Goal: Task Accomplishment & Management: Manage account settings

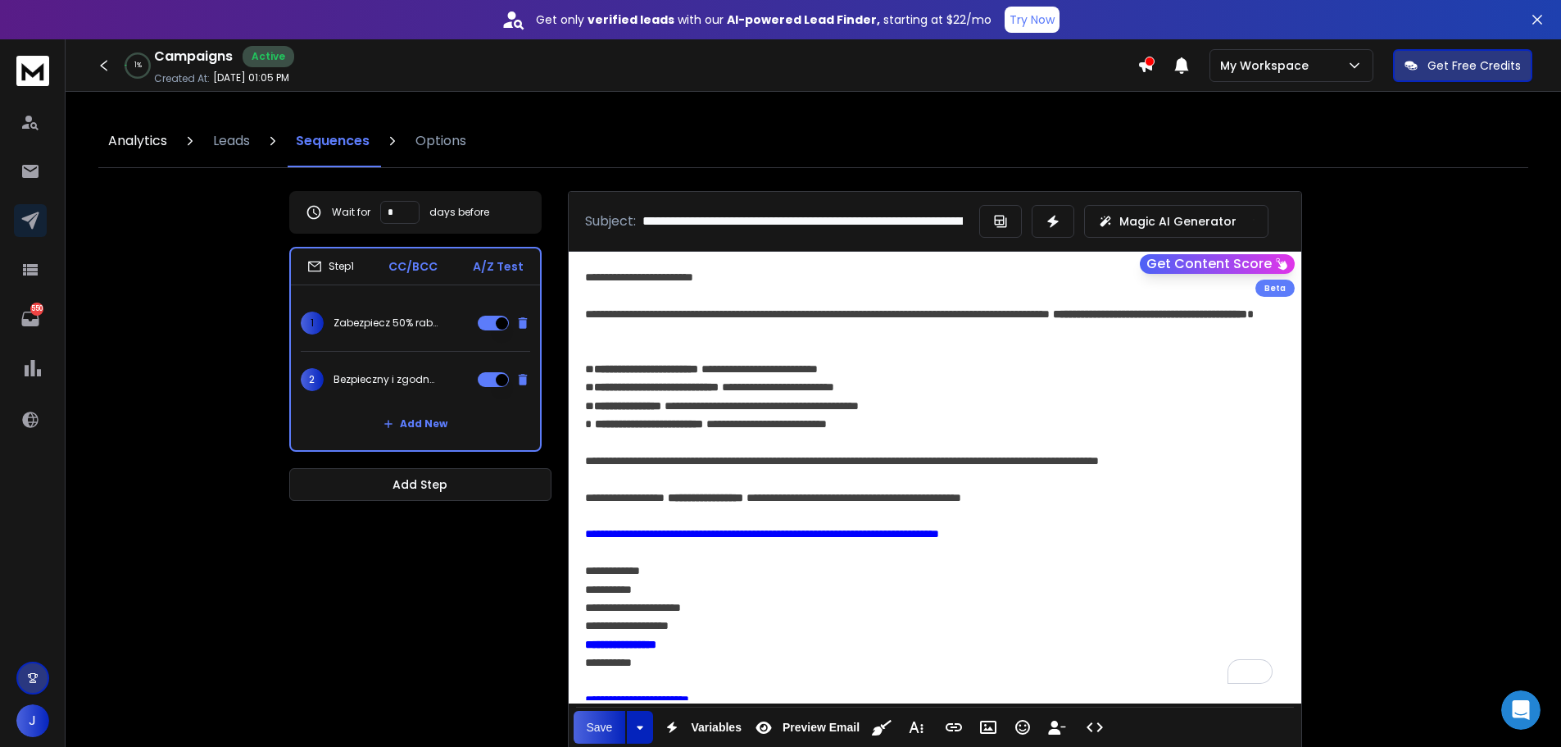
click at [125, 139] on p "Analytics" at bounding box center [137, 141] width 59 height 20
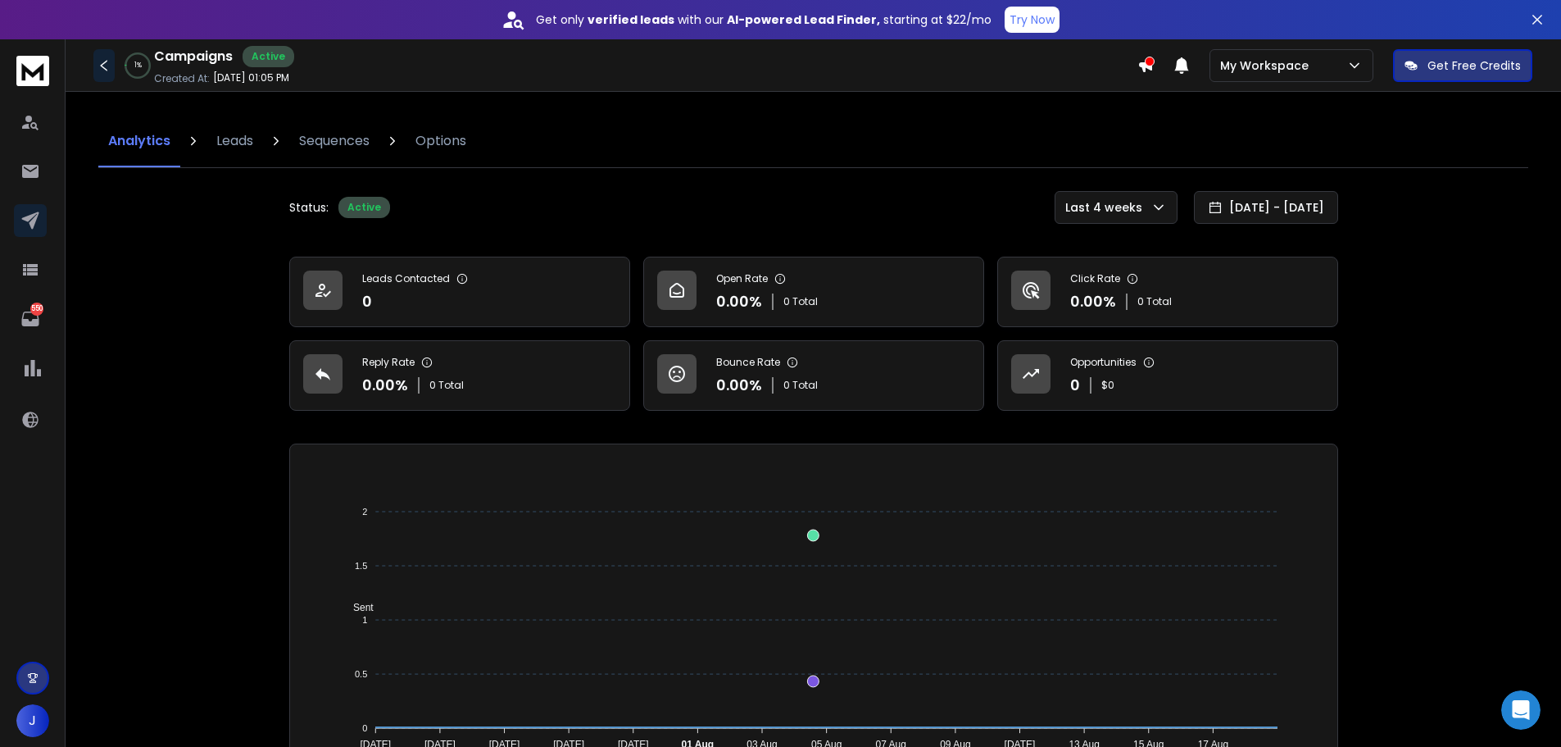
click at [102, 70] on icon at bounding box center [104, 65] width 15 height 15
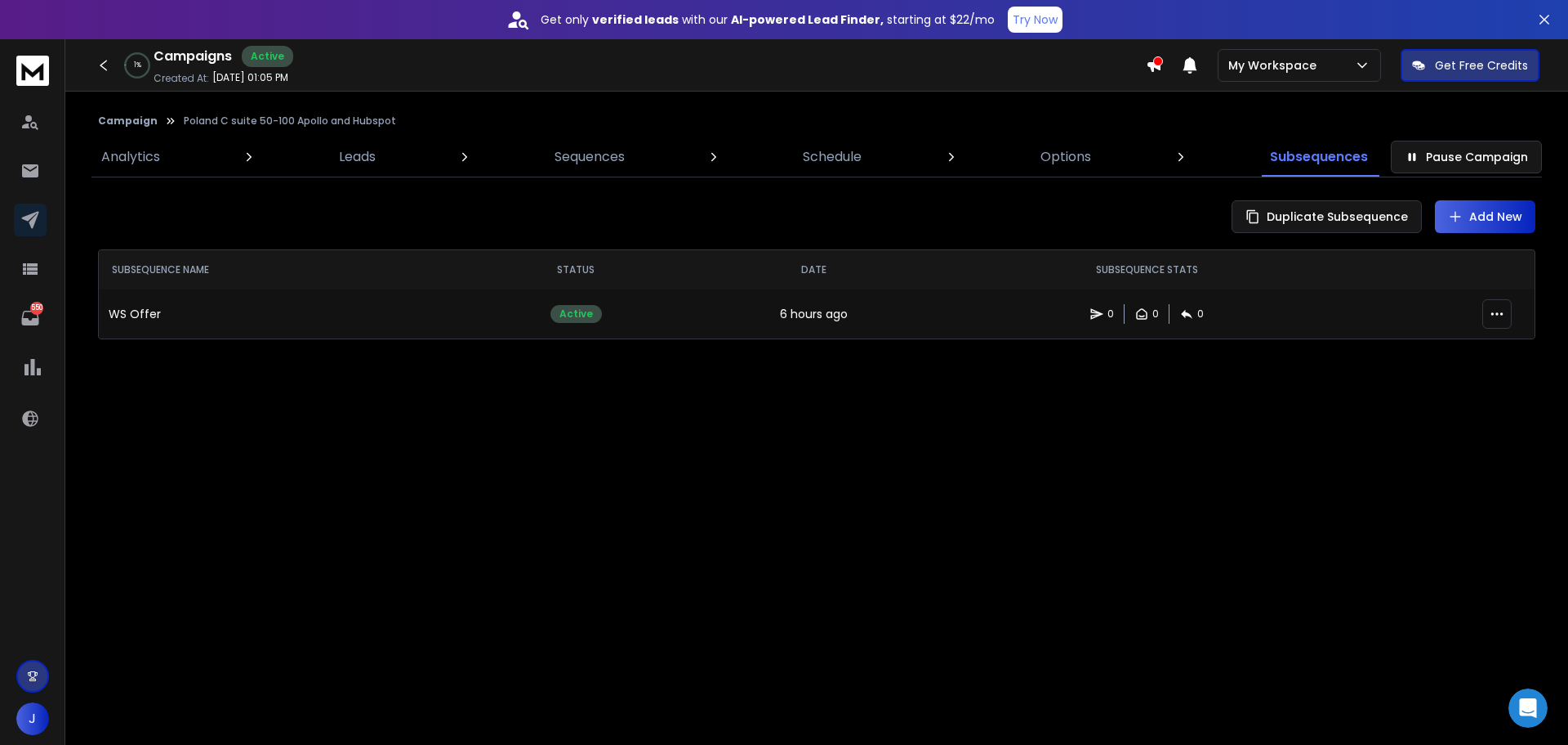
click at [143, 308] on td "WS Offer" at bounding box center [284, 313] width 371 height 49
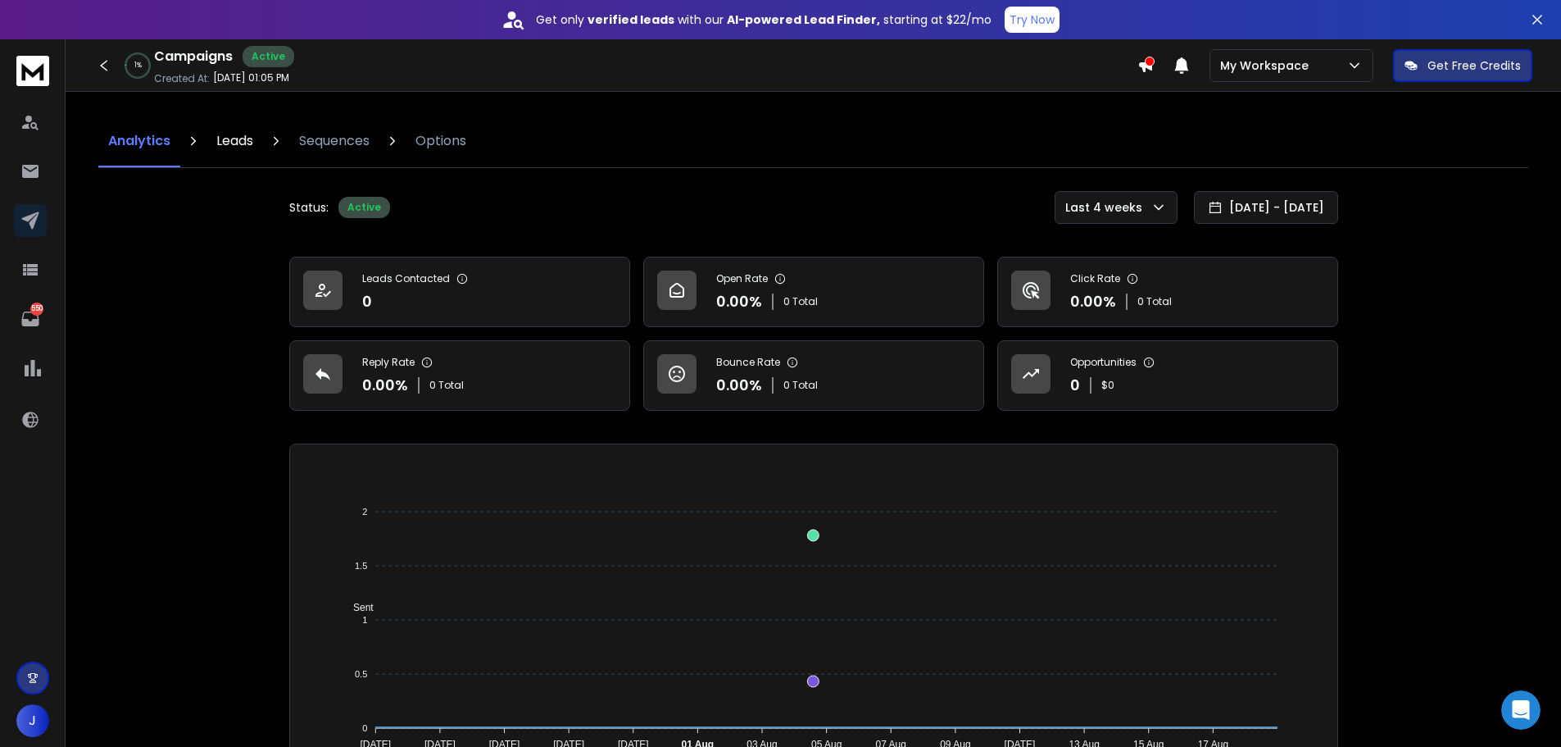
click at [230, 133] on p "Leads" at bounding box center [234, 141] width 37 height 20
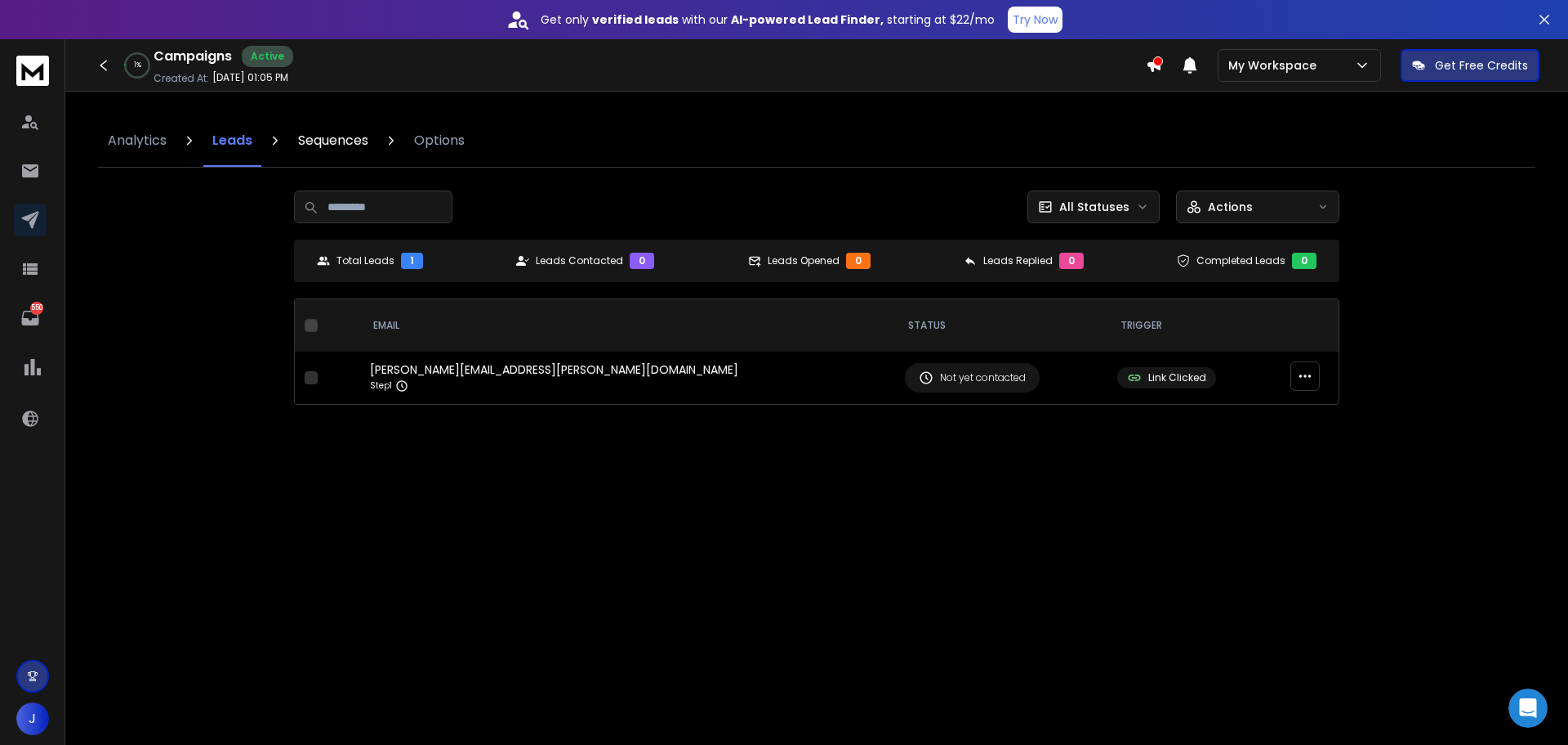
click at [312, 139] on p "Sequences" at bounding box center [333, 141] width 70 height 20
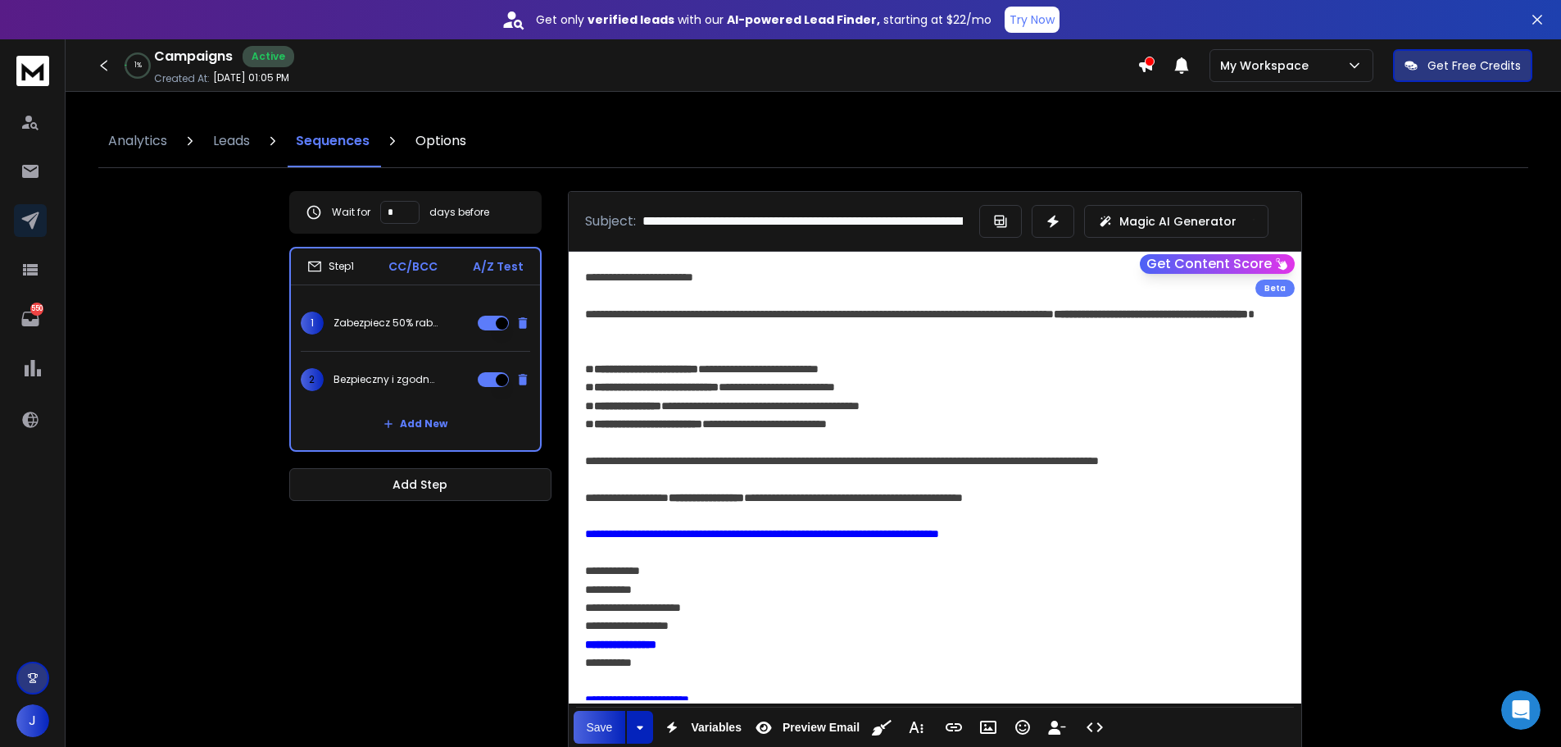
click at [436, 131] on p "Options" at bounding box center [440, 141] width 51 height 20
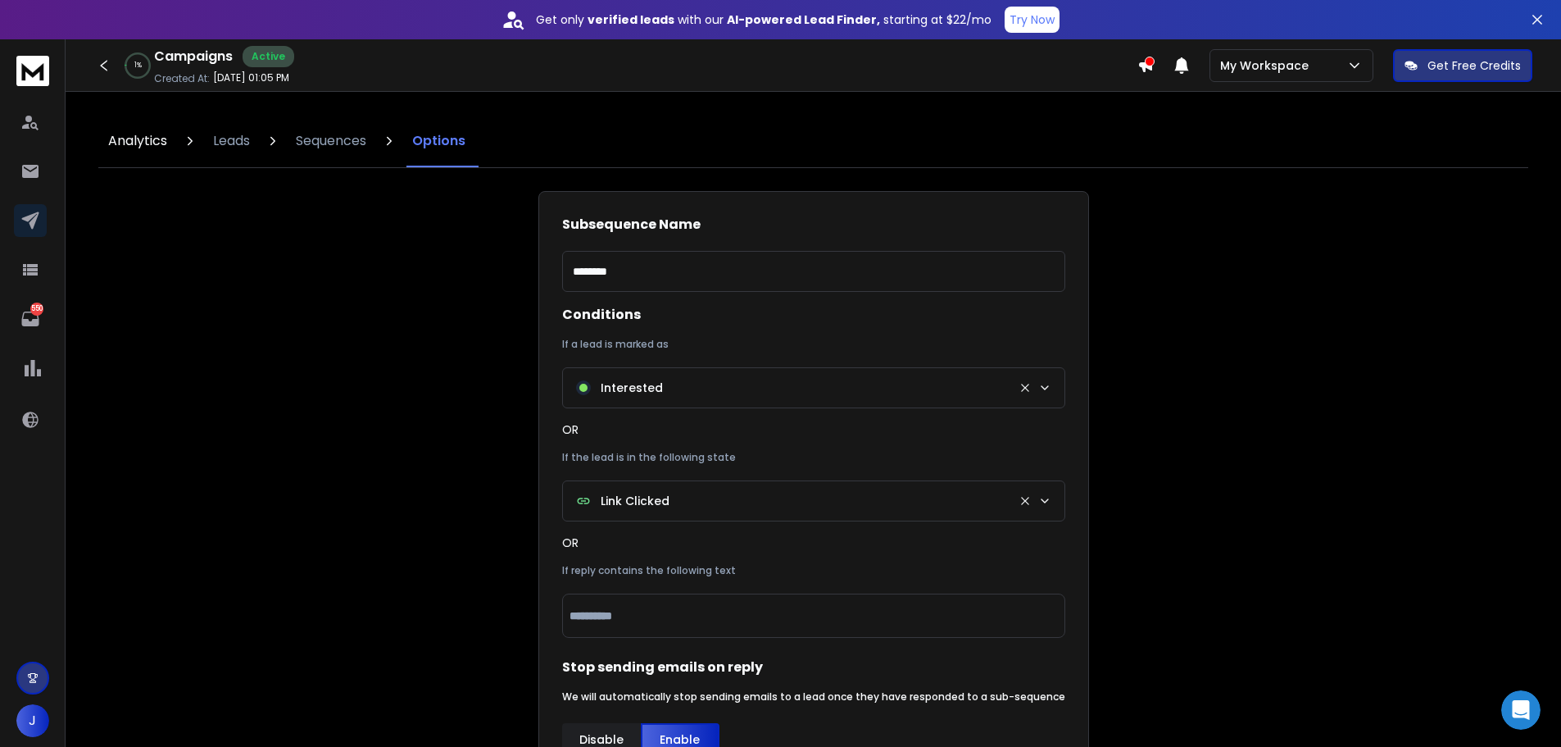
click at [132, 139] on p "Analytics" at bounding box center [137, 141] width 59 height 20
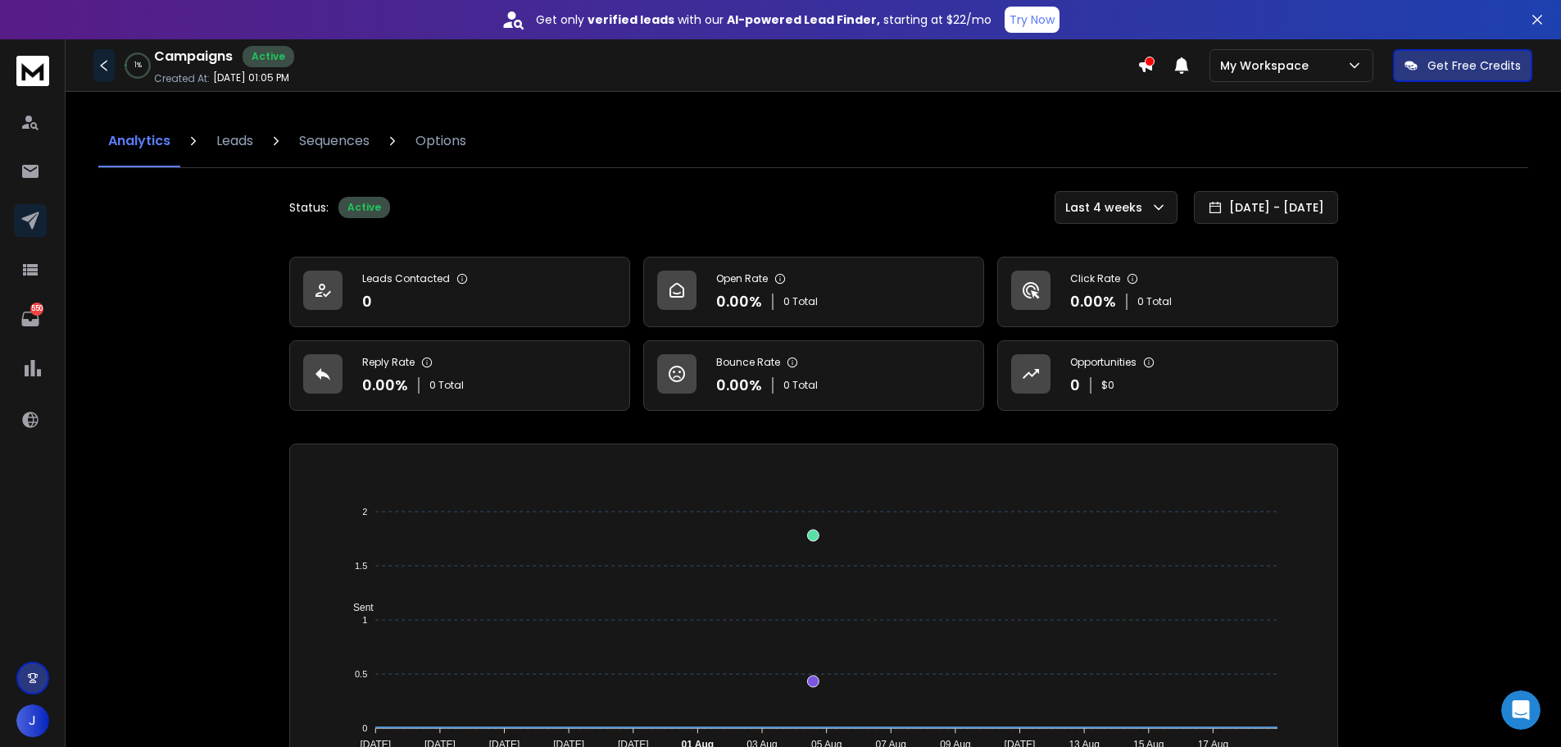
click at [105, 72] on icon at bounding box center [104, 65] width 15 height 15
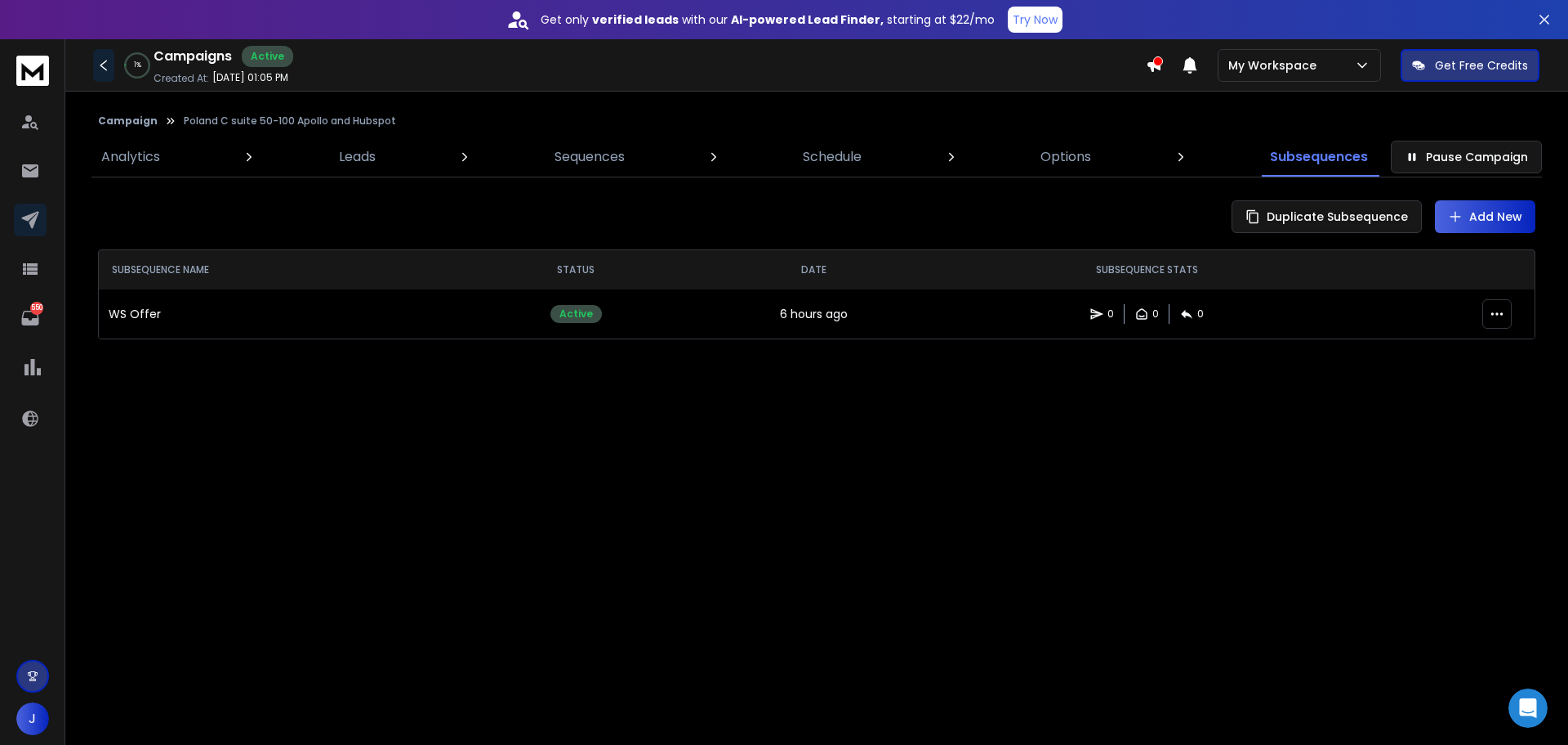
click at [109, 66] on icon at bounding box center [104, 65] width 15 height 15
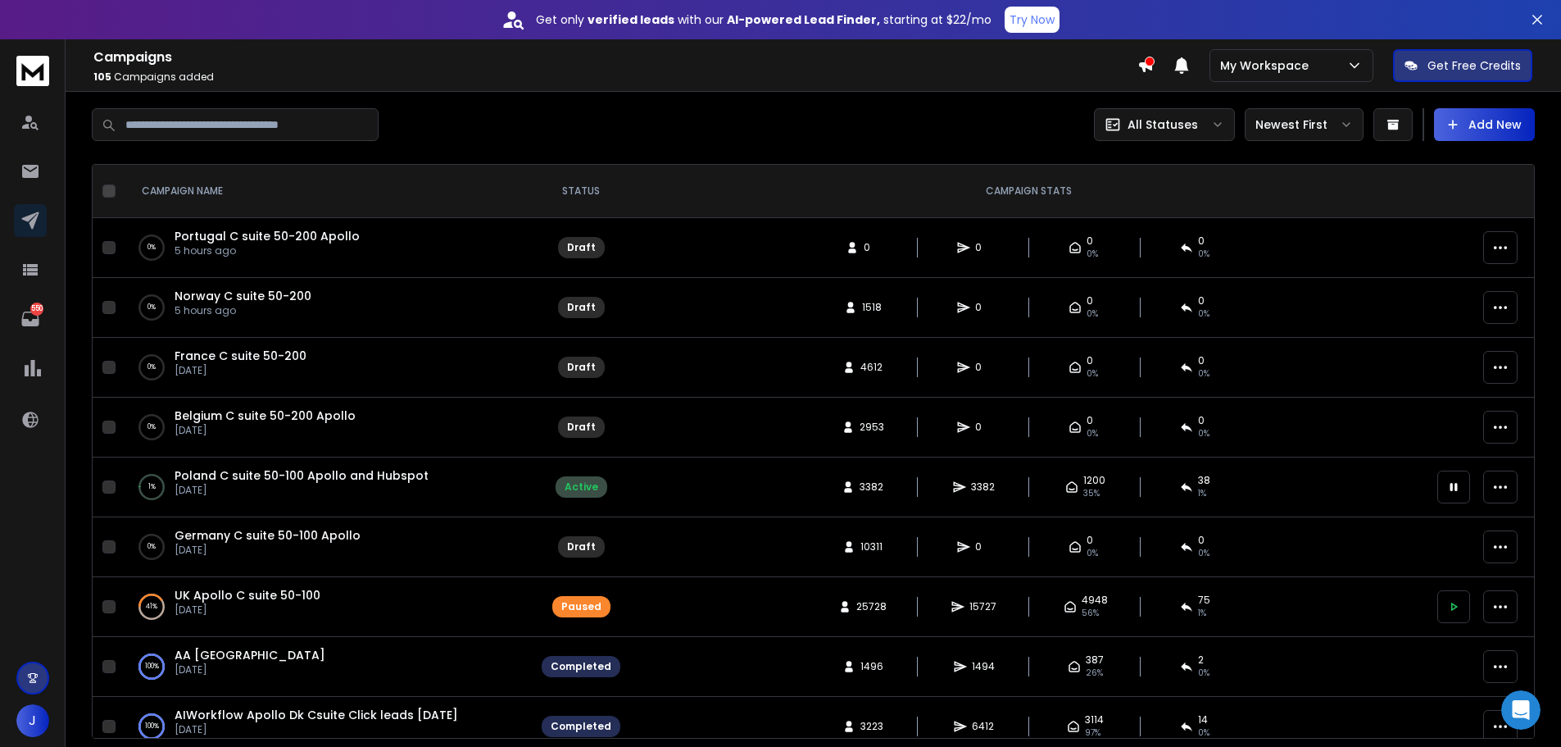
click at [275, 474] on span "Poland C suite 50-100 Apollo and Hubspot" at bounding box center [302, 475] width 254 height 16
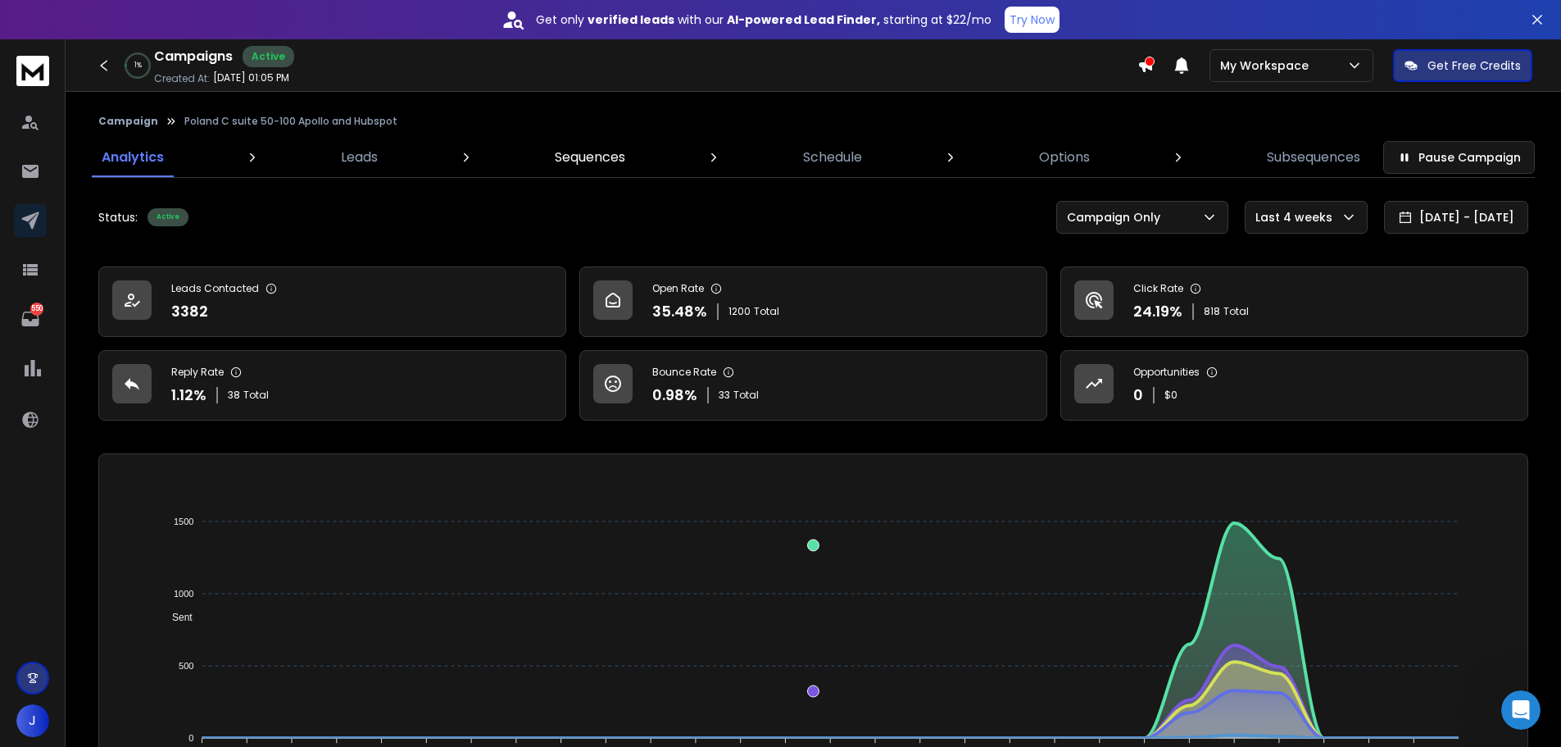
click at [565, 156] on p "Sequences" at bounding box center [590, 158] width 70 height 20
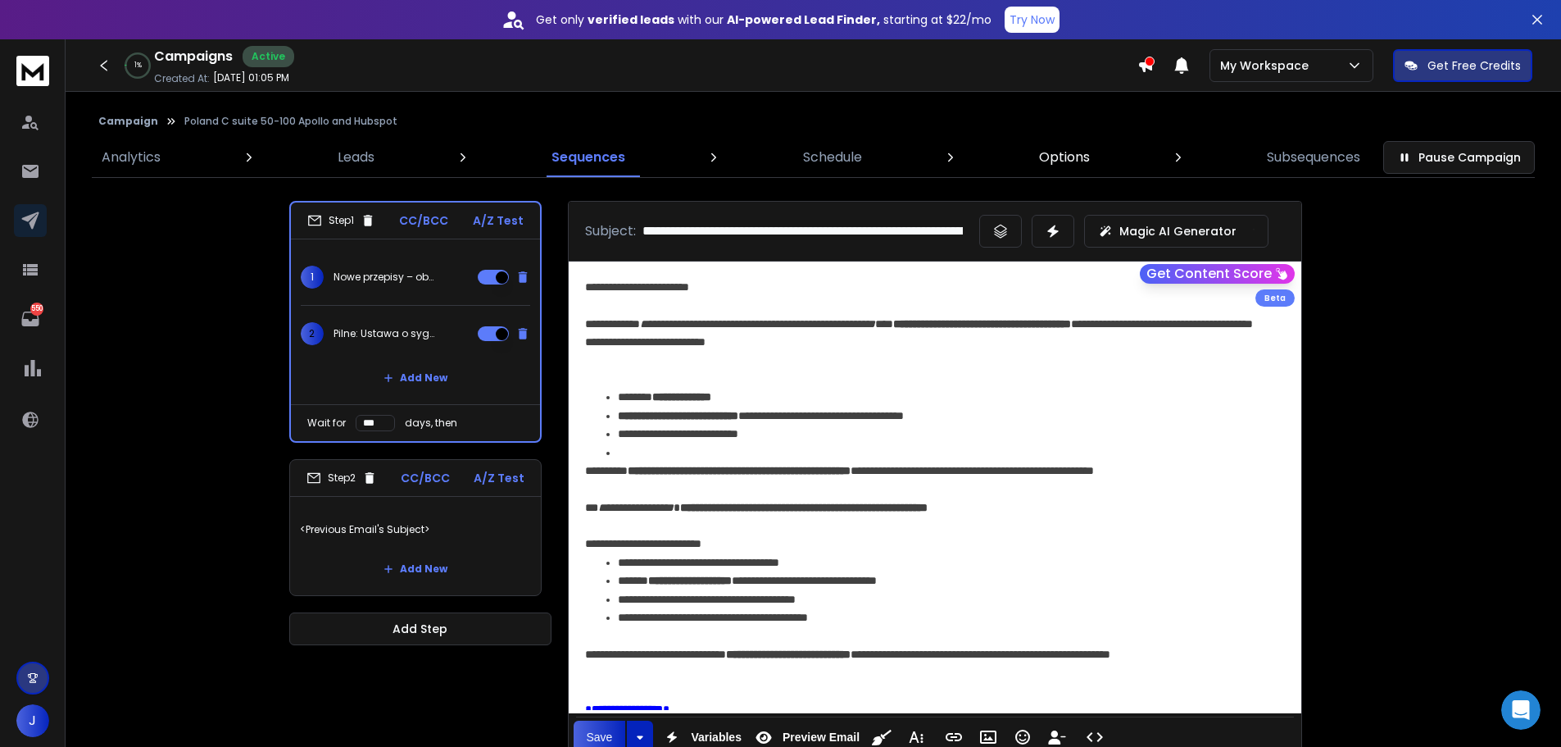
click at [1082, 158] on p "Options" at bounding box center [1064, 158] width 51 height 20
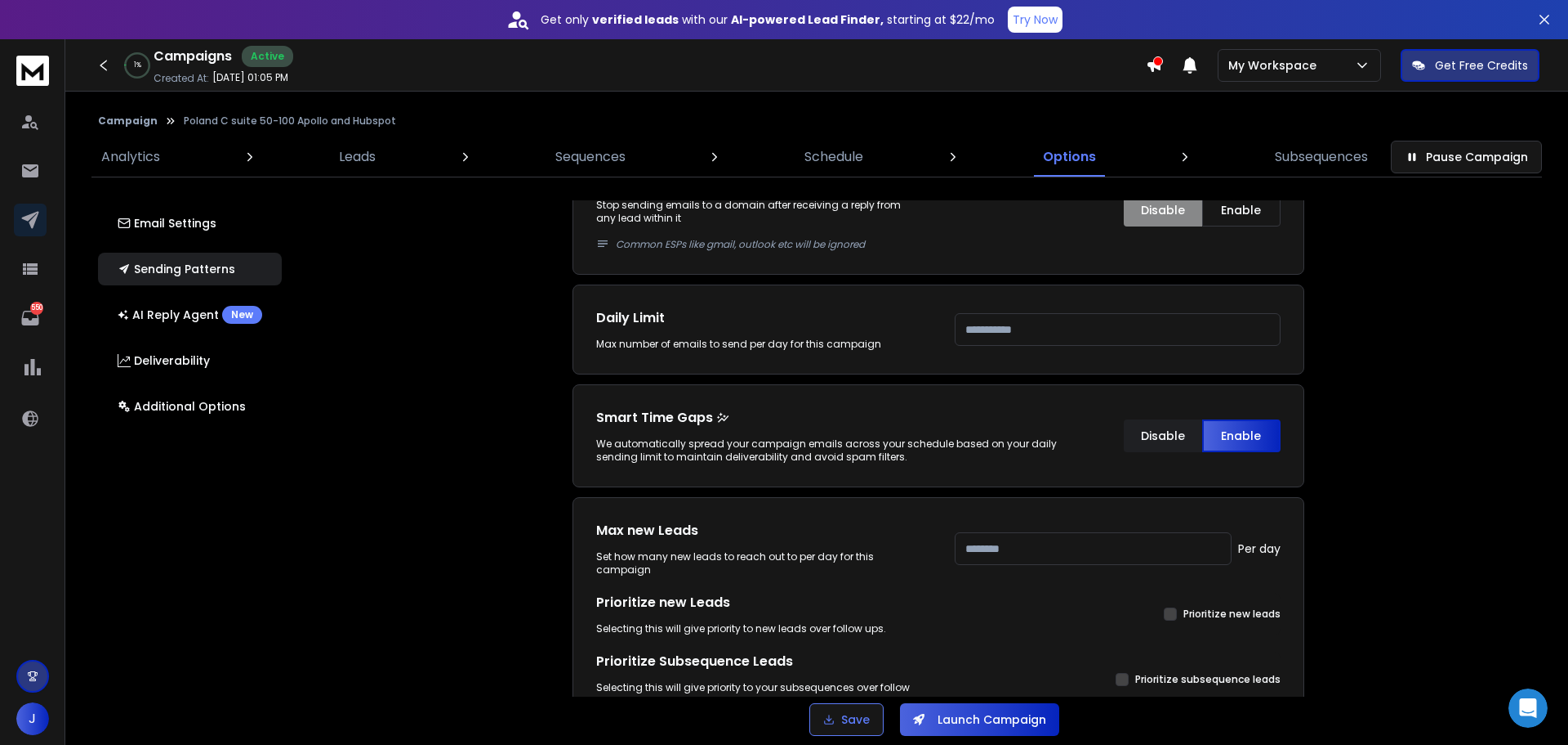
scroll to position [736, 0]
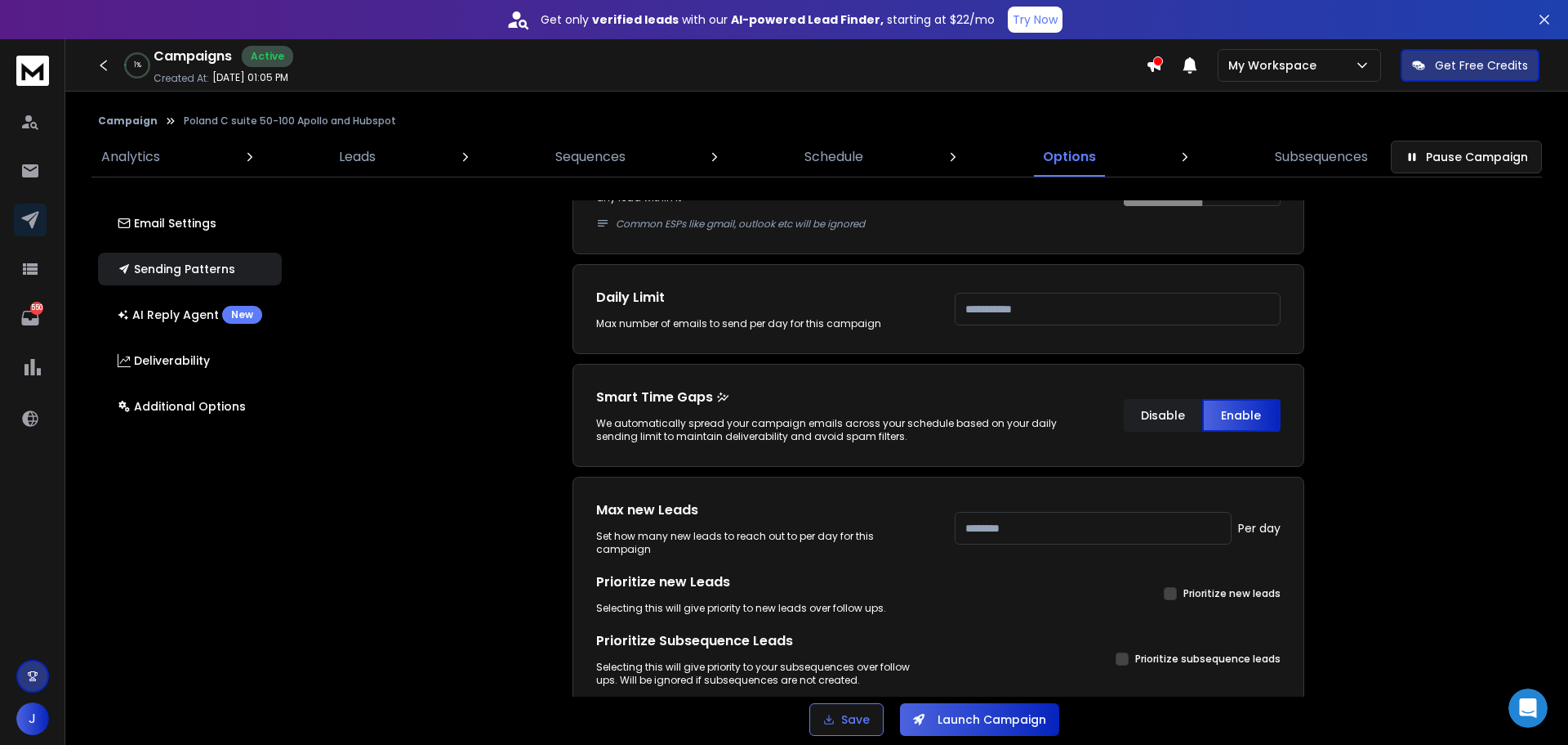
drag, startPoint x: 1027, startPoint y: 525, endPoint x: 860, endPoint y: 501, distance: 168.7
click at [860, 501] on div "Max new Leads Set how many new leads to reach out to per day for this campaign …" at bounding box center [938, 529] width 685 height 56
click at [860, 720] on button "Save" at bounding box center [846, 719] width 75 height 33
drag, startPoint x: 972, startPoint y: 515, endPoint x: 941, endPoint y: 515, distance: 31.0
click at [941, 515] on div "Max new Leads Set how many new leads to reach out to per day for this campaign …" at bounding box center [938, 529] width 685 height 56
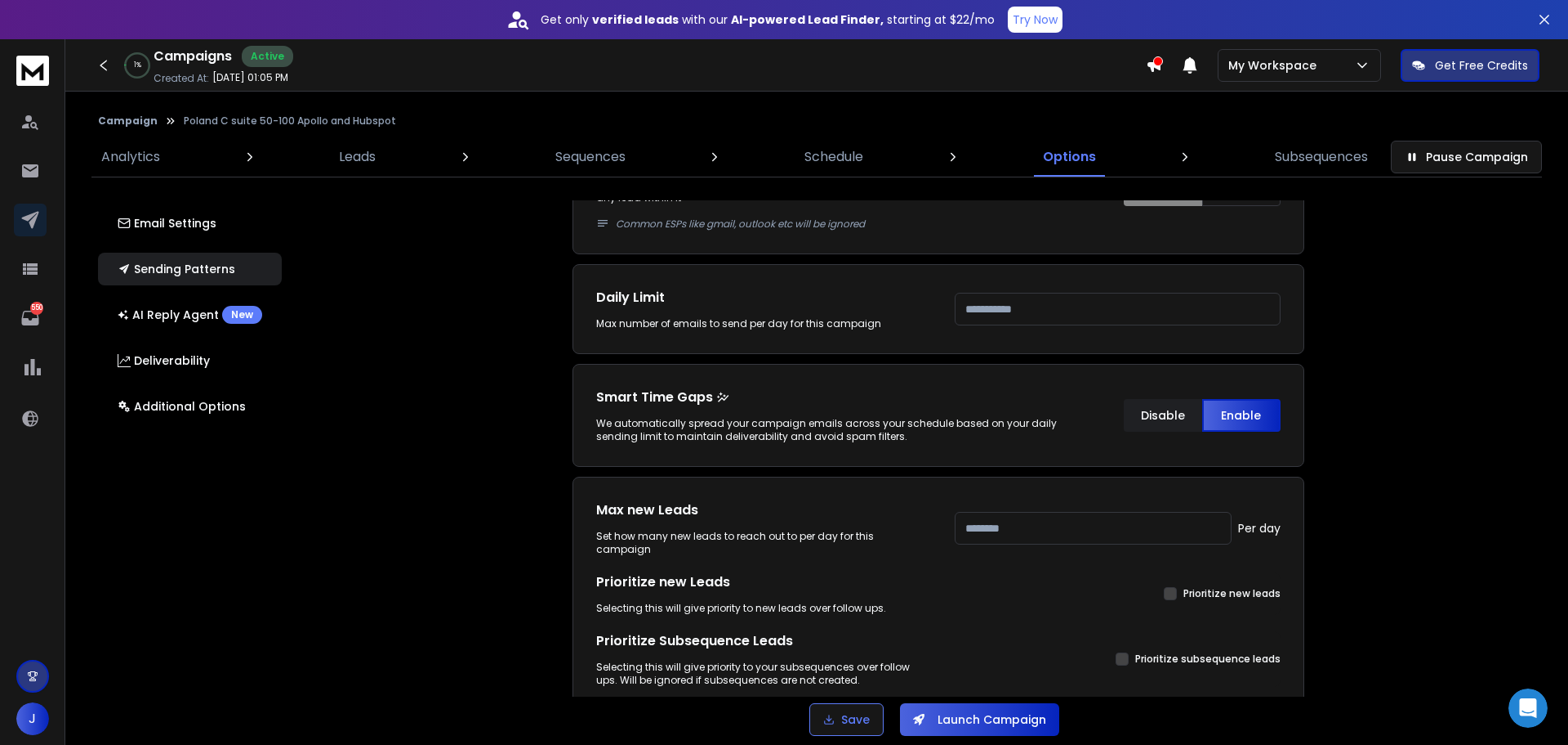
type input "*"
click at [972, 567] on div "Max new Leads Set how many new leads to reach out to per day for this campaign …" at bounding box center [938, 608] width 685 height 215
click at [975, 718] on button "Launch Campaign" at bounding box center [980, 719] width 159 height 33
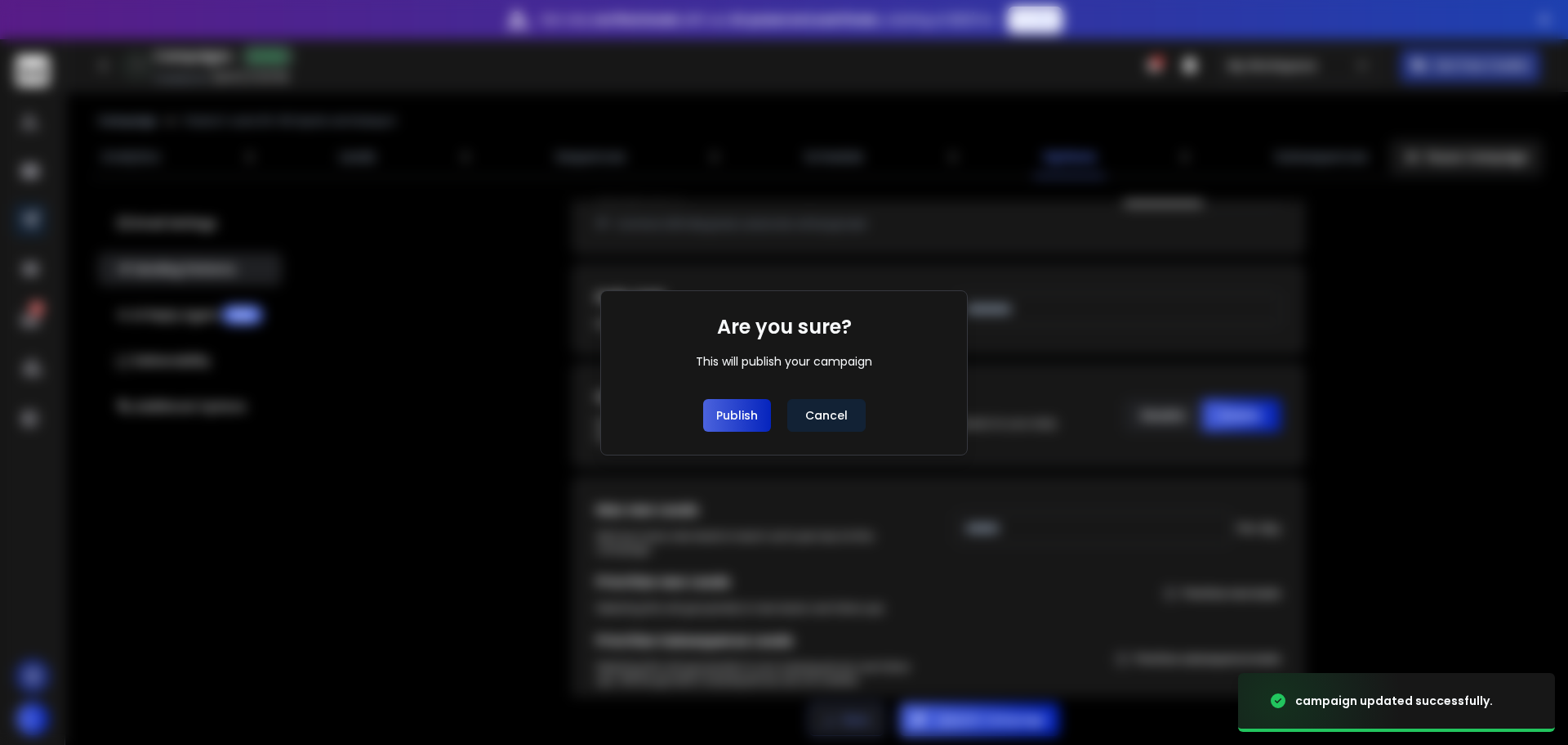
click at [839, 414] on button "Cancel" at bounding box center [826, 415] width 79 height 33
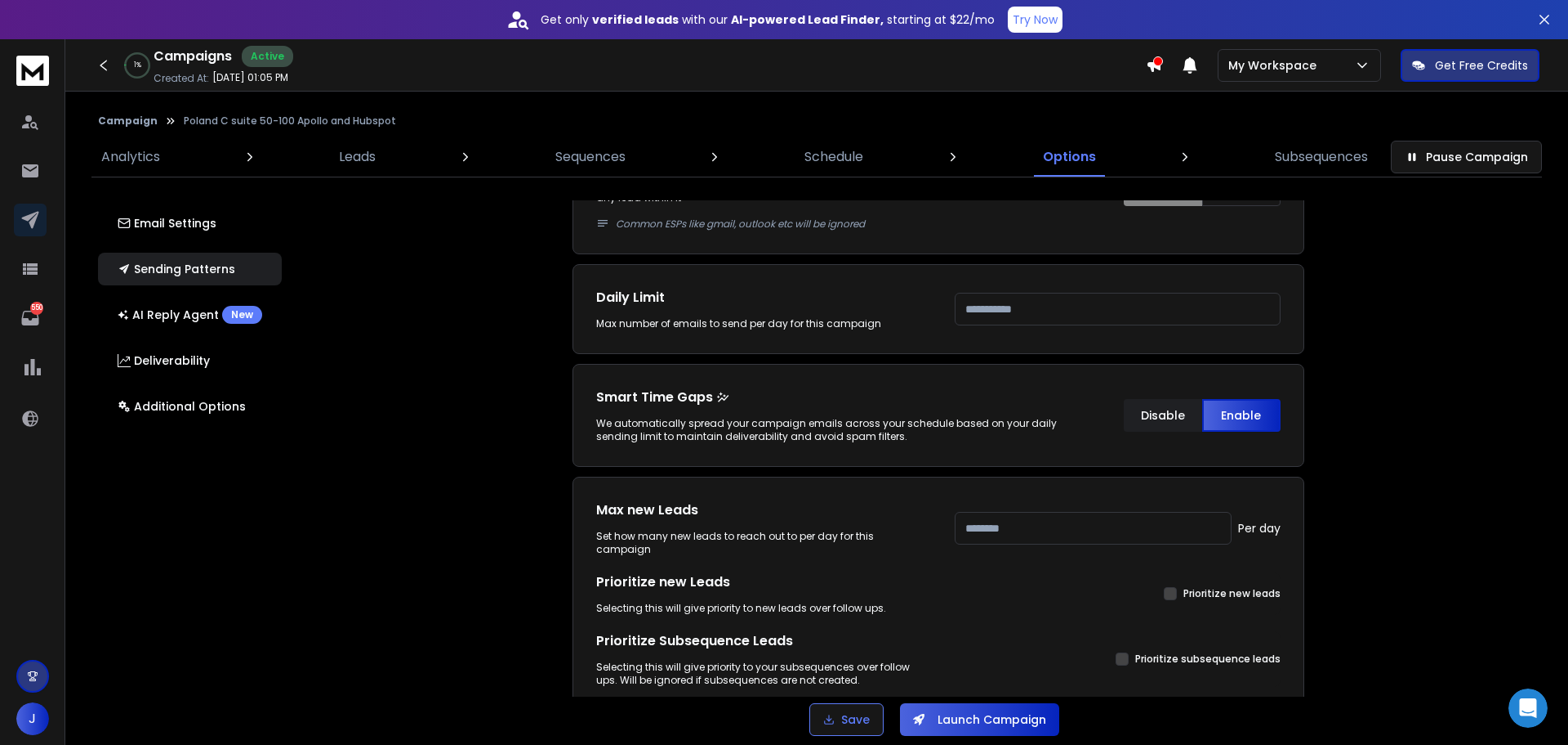
click at [1164, 600] on button "Prioritize new leads" at bounding box center [1170, 592] width 13 height 13
click at [989, 719] on button "Launch Campaign" at bounding box center [980, 719] width 159 height 33
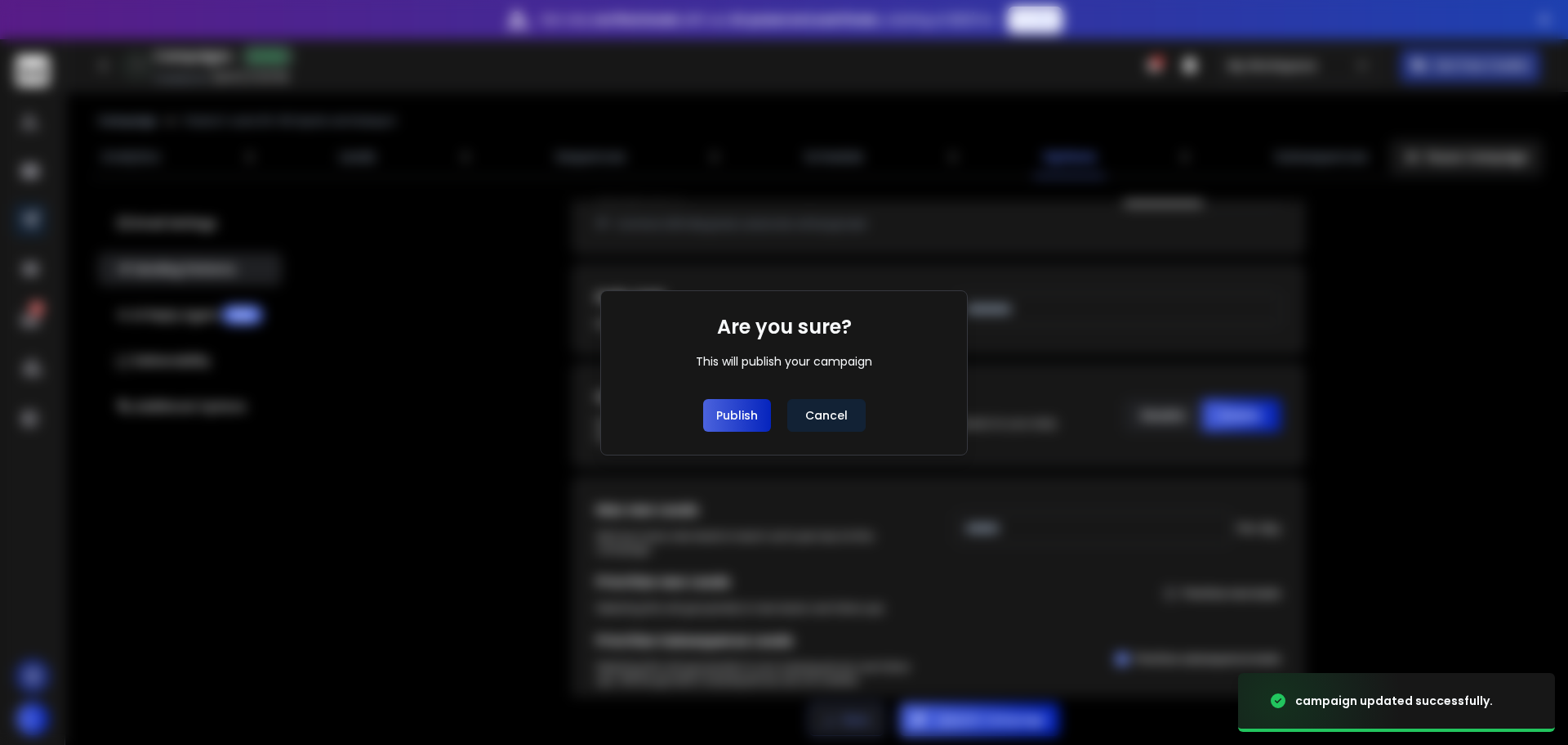
click at [744, 420] on button "Publish" at bounding box center [738, 415] width 68 height 33
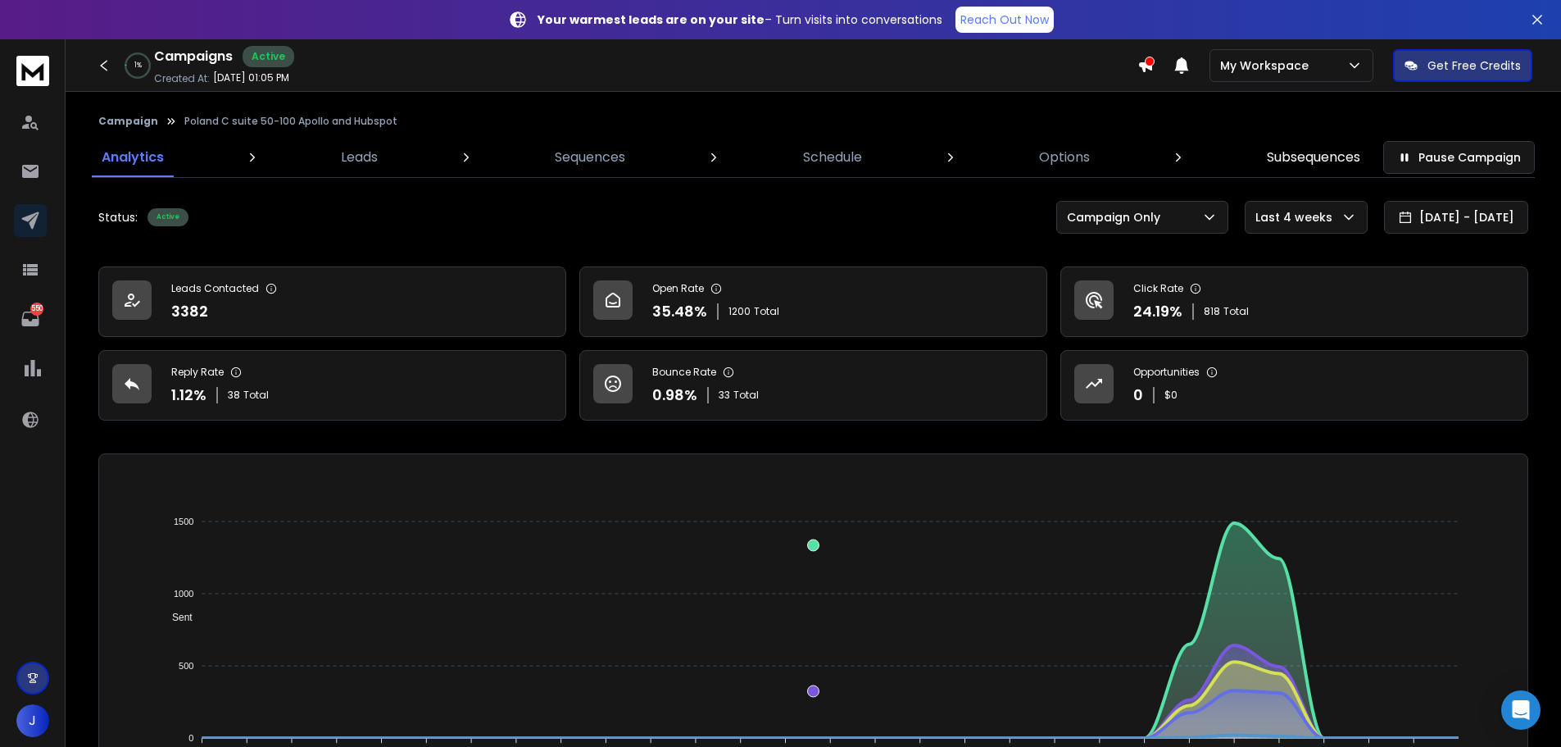
click at [1318, 152] on p "Subsequences" at bounding box center [1313, 158] width 93 height 20
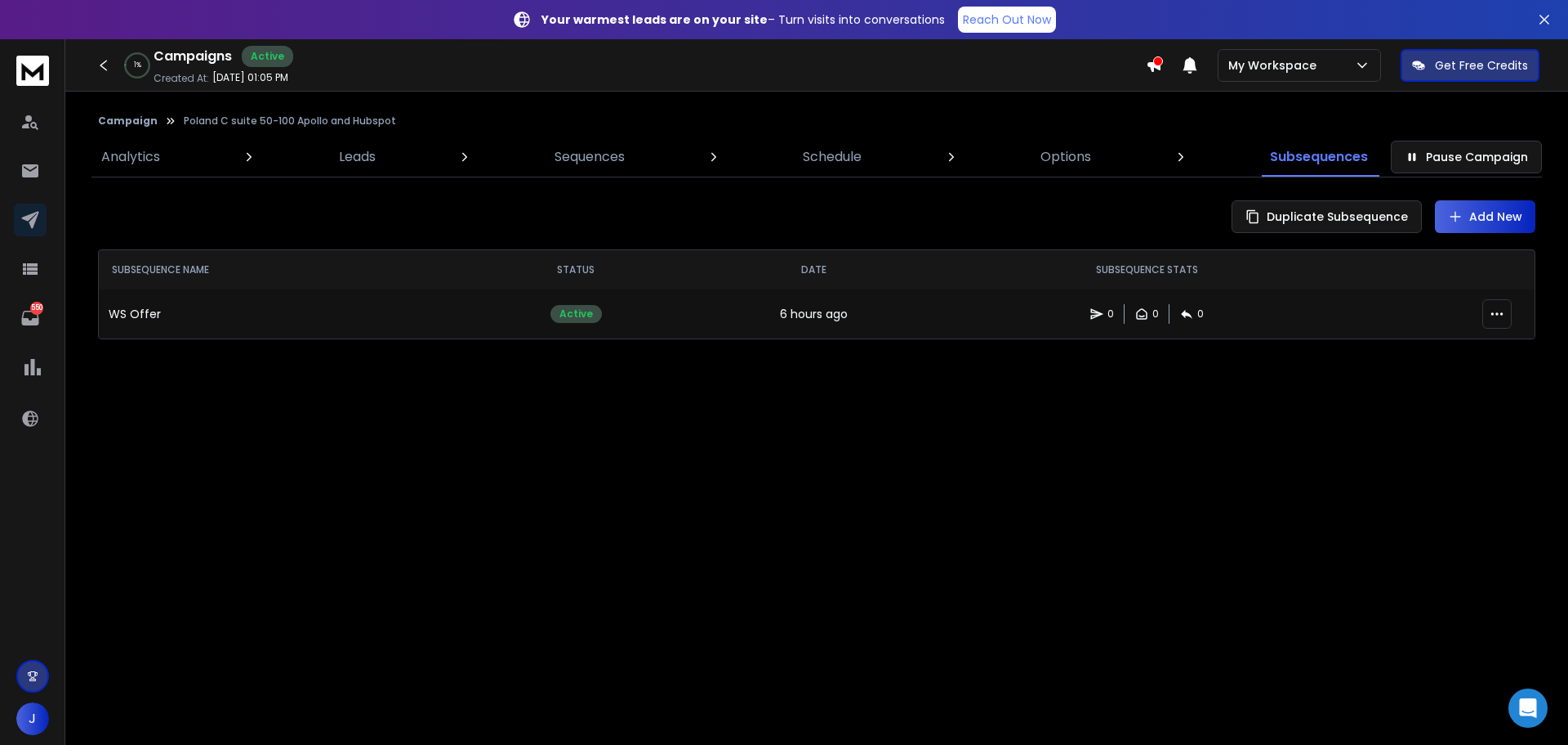
click at [131, 310] on td "WS Offer" at bounding box center [284, 313] width 371 height 49
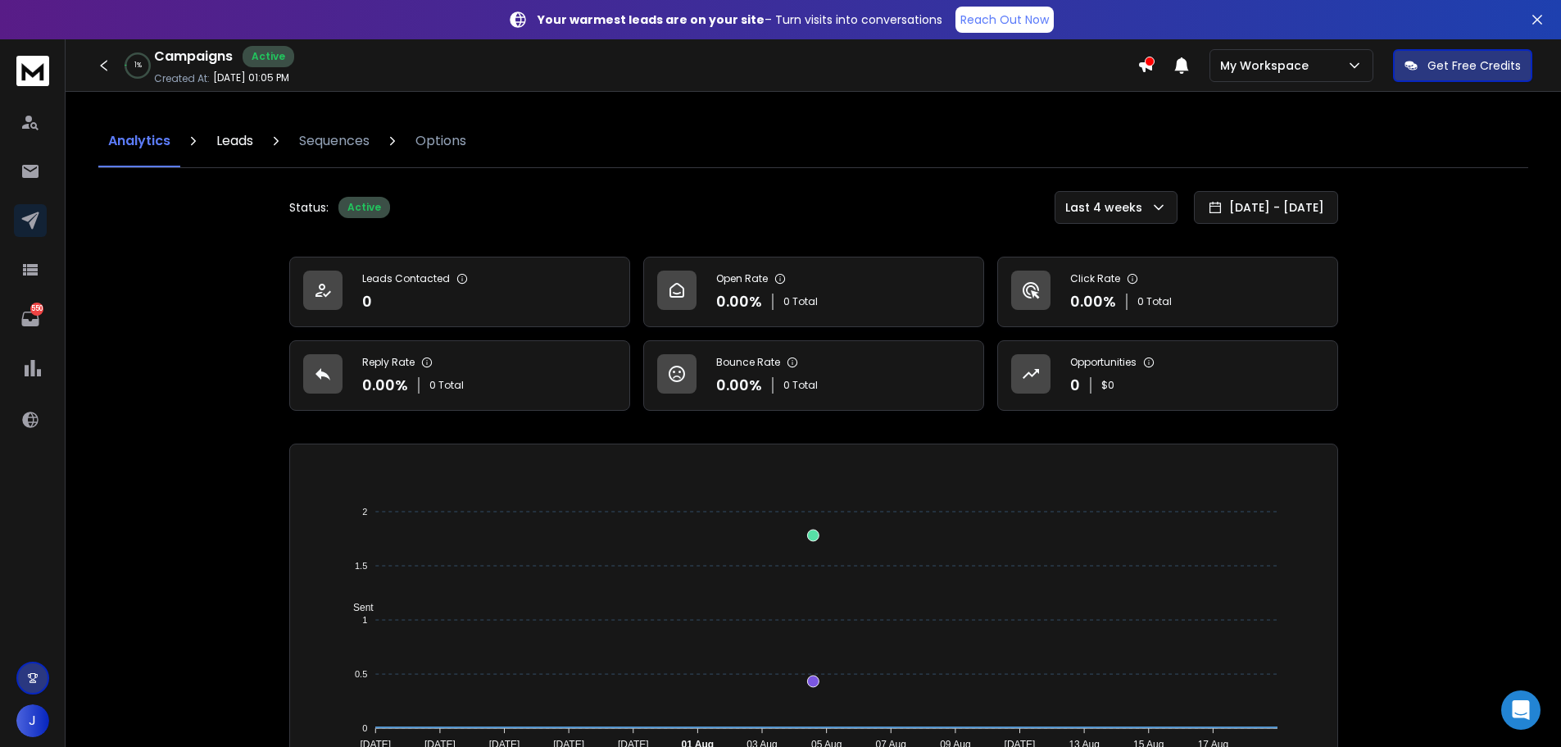
click at [234, 143] on p "Leads" at bounding box center [234, 141] width 37 height 20
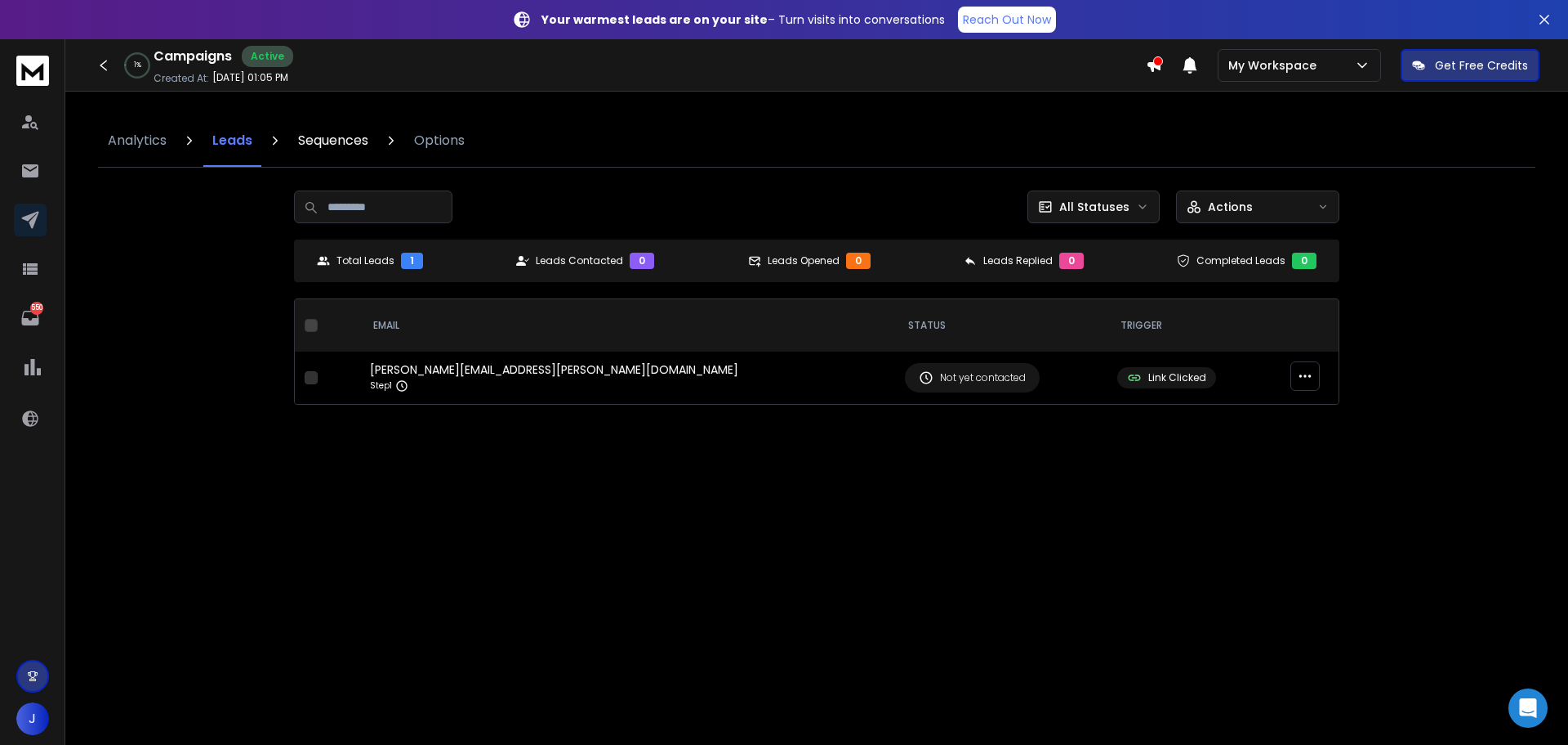
click at [326, 138] on p "Sequences" at bounding box center [333, 141] width 70 height 20
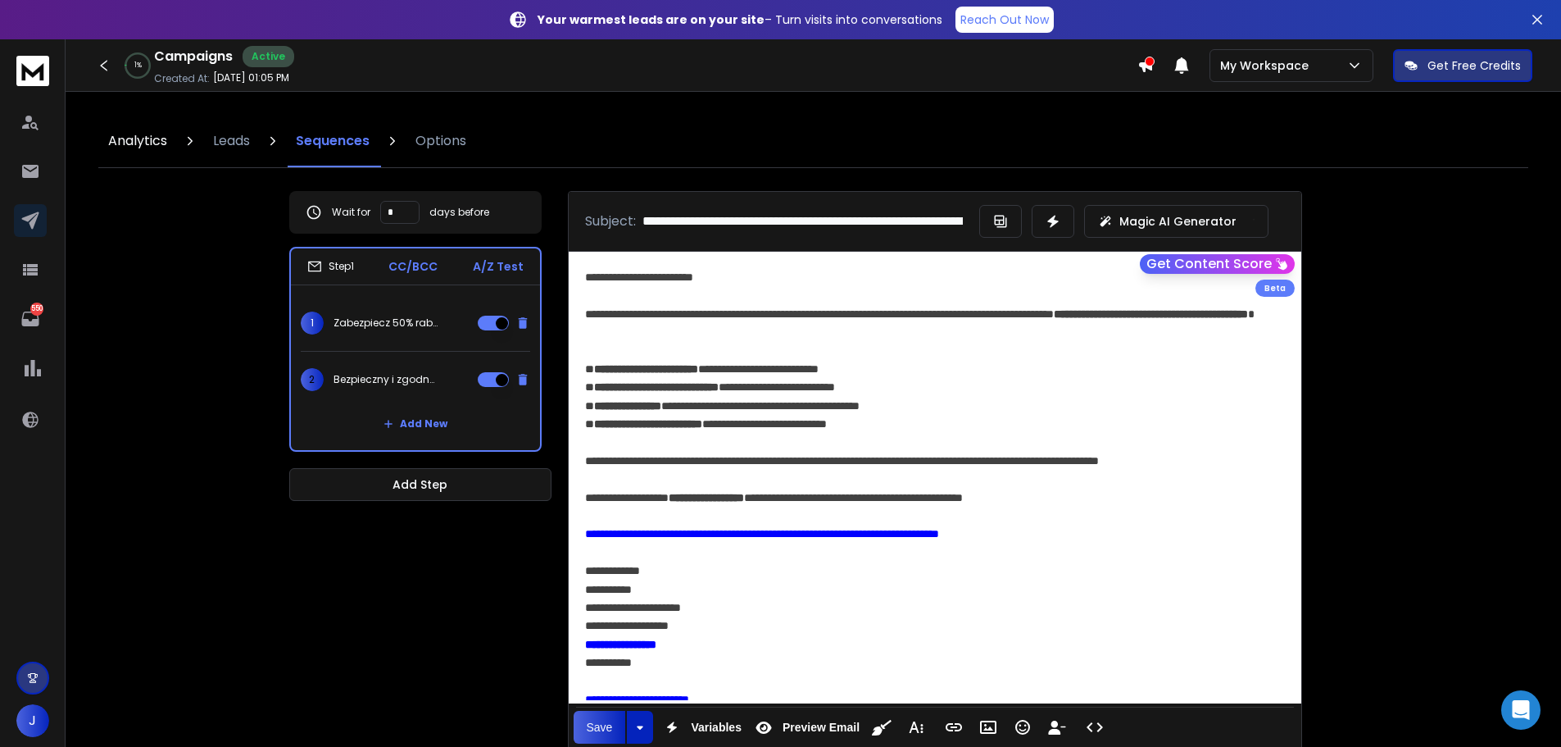
click at [156, 146] on p "Analytics" at bounding box center [137, 141] width 59 height 20
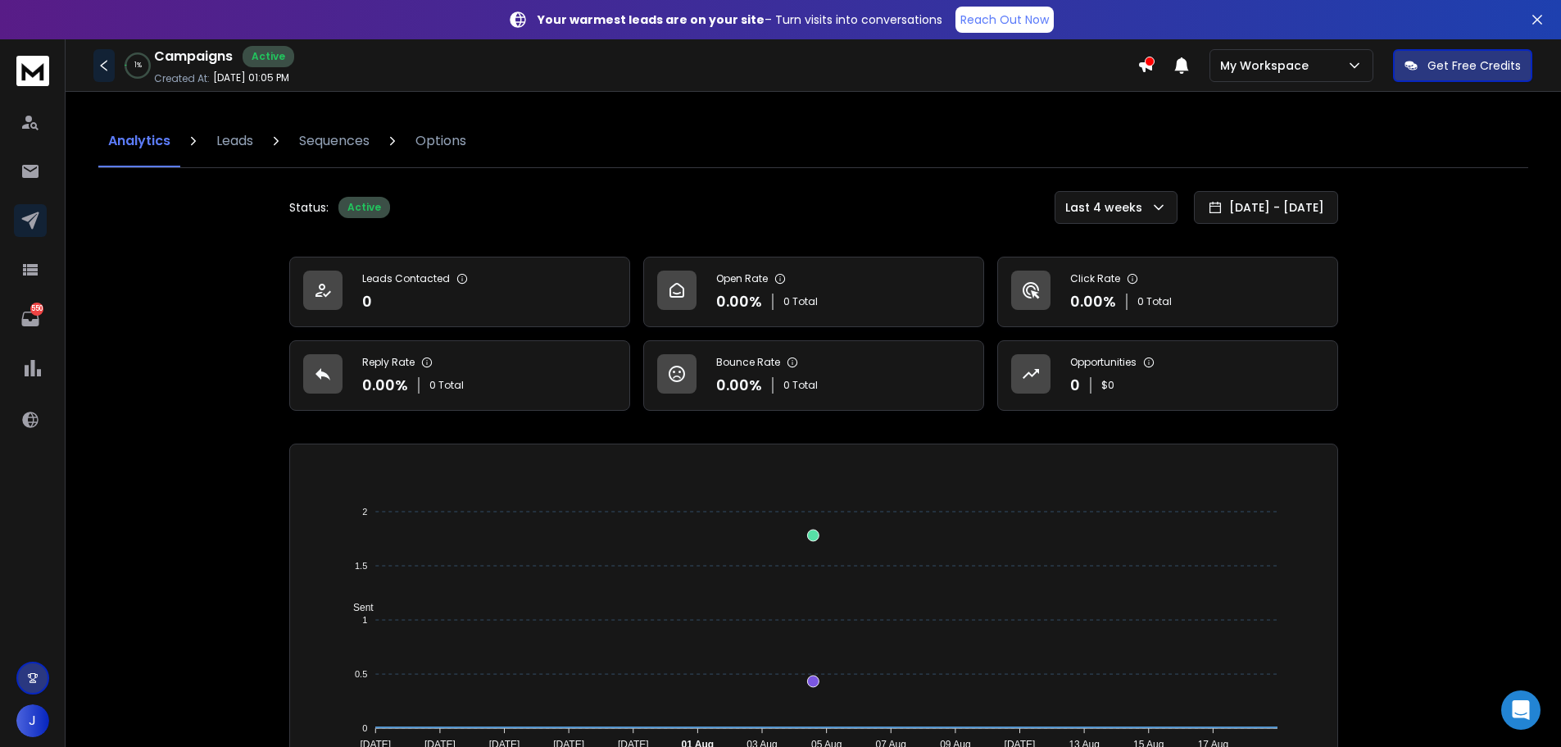
click at [104, 61] on icon at bounding box center [104, 65] width 15 height 15
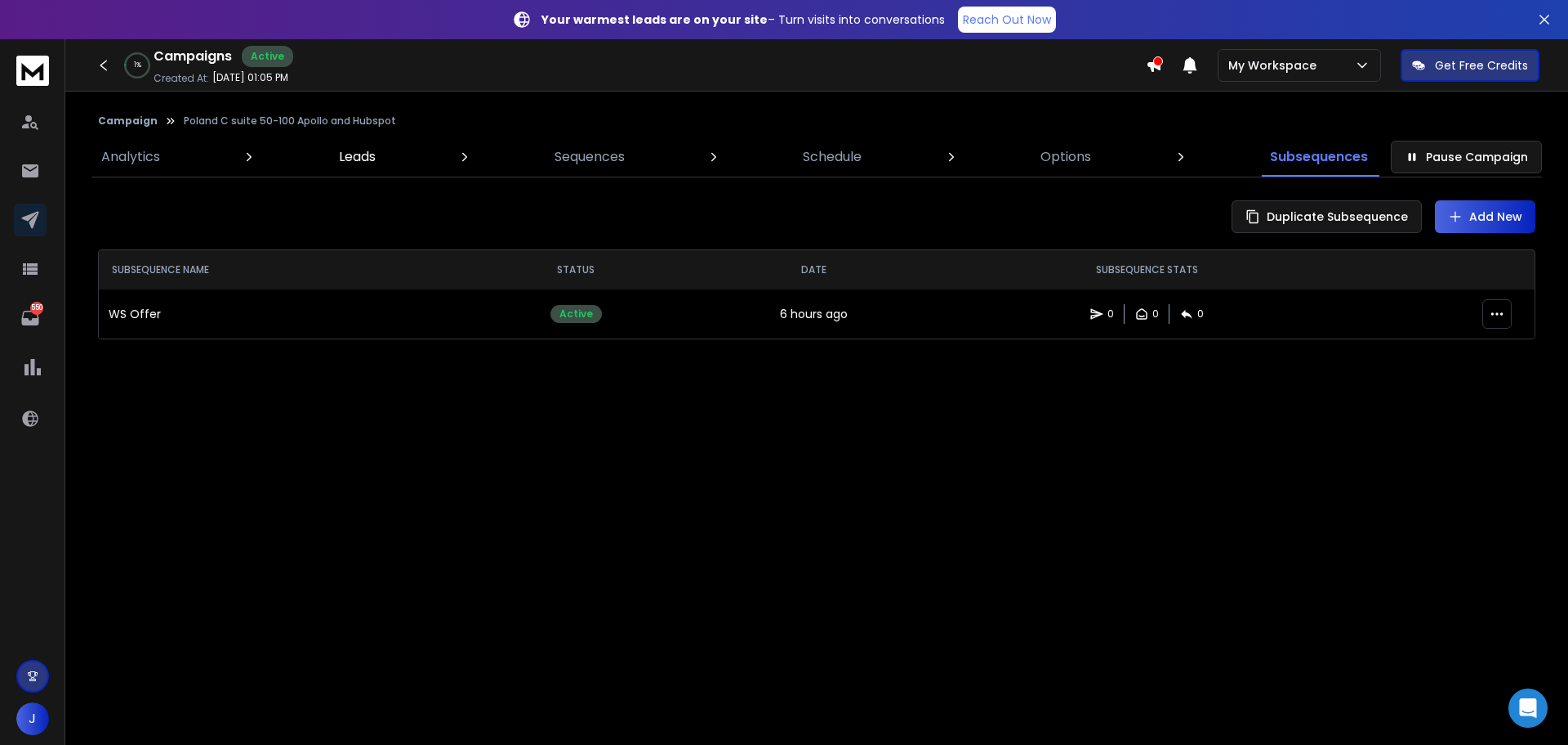
click at [367, 157] on p "Leads" at bounding box center [357, 158] width 37 height 20
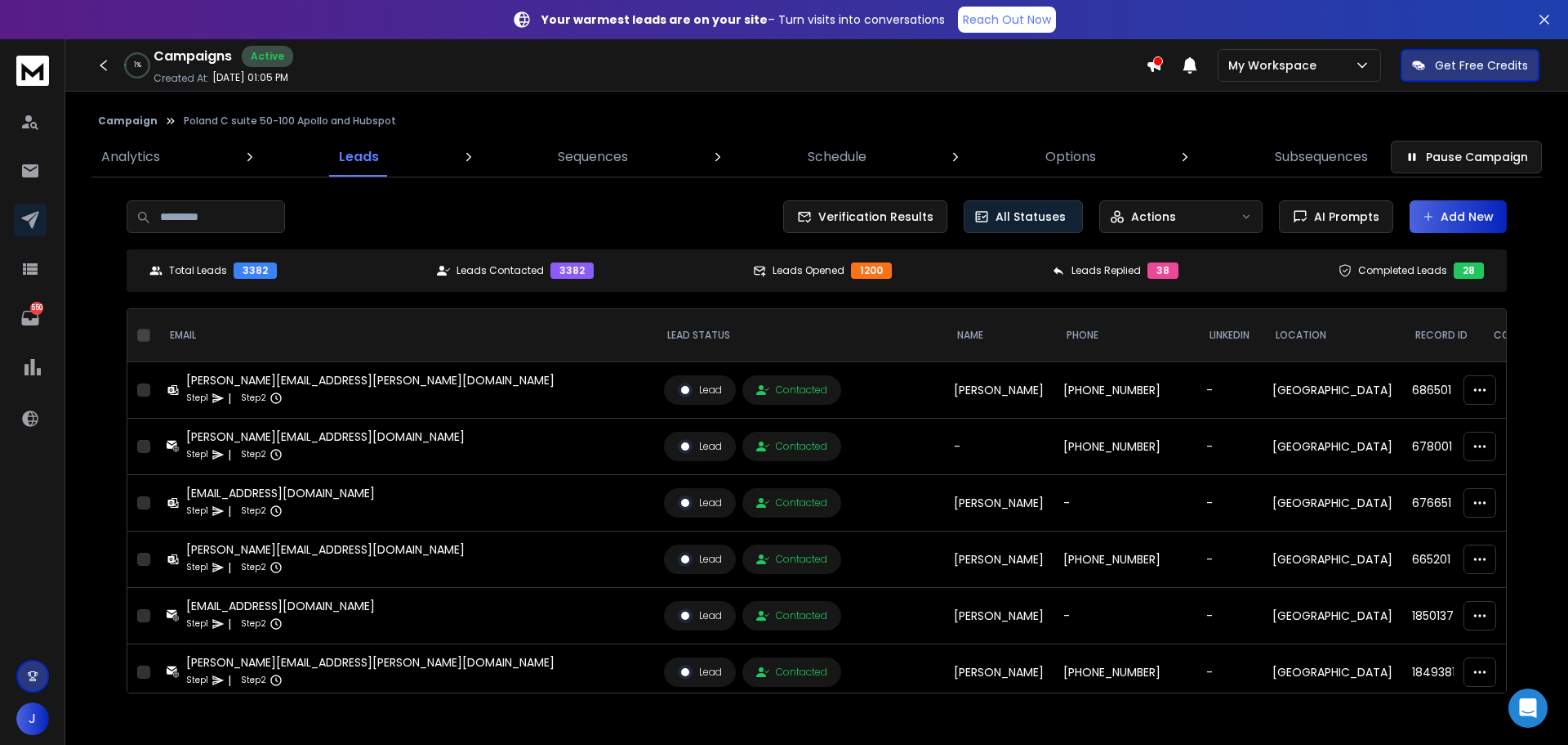
click at [1048, 217] on p "All Statuses" at bounding box center [1031, 216] width 70 height 16
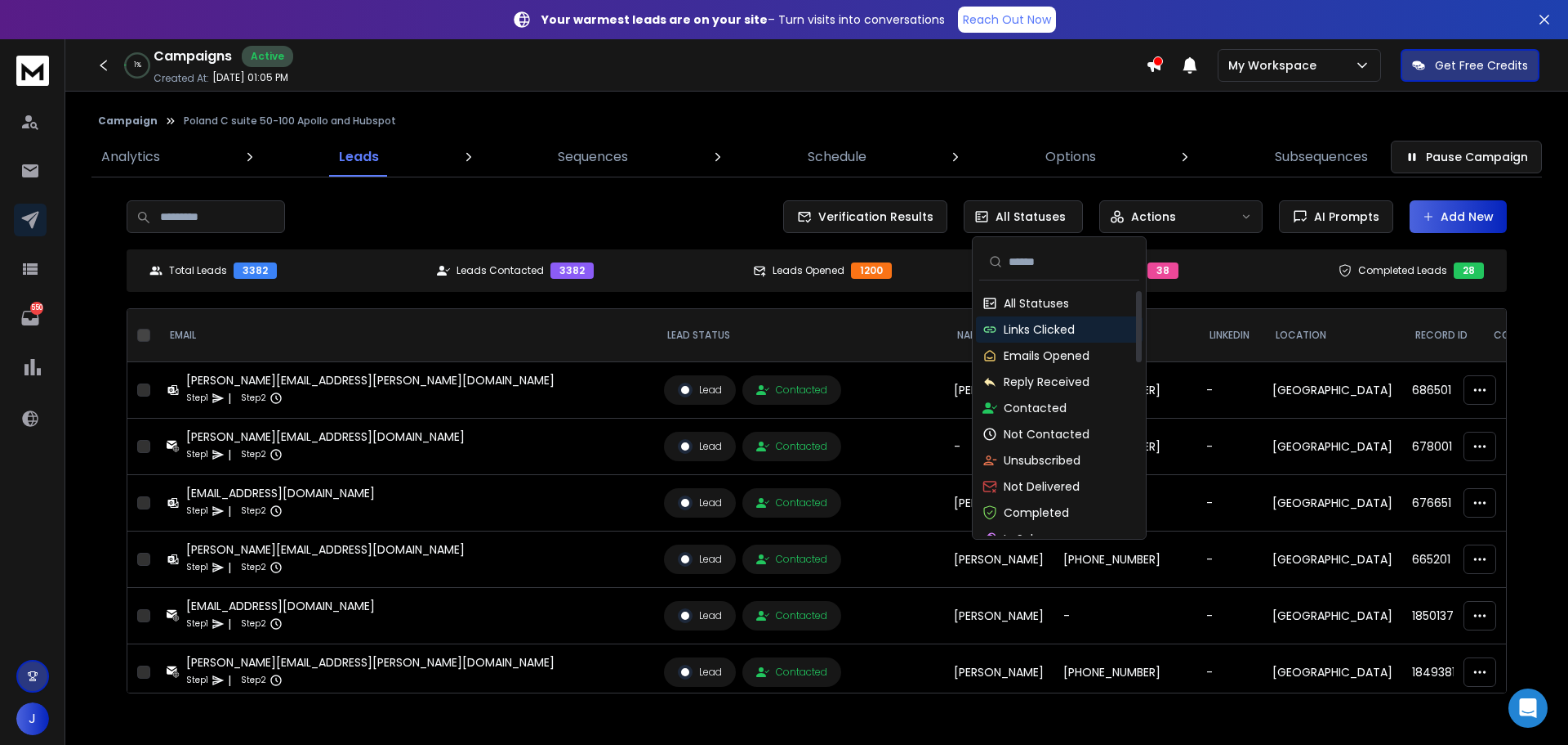
click at [1053, 333] on p "Links Clicked" at bounding box center [1039, 329] width 71 height 16
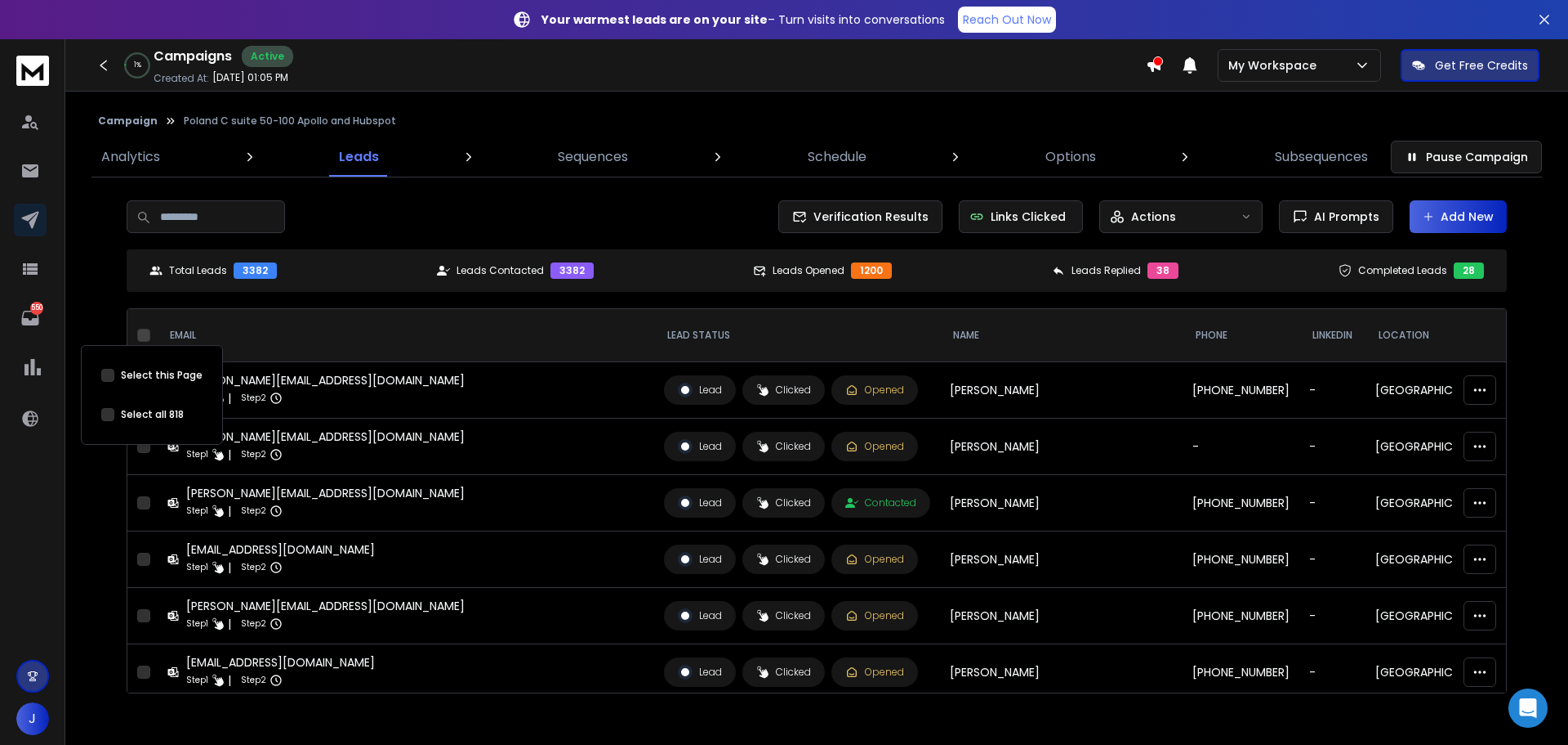
click at [107, 417] on button "Select this Page" at bounding box center [108, 414] width 13 height 13
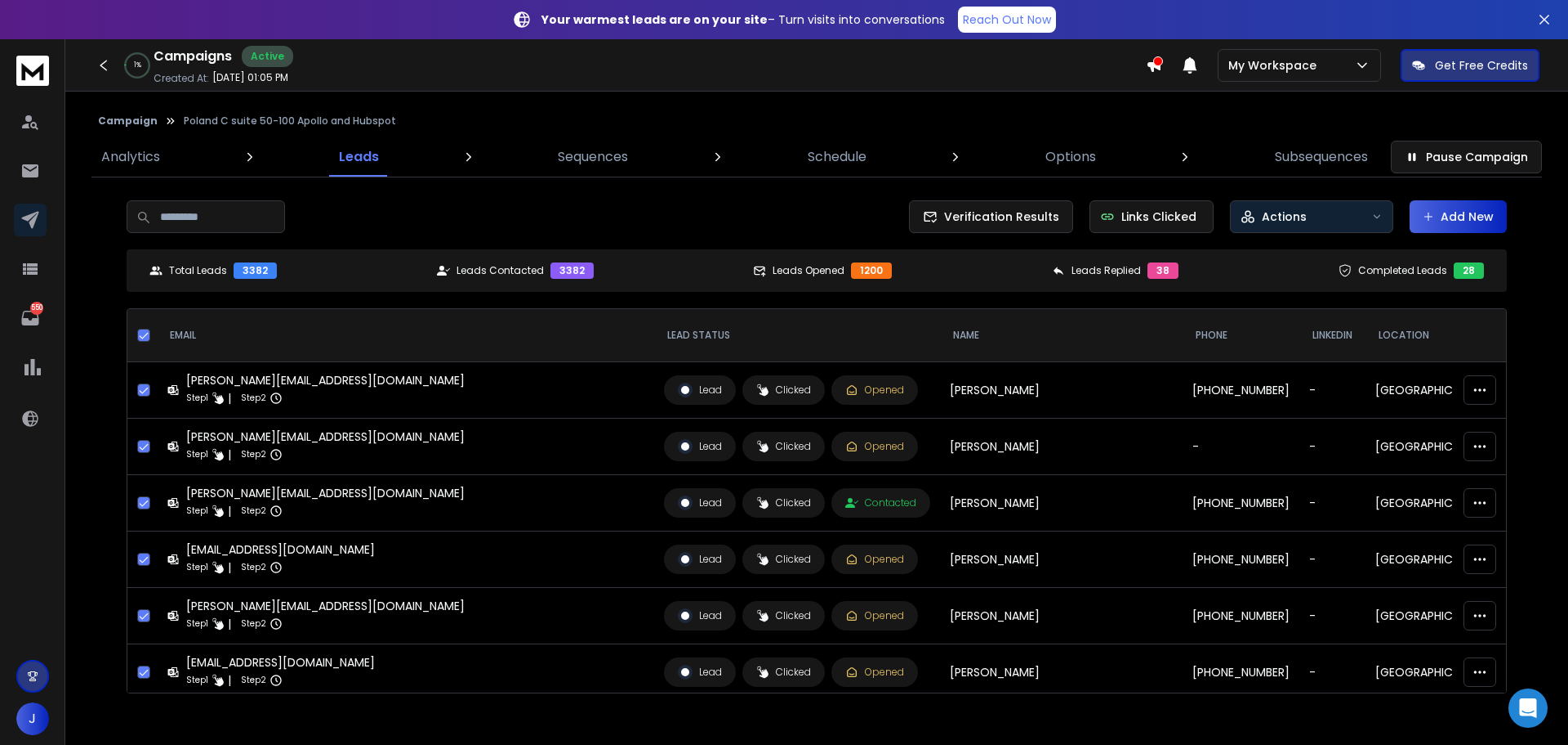
click at [1304, 217] on p "Actions" at bounding box center [1284, 216] width 45 height 16
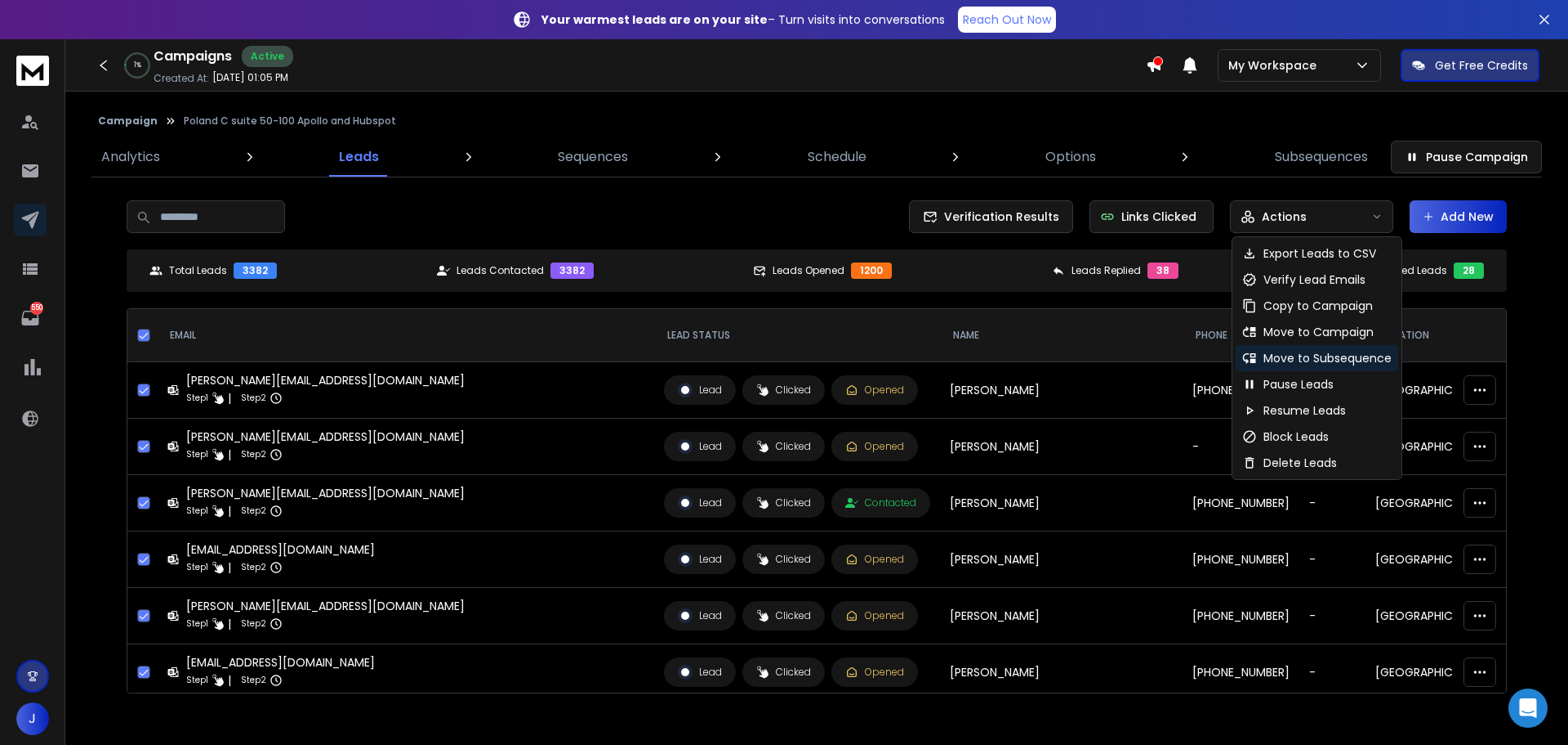
click at [1336, 357] on p "Move to Subsequence" at bounding box center [1328, 358] width 129 height 16
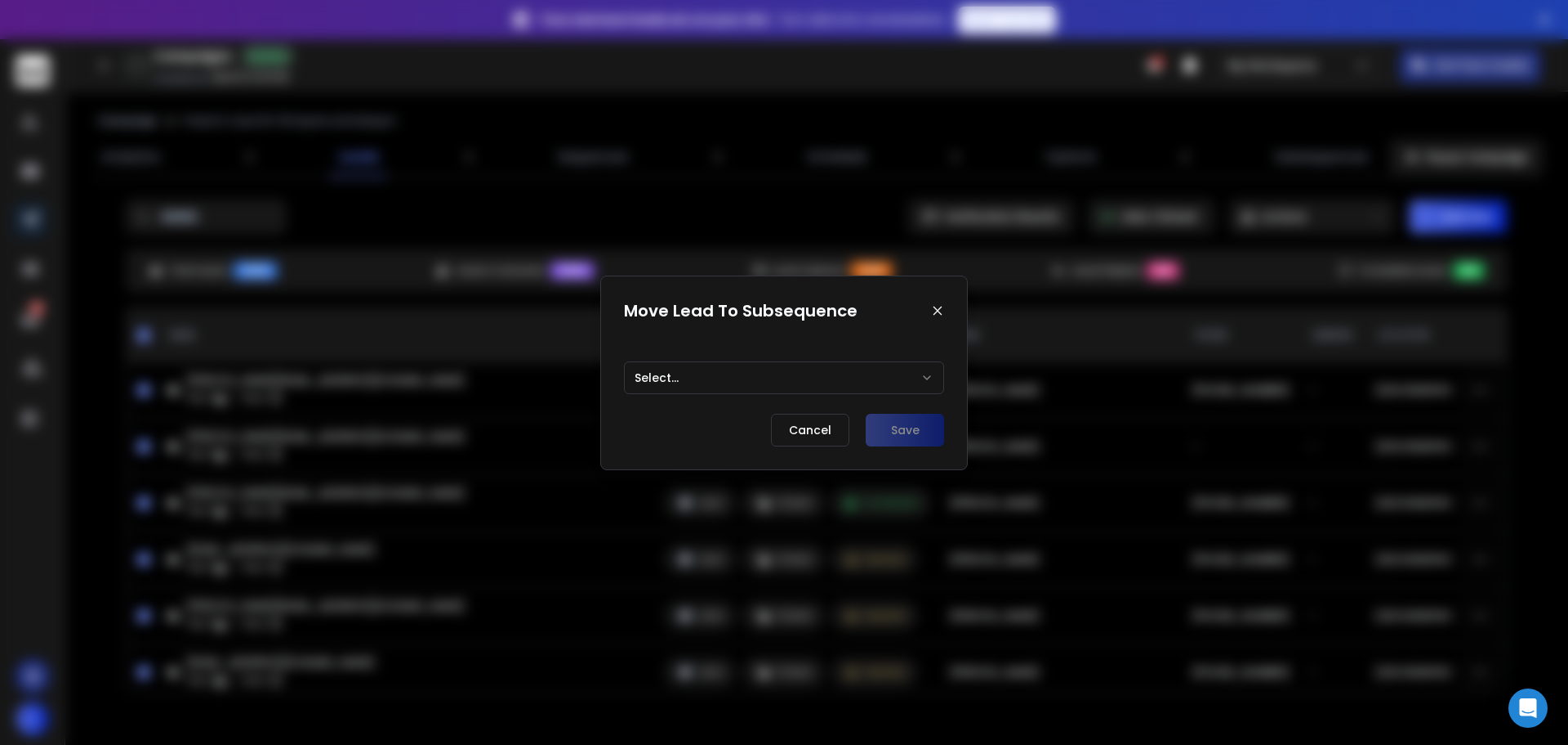
click at [865, 383] on button "Select..." at bounding box center [784, 377] width 320 height 33
click at [889, 425] on button "Save" at bounding box center [905, 430] width 79 height 33
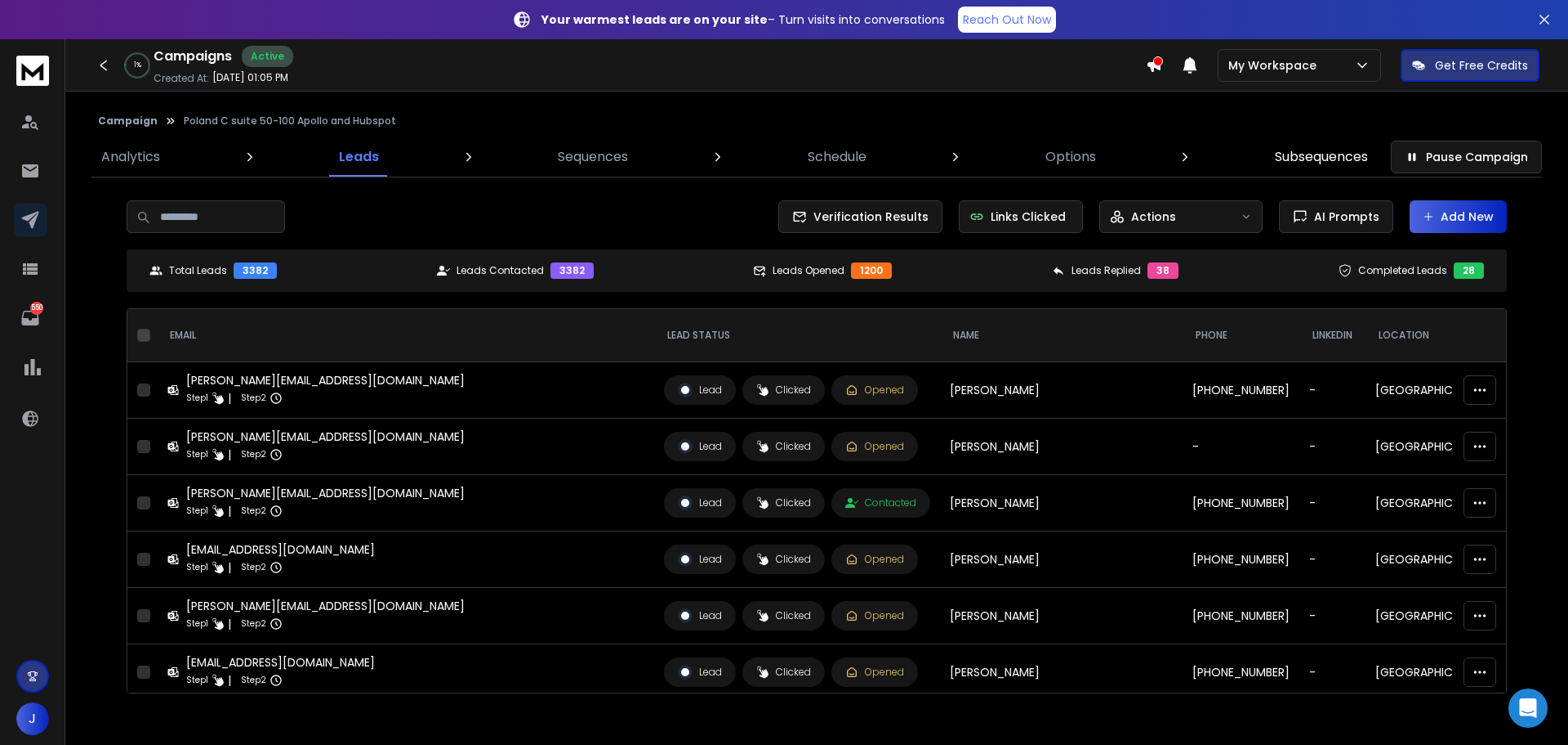
click at [1297, 149] on p "Subsequences" at bounding box center [1321, 158] width 93 height 20
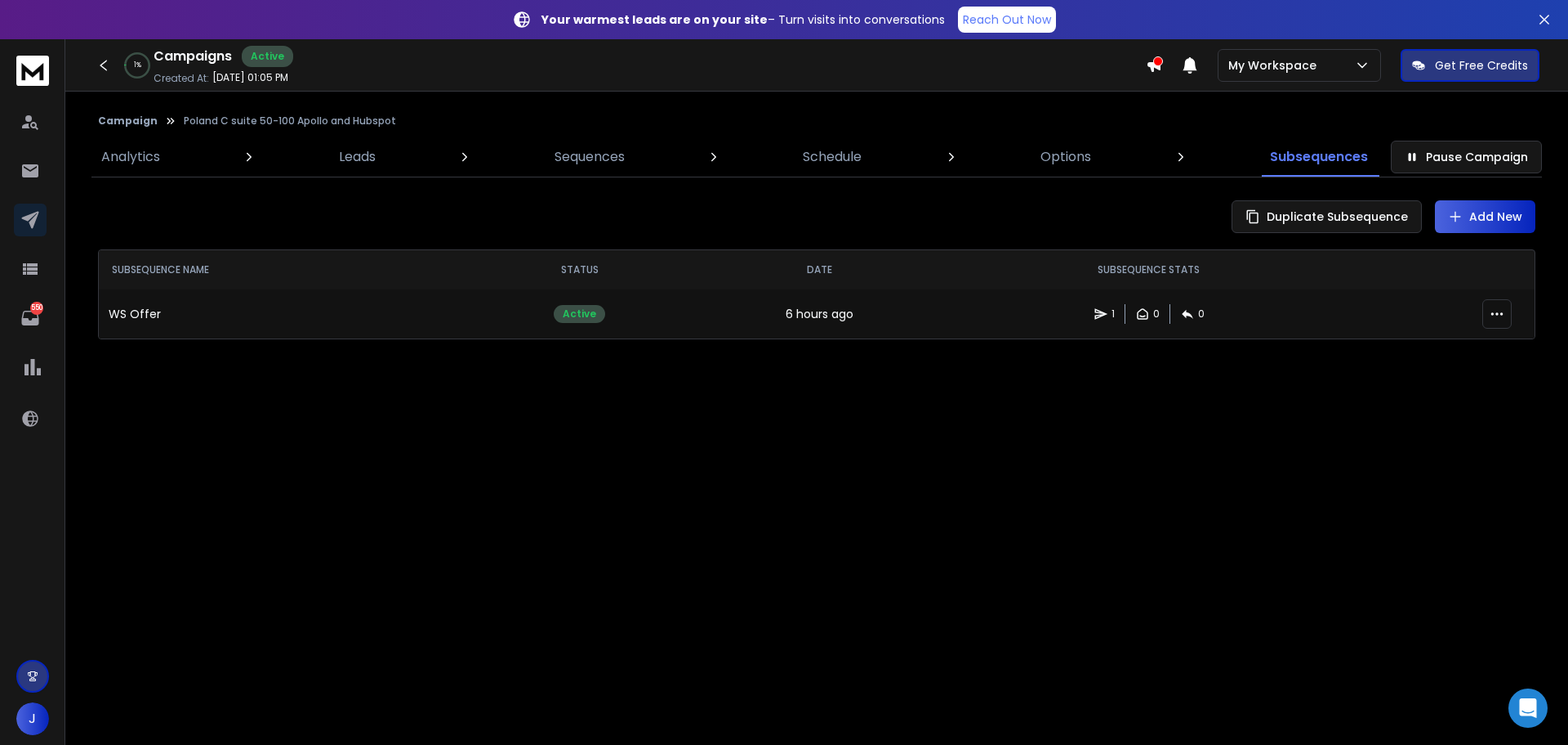
click at [143, 307] on td "WS Offer" at bounding box center [285, 313] width 374 height 49
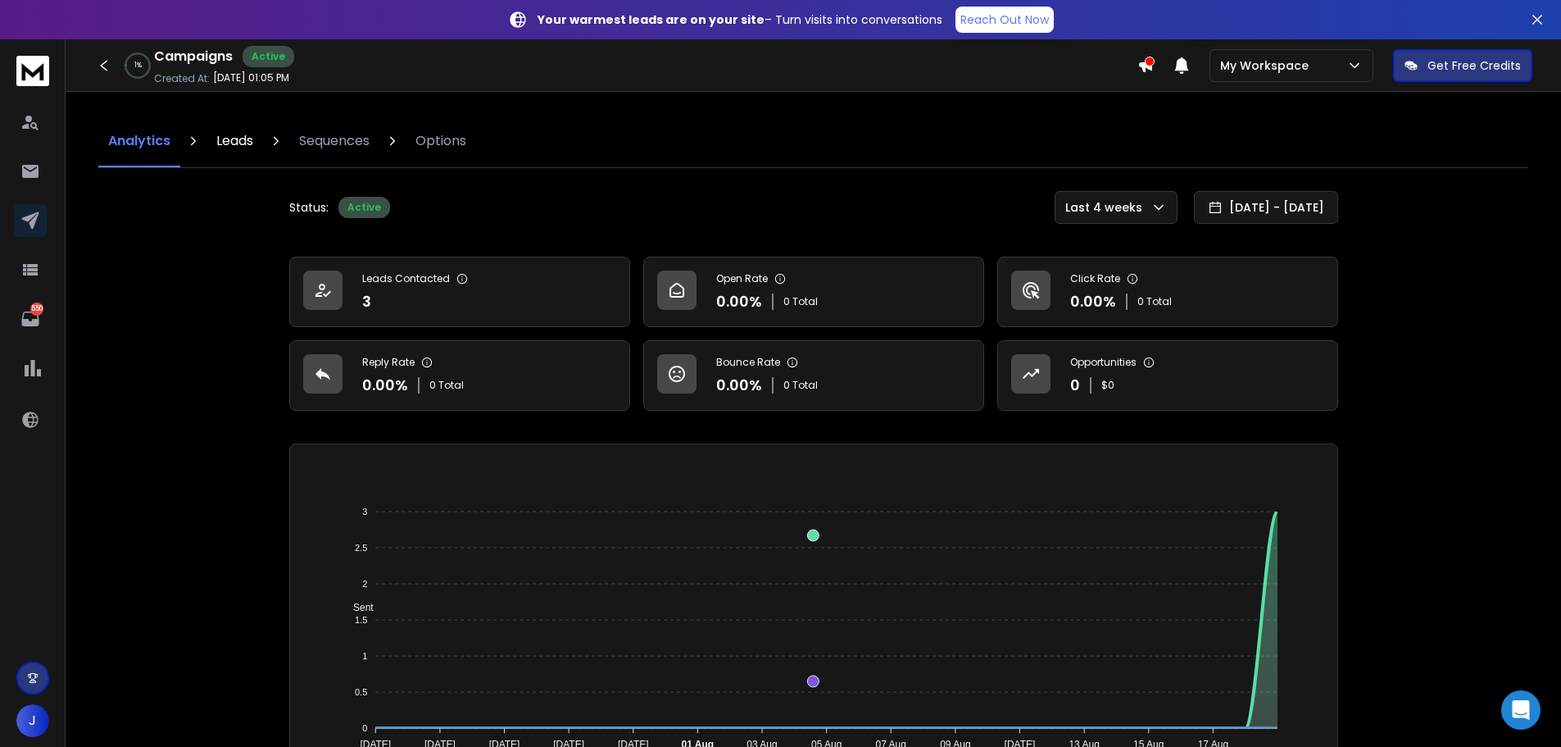
click at [228, 134] on p "Leads" at bounding box center [234, 141] width 37 height 20
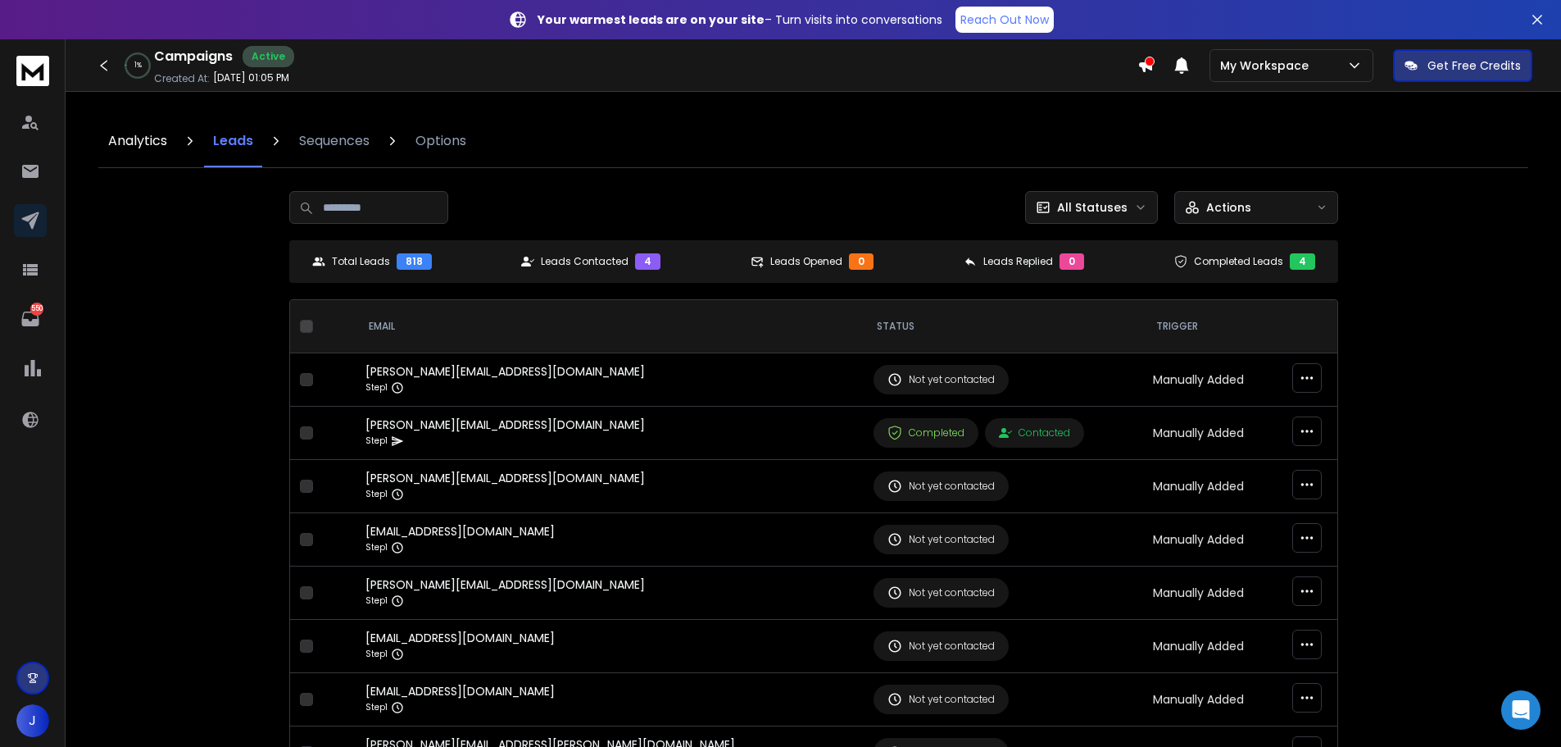
click at [141, 141] on p "Analytics" at bounding box center [137, 141] width 59 height 20
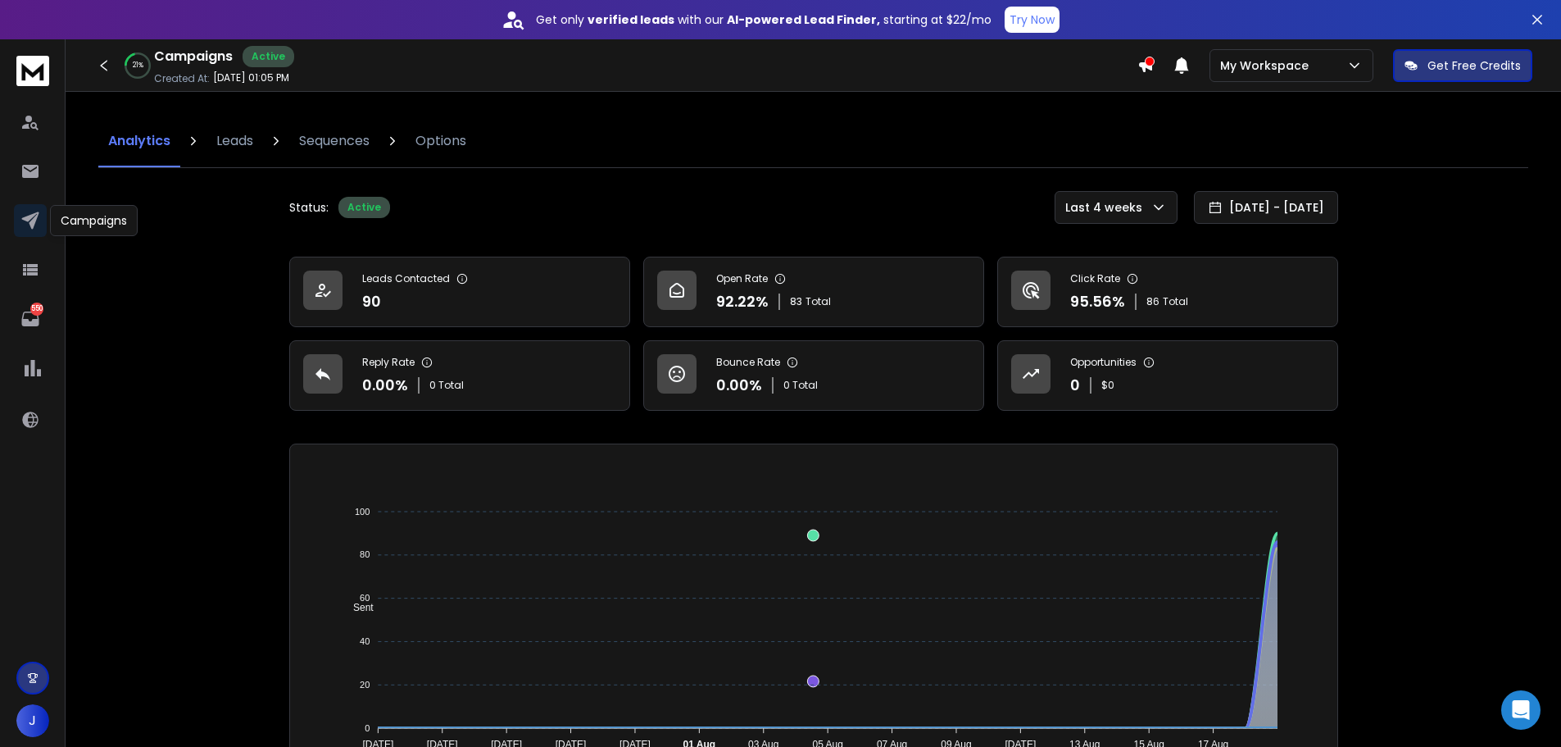
click at [26, 223] on icon at bounding box center [30, 221] width 20 height 20
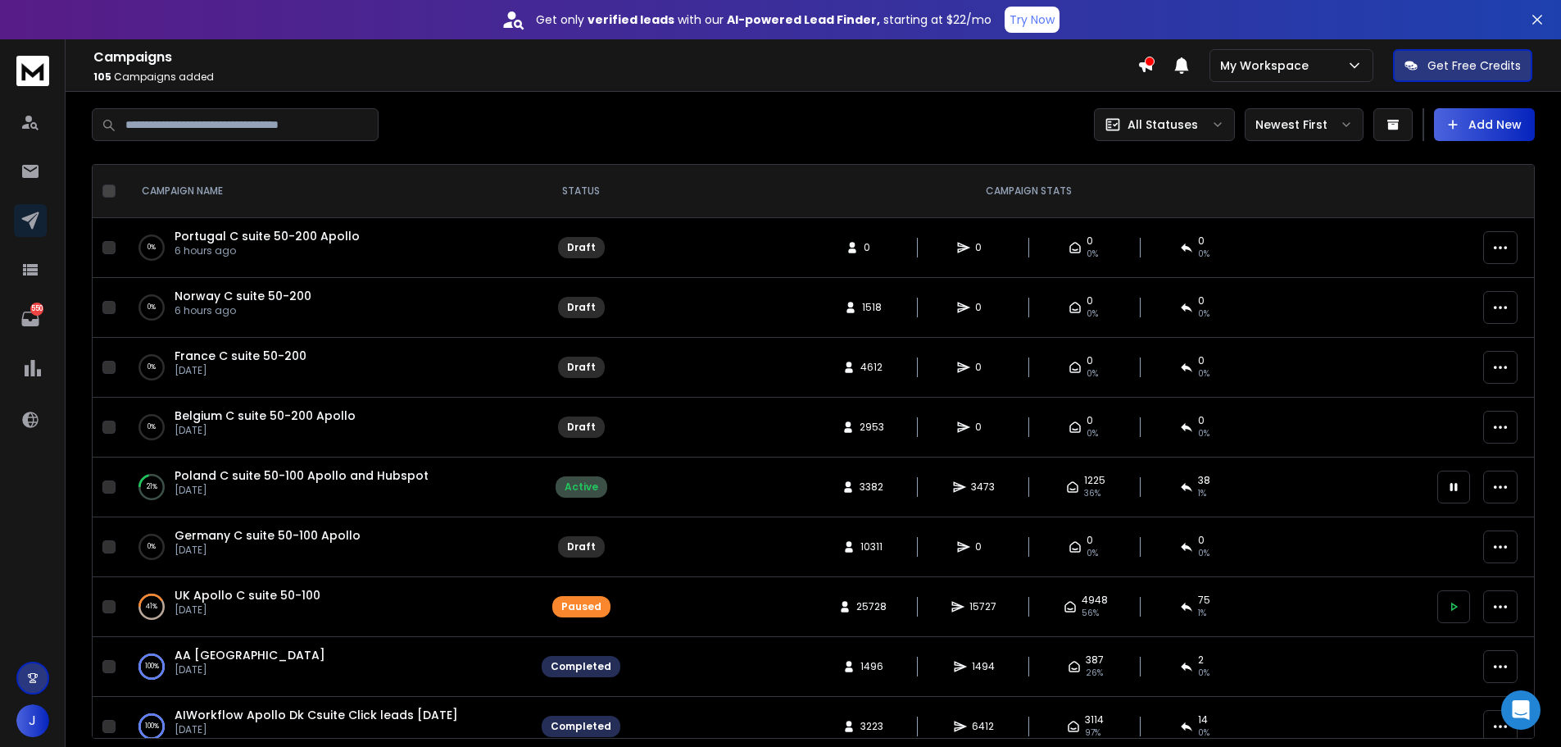
scroll to position [246, 0]
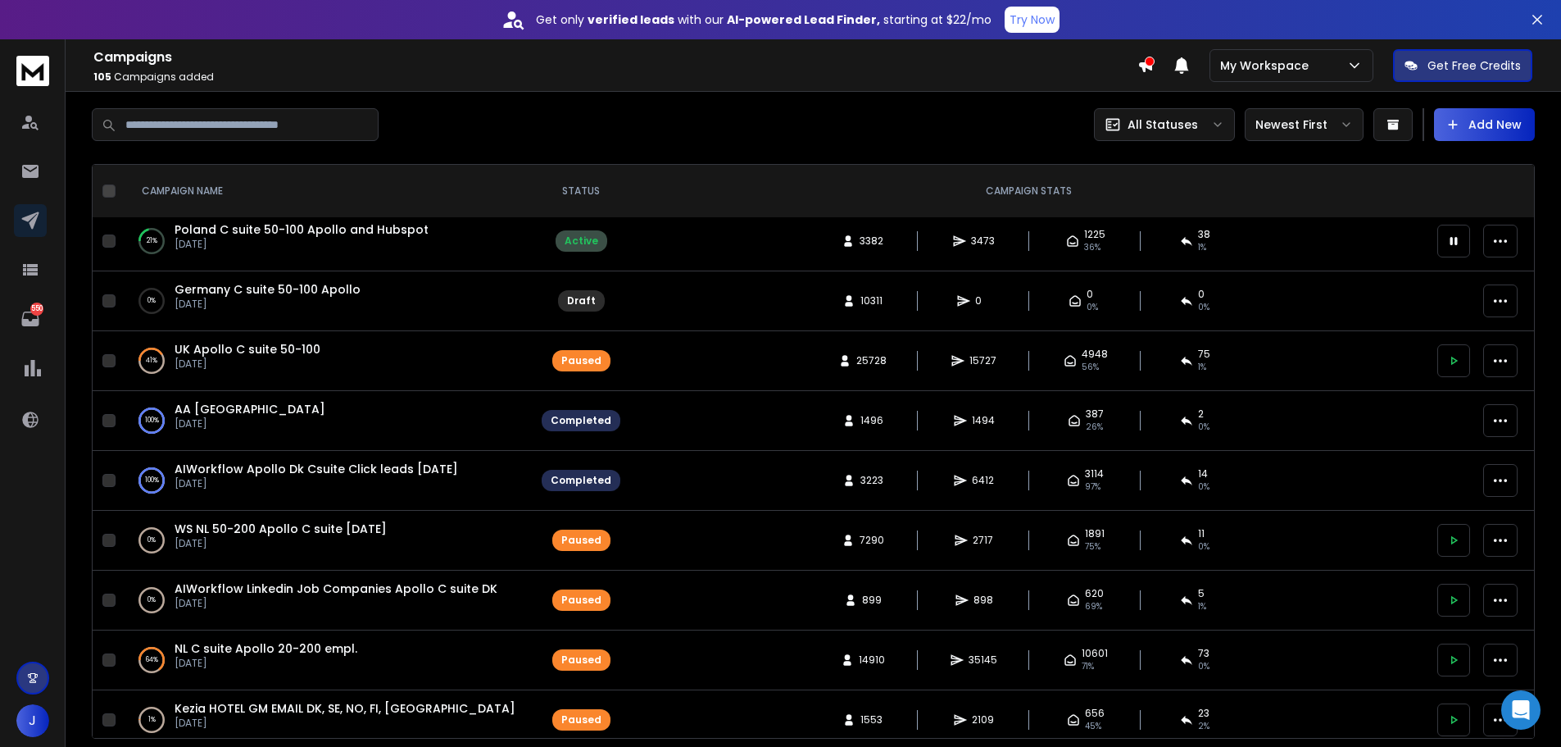
click at [315, 533] on span "WS NL 50-200 Apollo C suite [DATE]" at bounding box center [281, 528] width 212 height 16
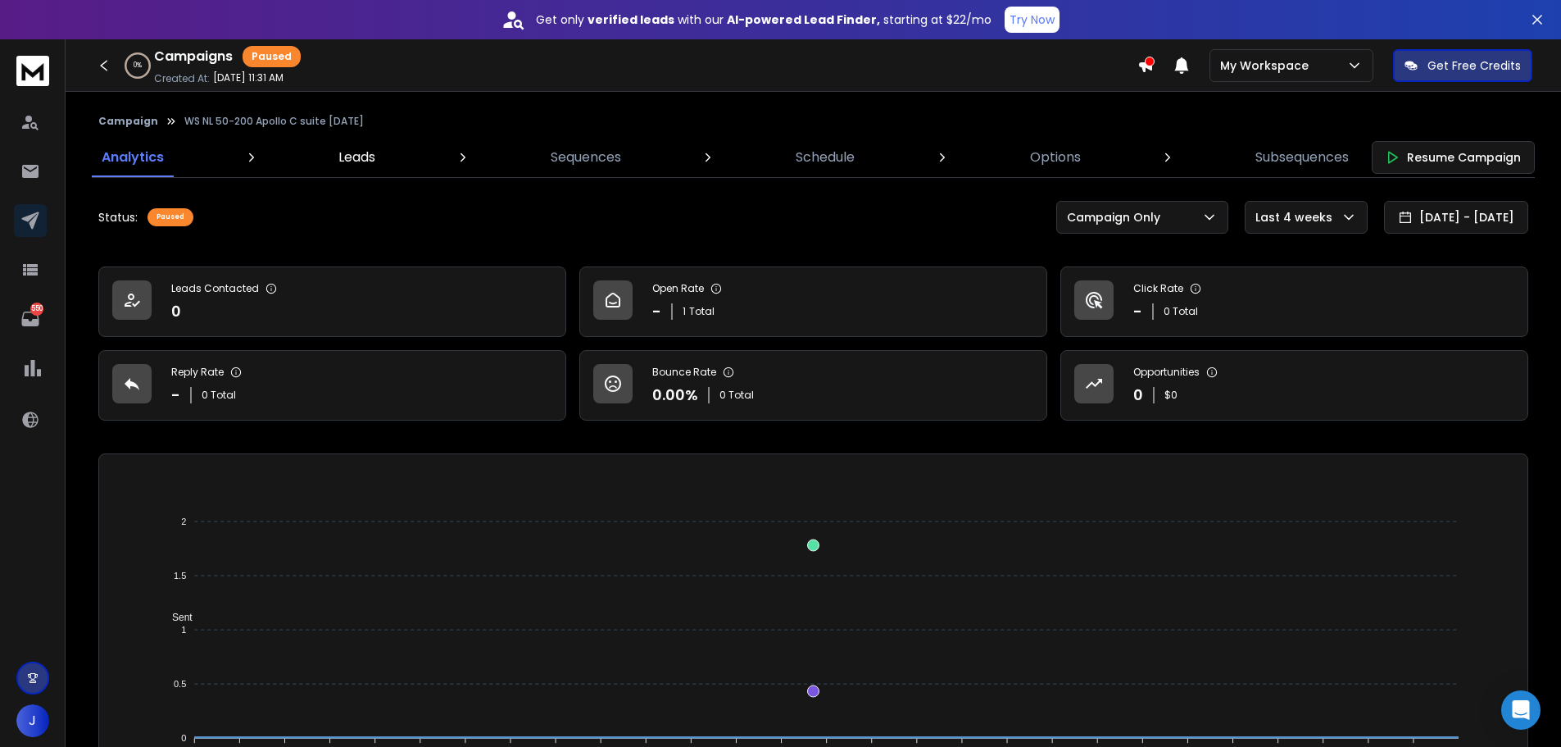
click at [355, 157] on p "Leads" at bounding box center [356, 158] width 37 height 20
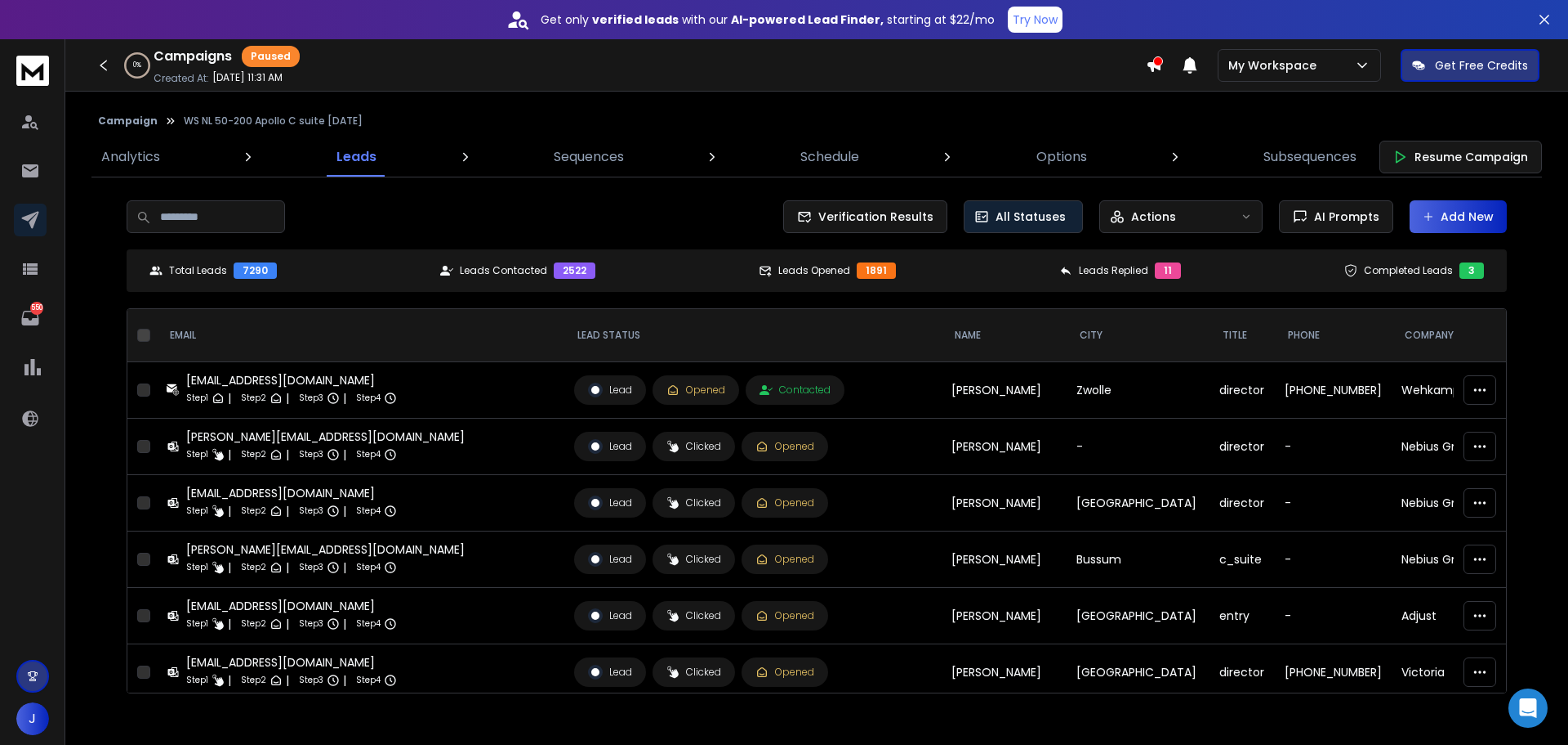
click at [1037, 216] on p "All Statuses" at bounding box center [1031, 216] width 70 height 16
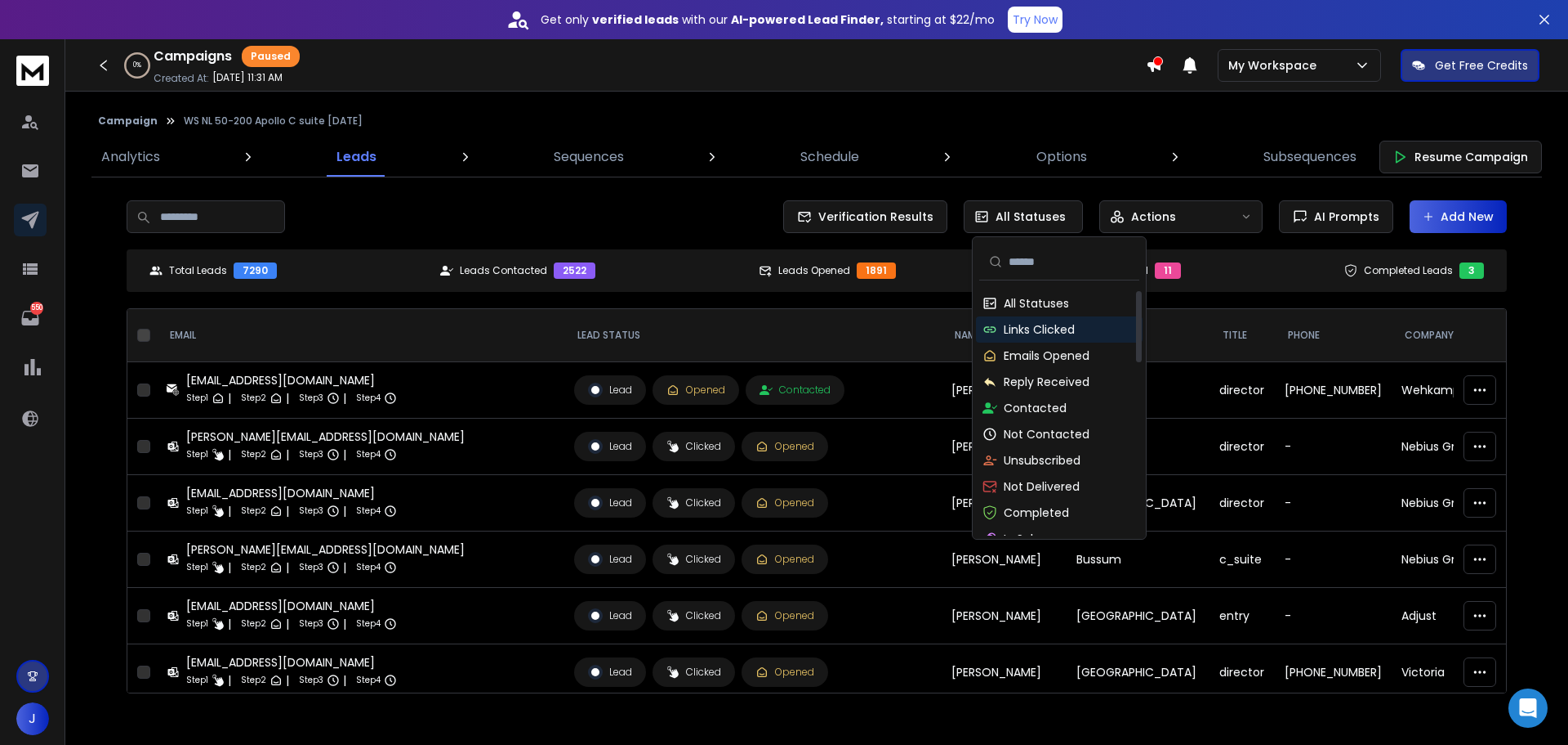
click at [1050, 326] on p "Links Clicked" at bounding box center [1039, 329] width 71 height 16
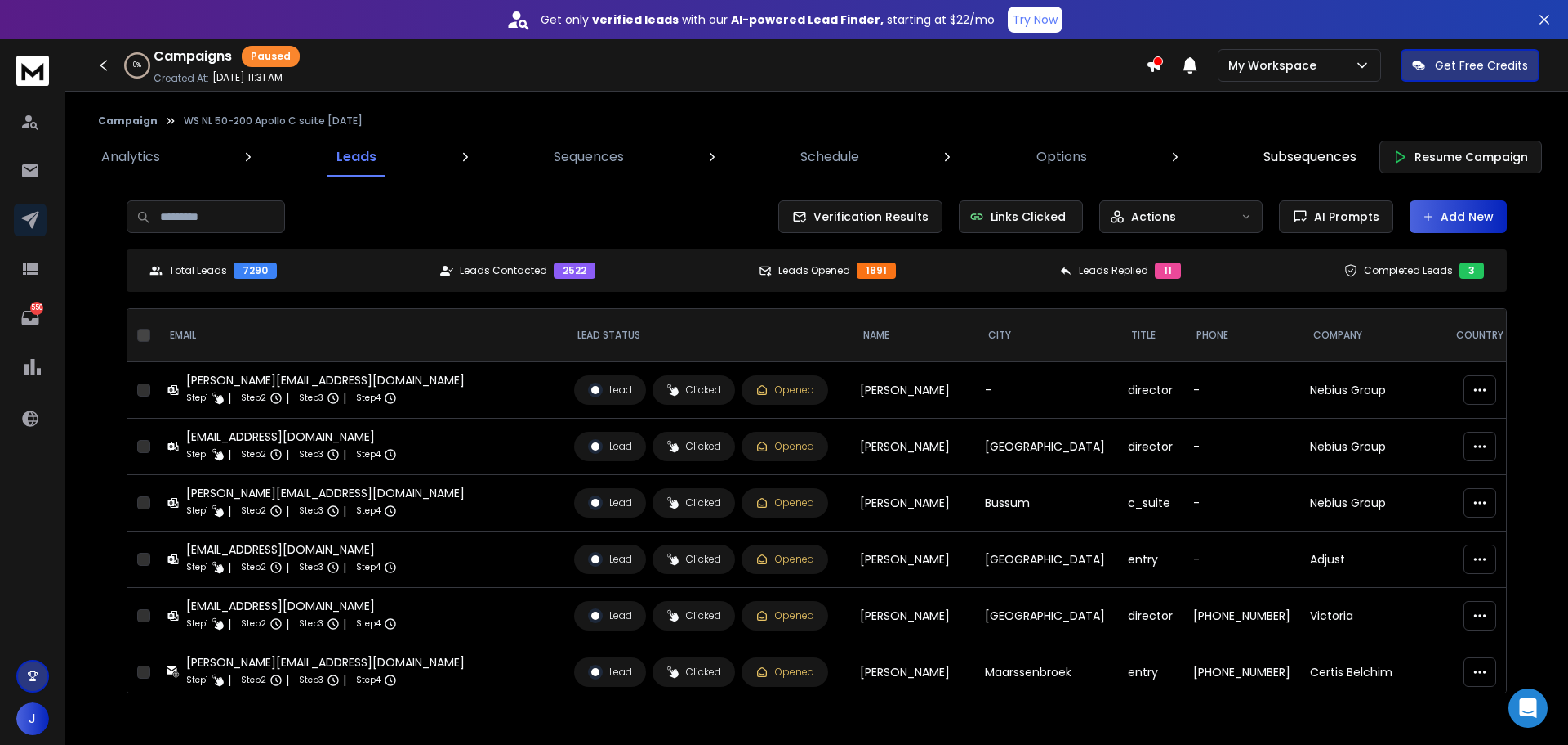
click at [1282, 149] on p "Subsequences" at bounding box center [1310, 158] width 93 height 20
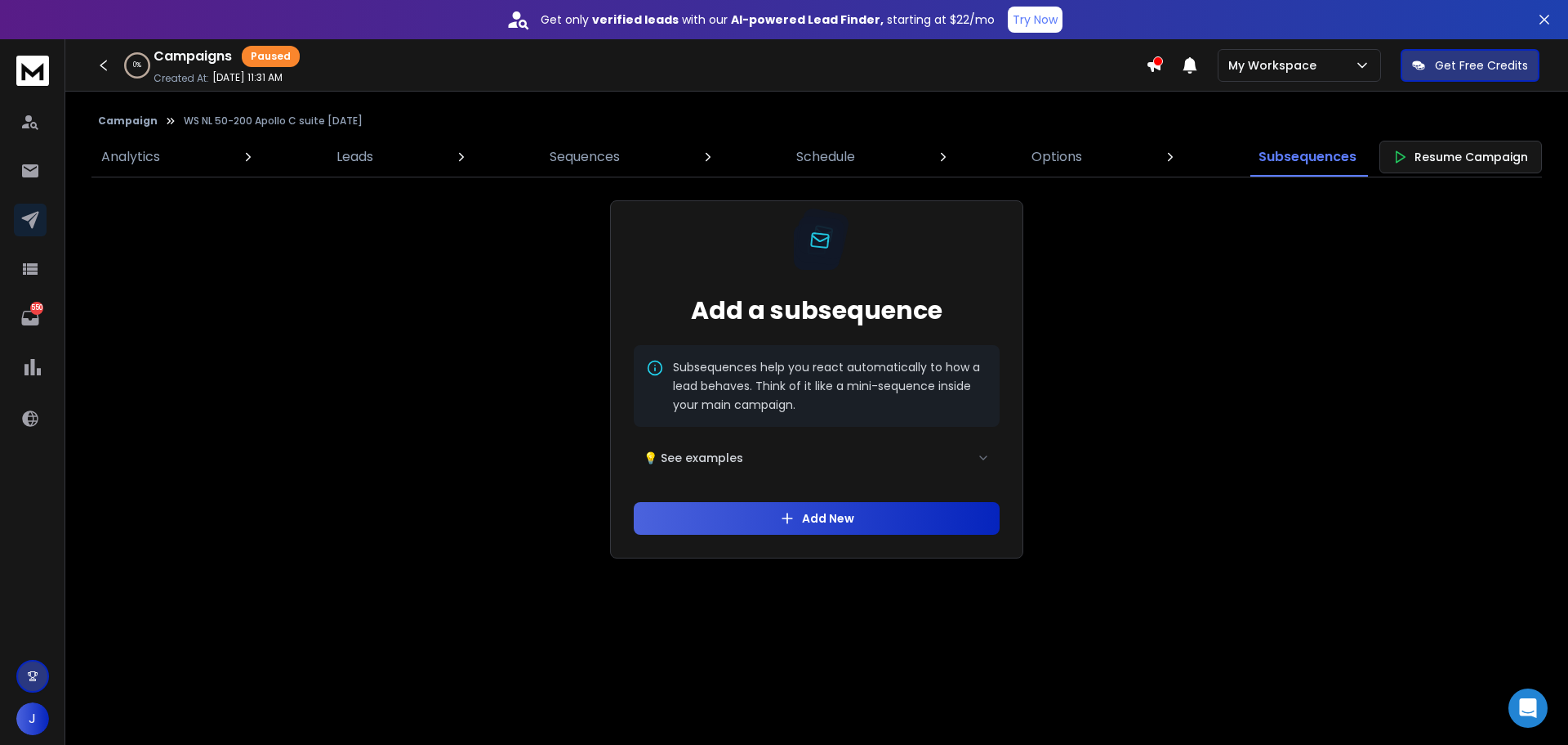
click at [843, 519] on button "Add New" at bounding box center [816, 518] width 366 height 33
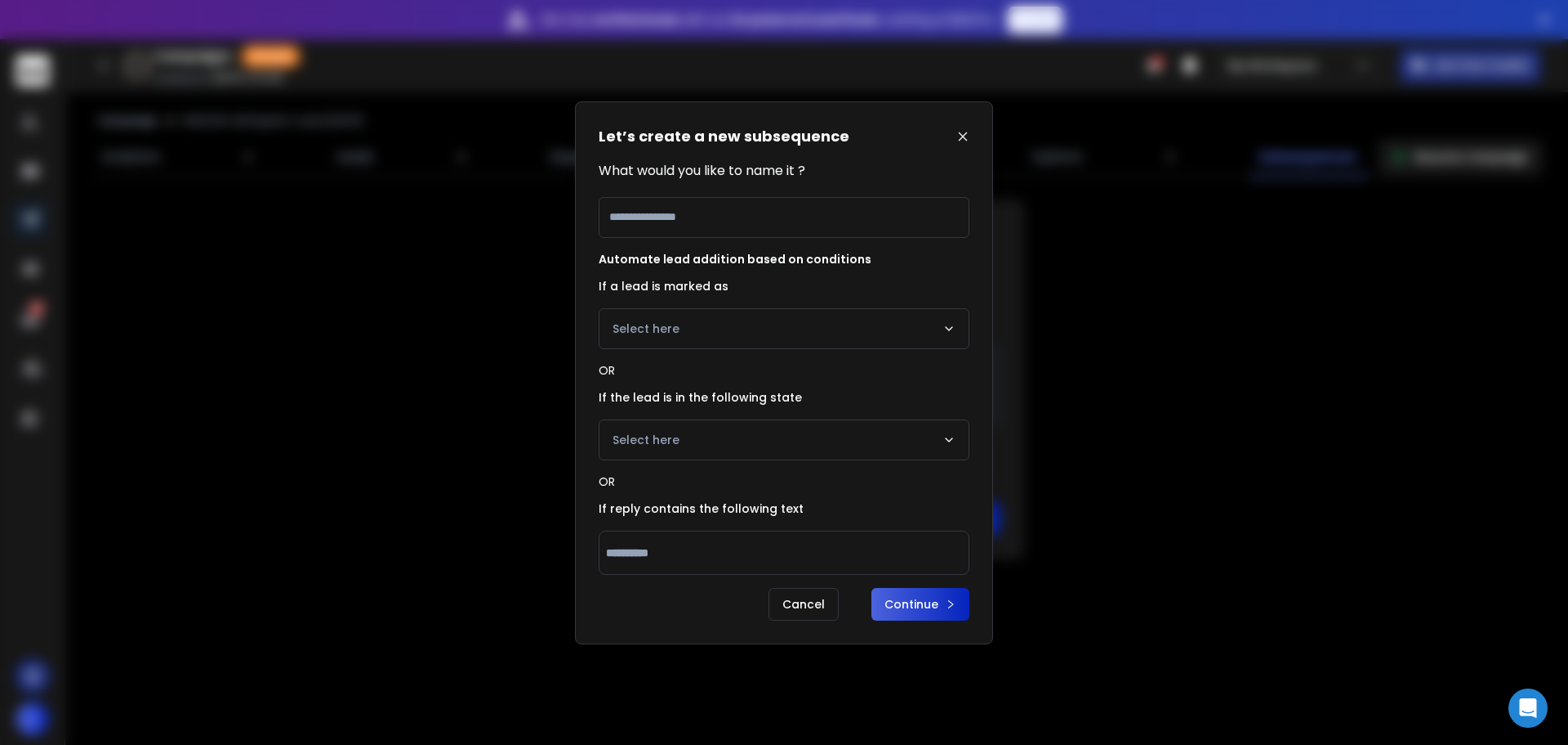
click at [762, 209] on input at bounding box center [784, 216] width 371 height 41
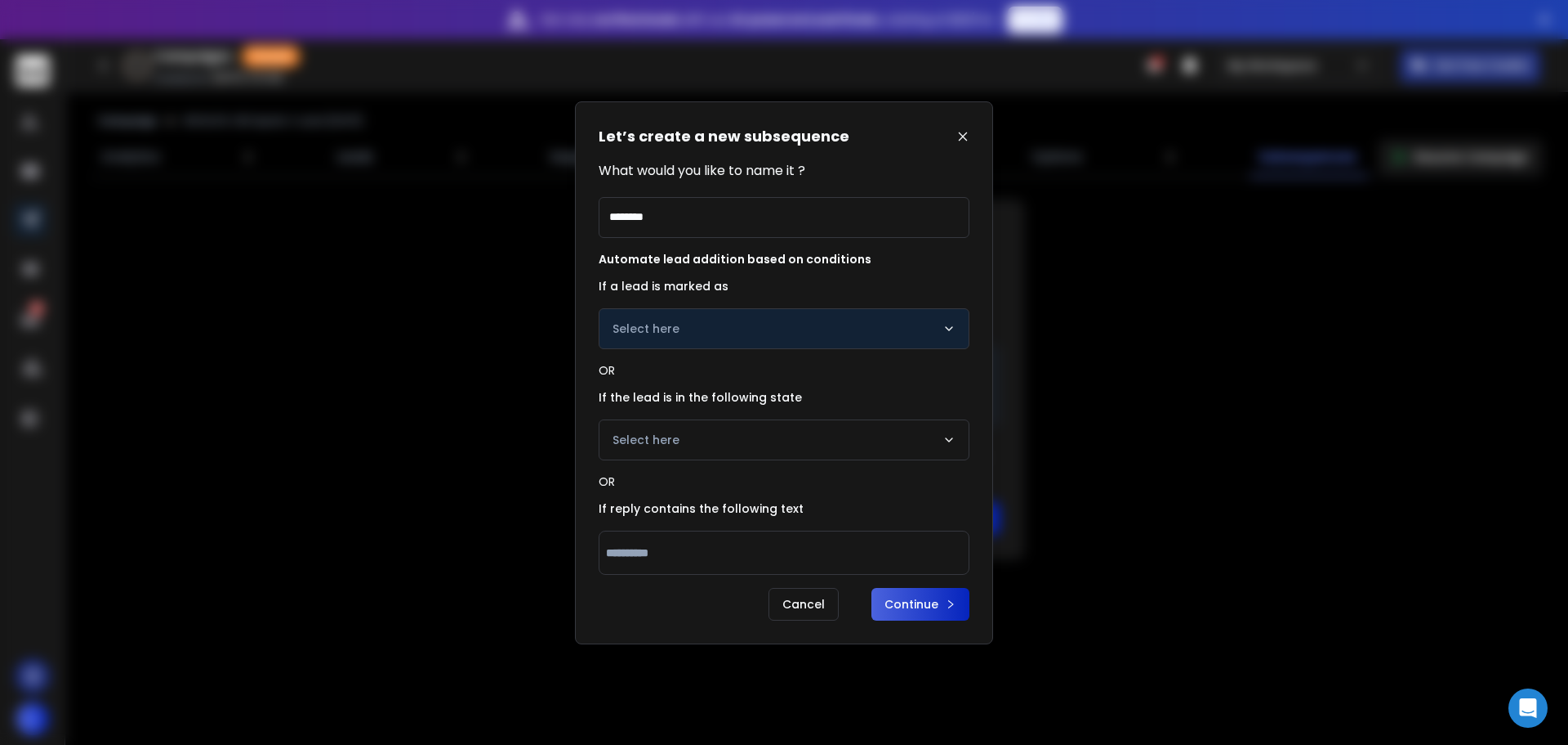
type input "********"
click at [821, 313] on button "Select here" at bounding box center [784, 328] width 371 height 41
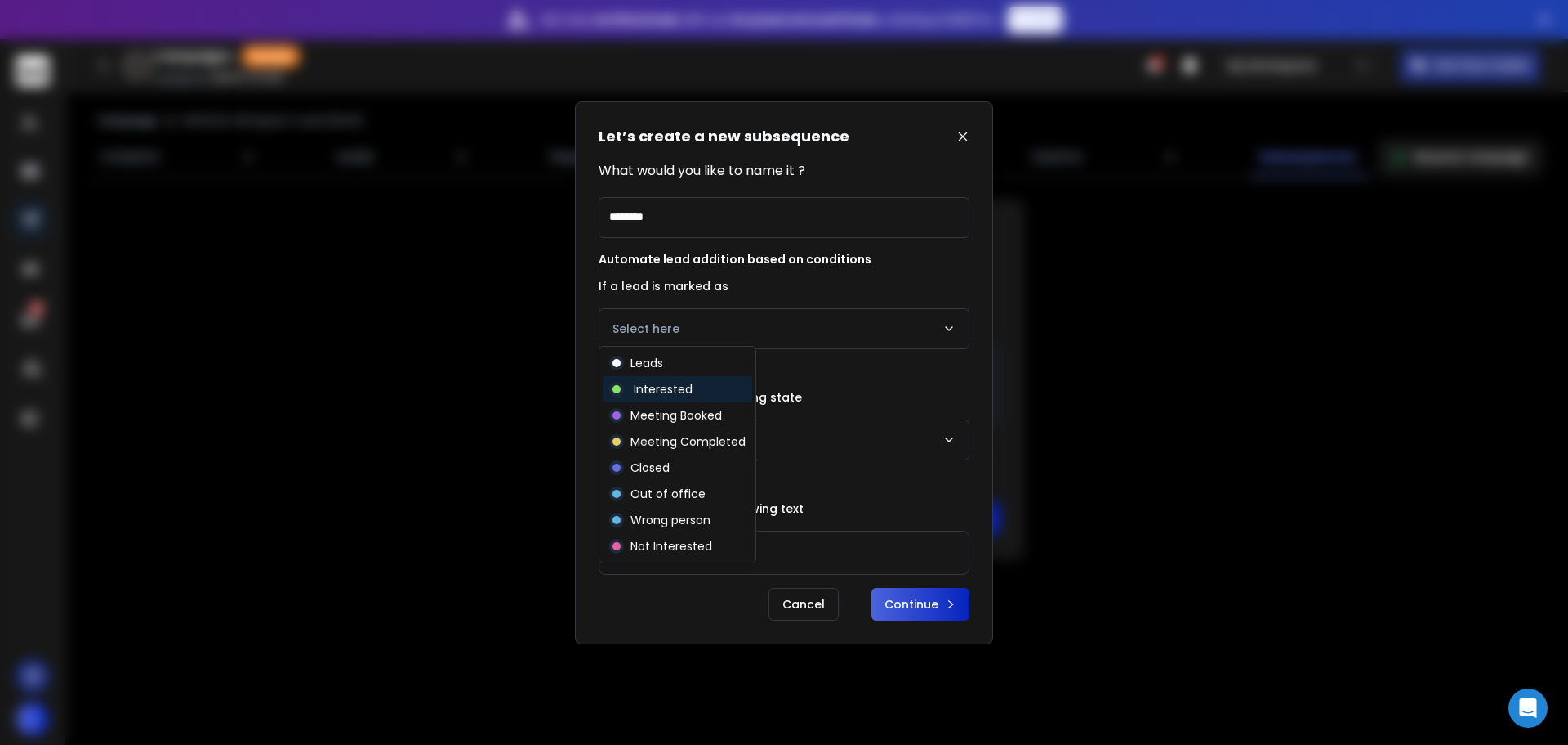
click at [677, 388] on div "Interested" at bounding box center [651, 389] width 84 height 16
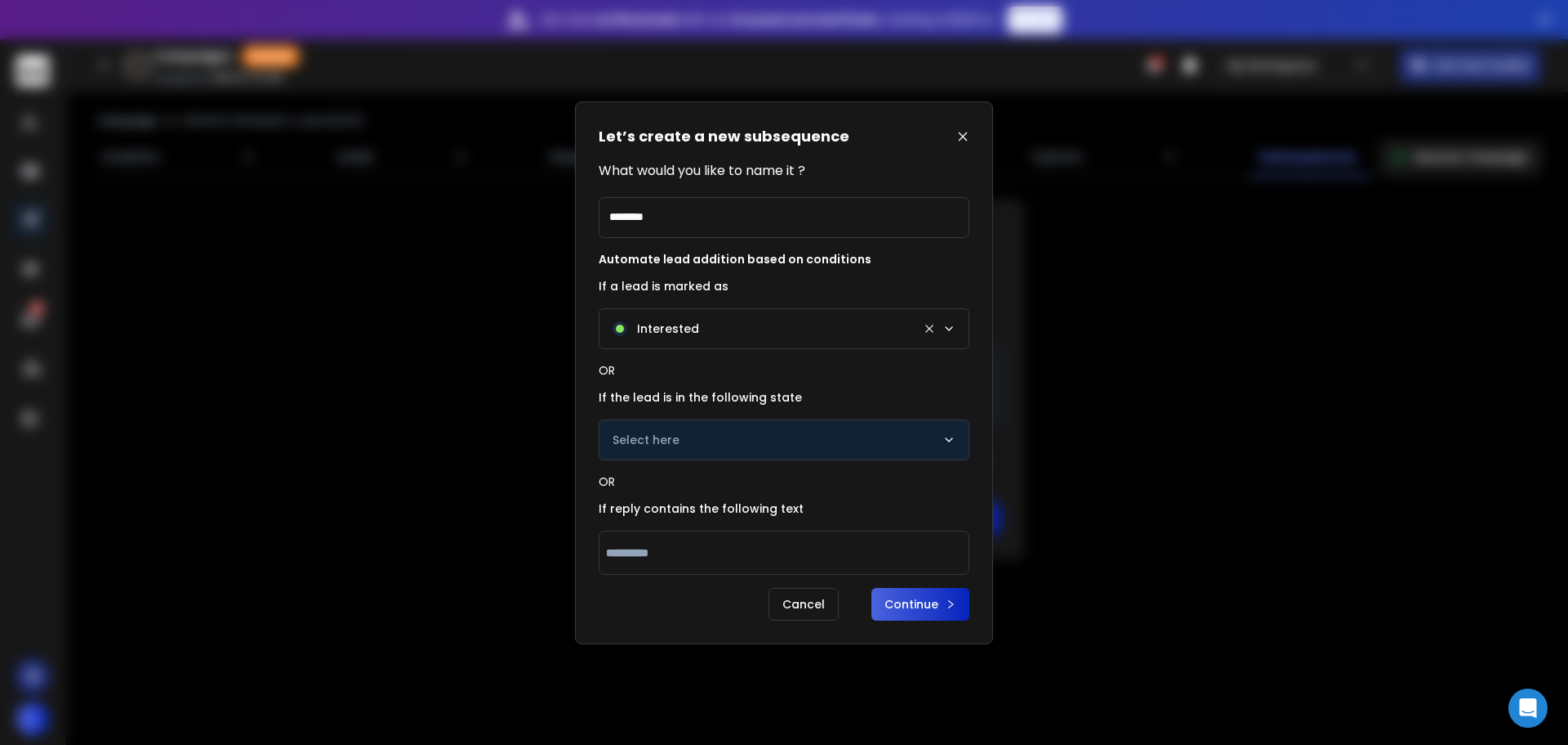
click at [714, 434] on button "Select here" at bounding box center [784, 439] width 371 height 41
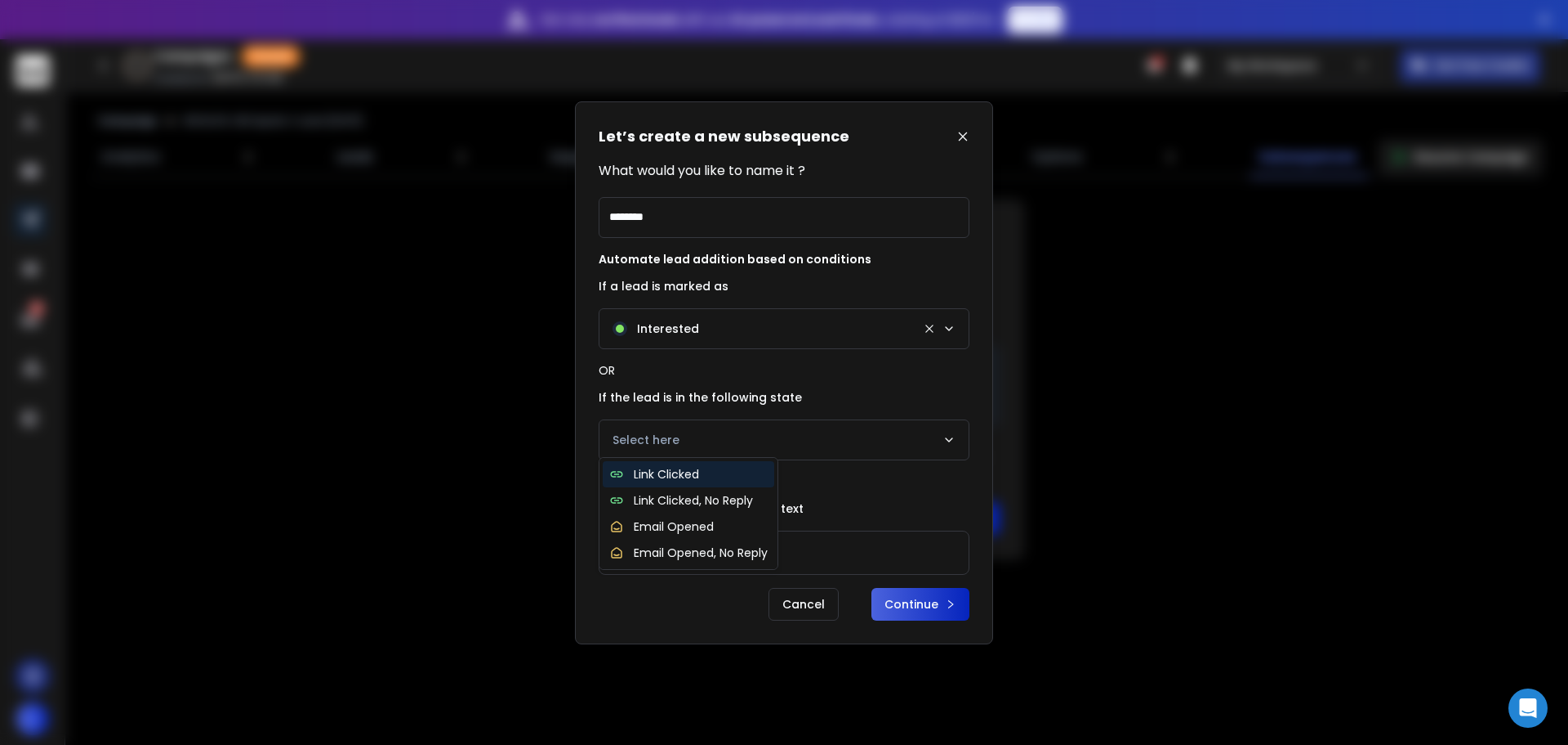
click at [709, 473] on div "Link Clicked" at bounding box center [689, 474] width 171 height 26
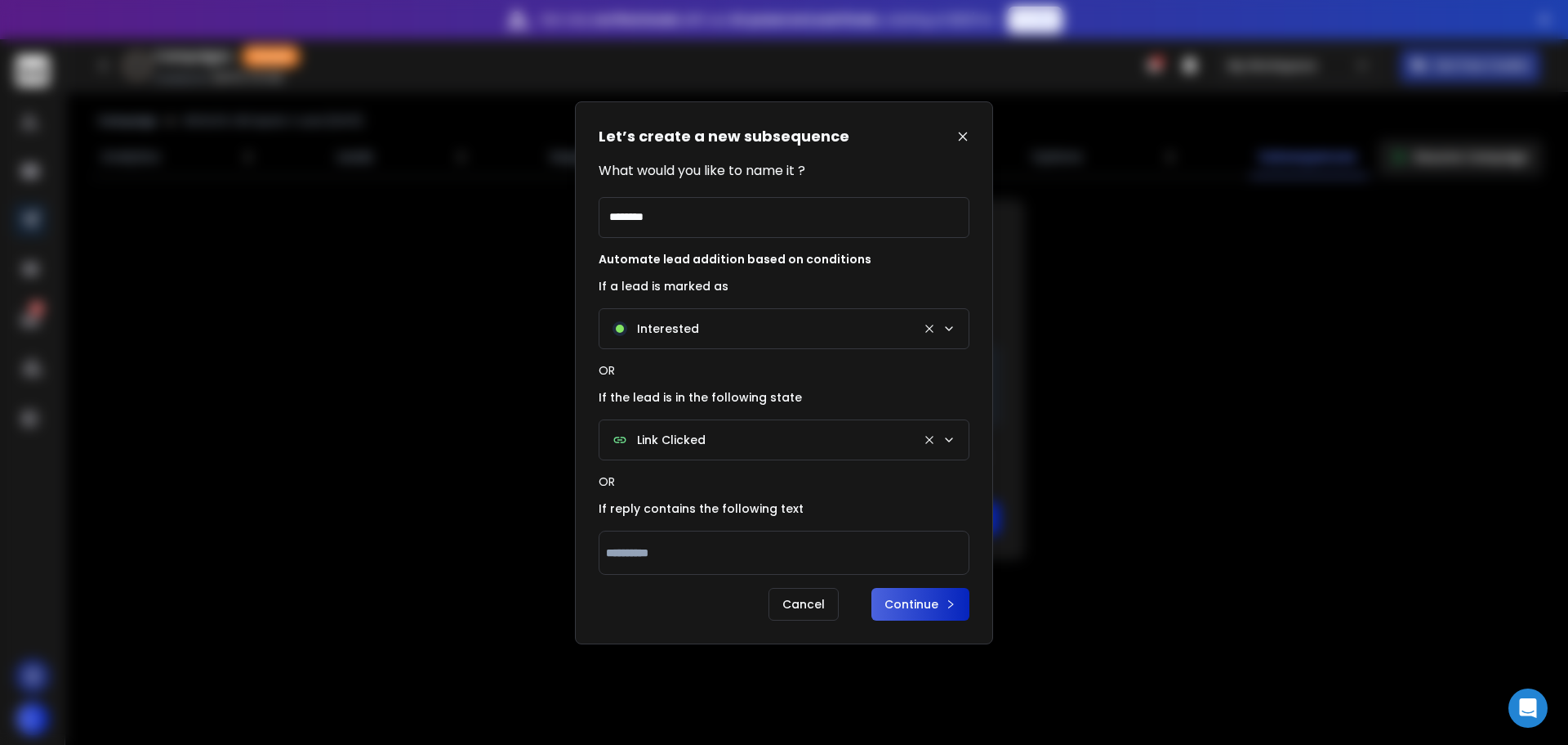
click at [888, 606] on button "Continue" at bounding box center [920, 603] width 98 height 33
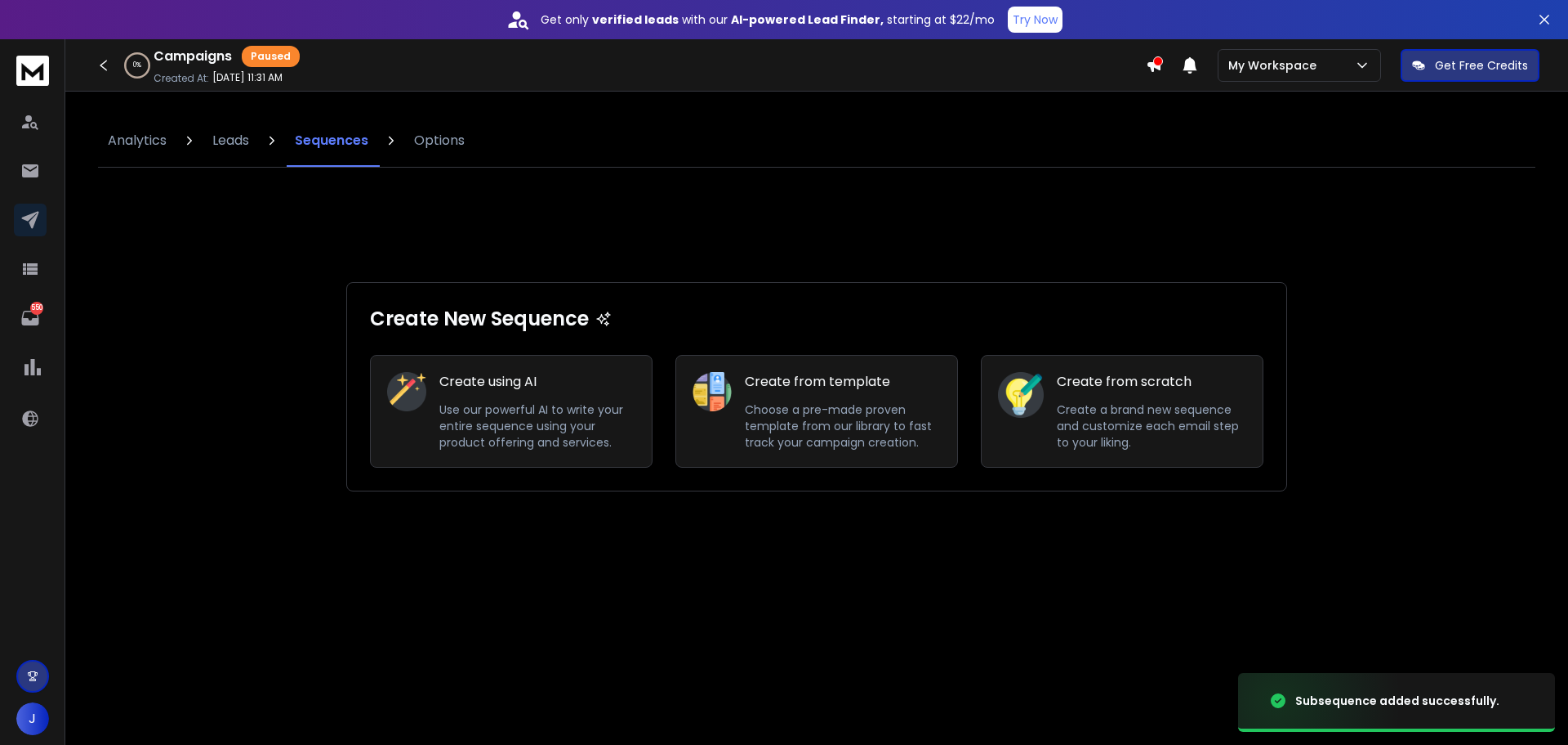
click at [1117, 413] on p "Create a brand new sequence and customize each email step to your liking." at bounding box center [1151, 425] width 189 height 49
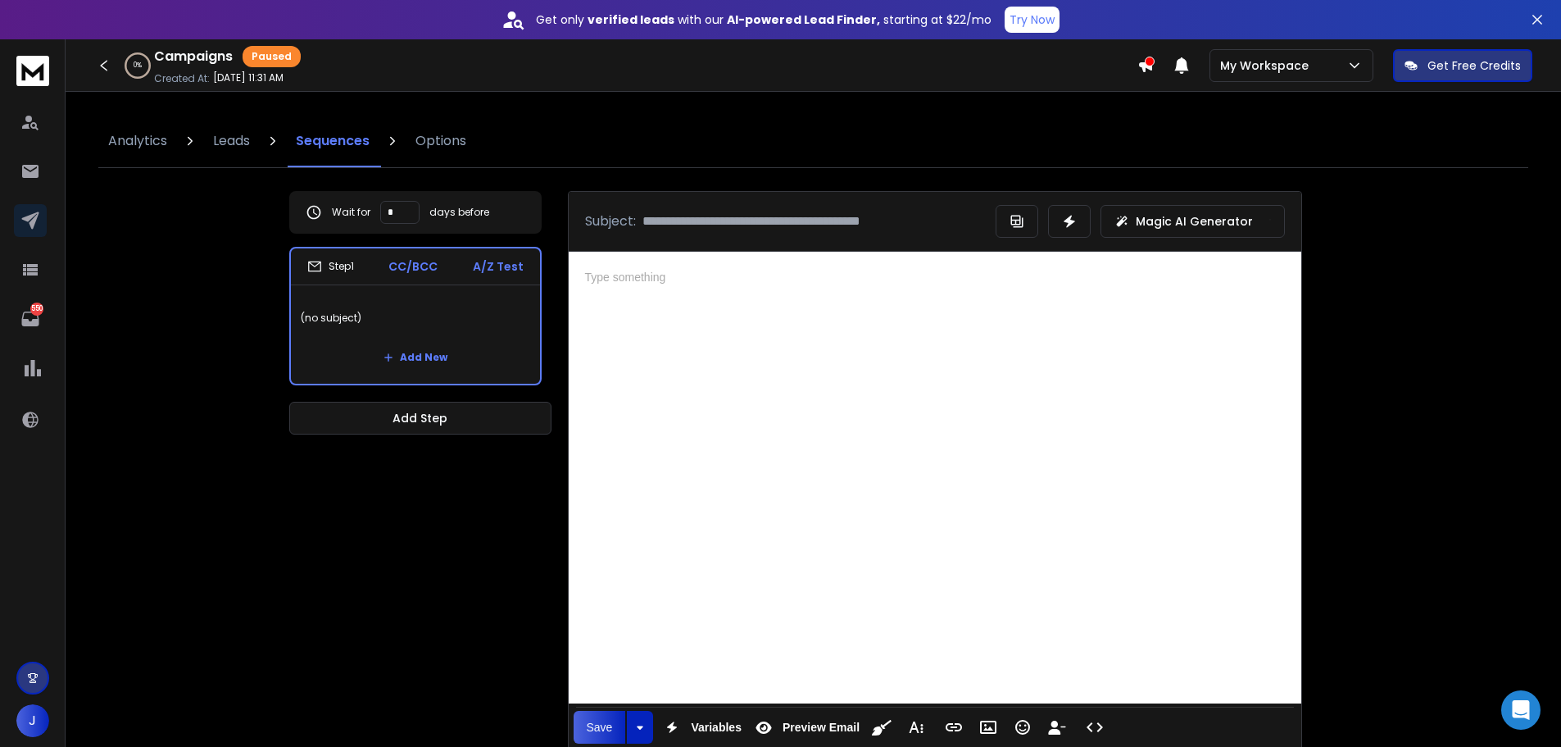
click at [736, 220] on input at bounding box center [810, 221] width 337 height 20
paste input "**********"
type input "**********"
click at [715, 272] on div at bounding box center [935, 277] width 700 height 18
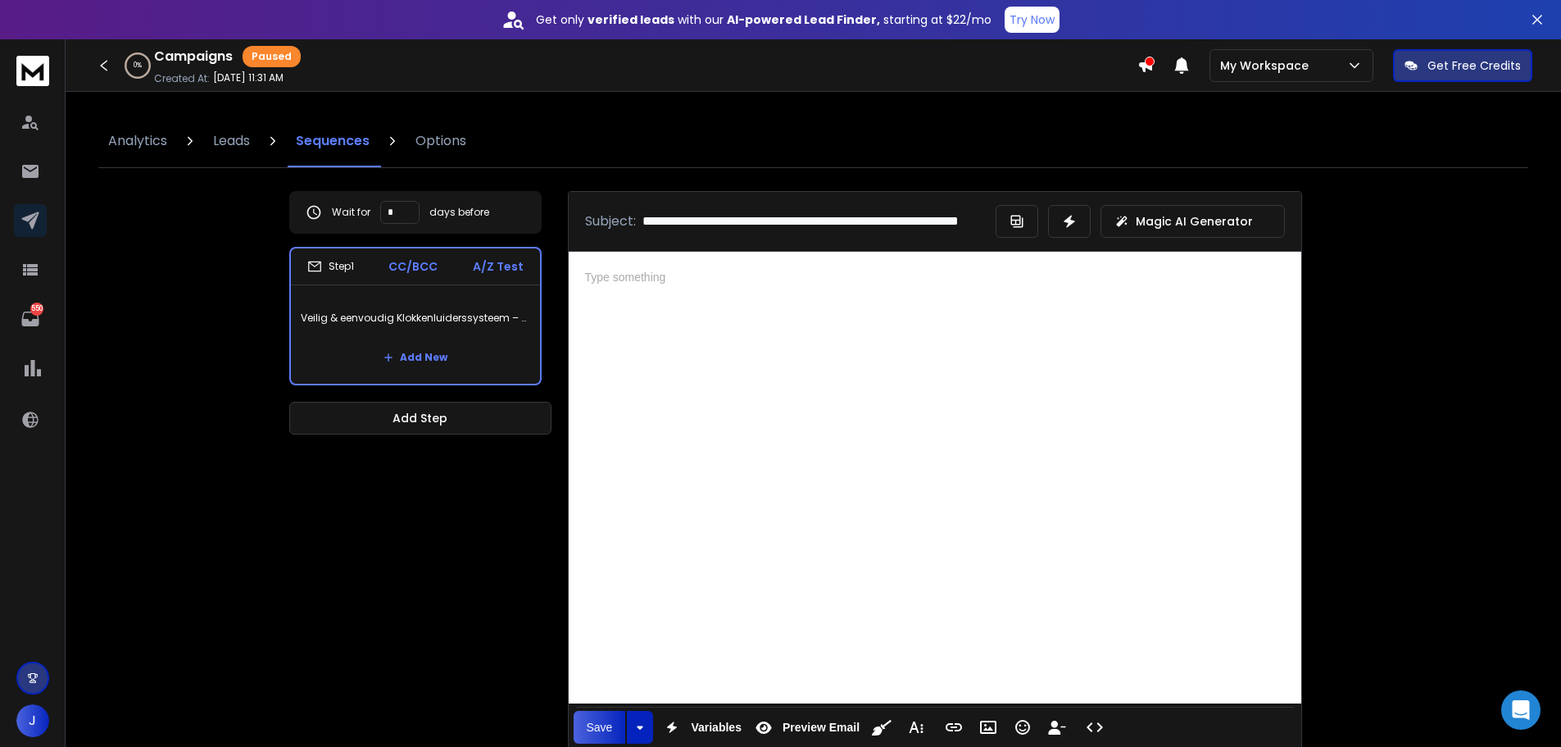
scroll to position [0, 0]
click at [604, 272] on div "To enrich screen reader interactions, please activate Accessibility in Grammarl…" at bounding box center [935, 277] width 700 height 18
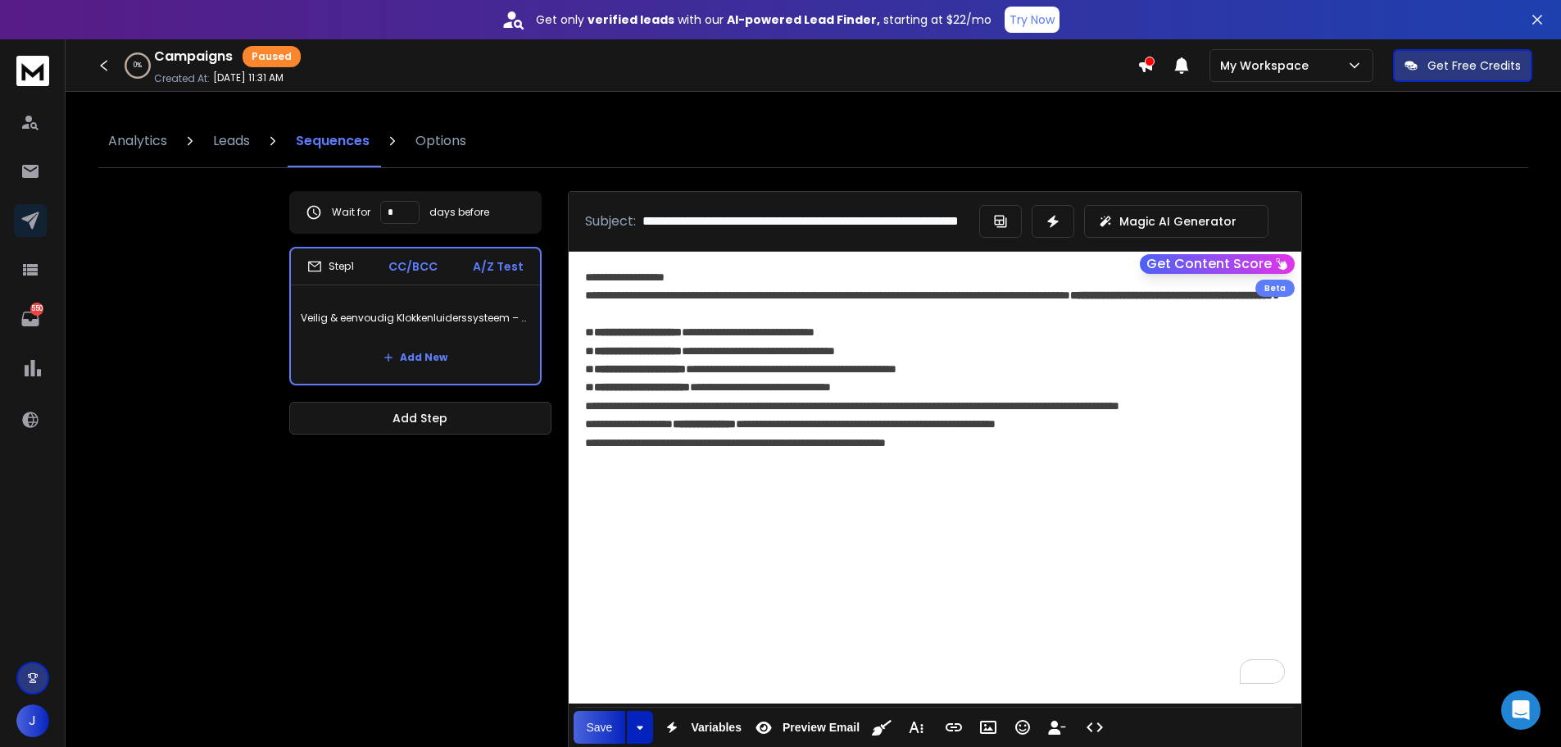
click at [583, 293] on div "**********" at bounding box center [935, 476] width 733 height 448
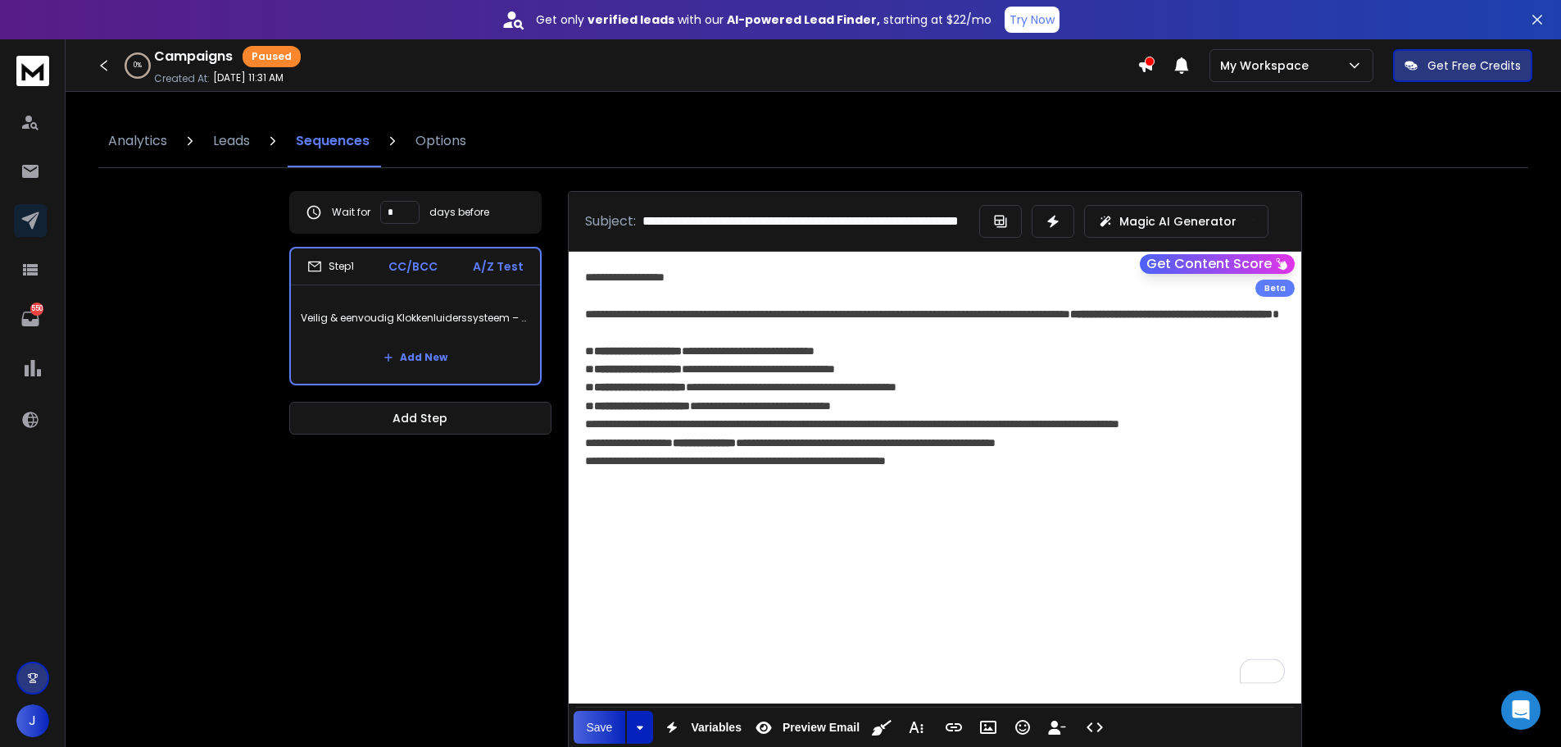
click at [809, 335] on p "**********" at bounding box center [935, 323] width 700 height 37
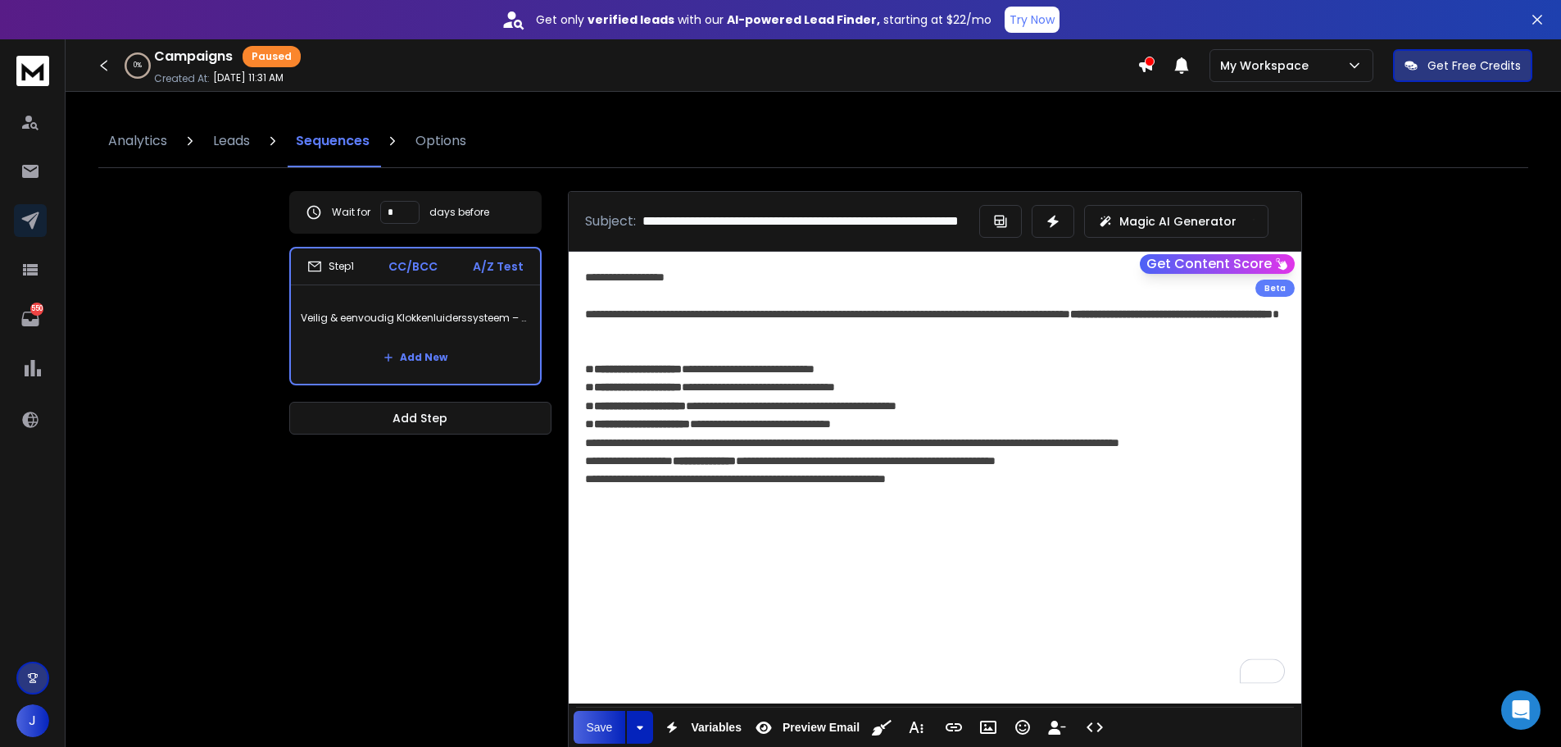
click at [928, 429] on p "**********" at bounding box center [935, 397] width 700 height 74
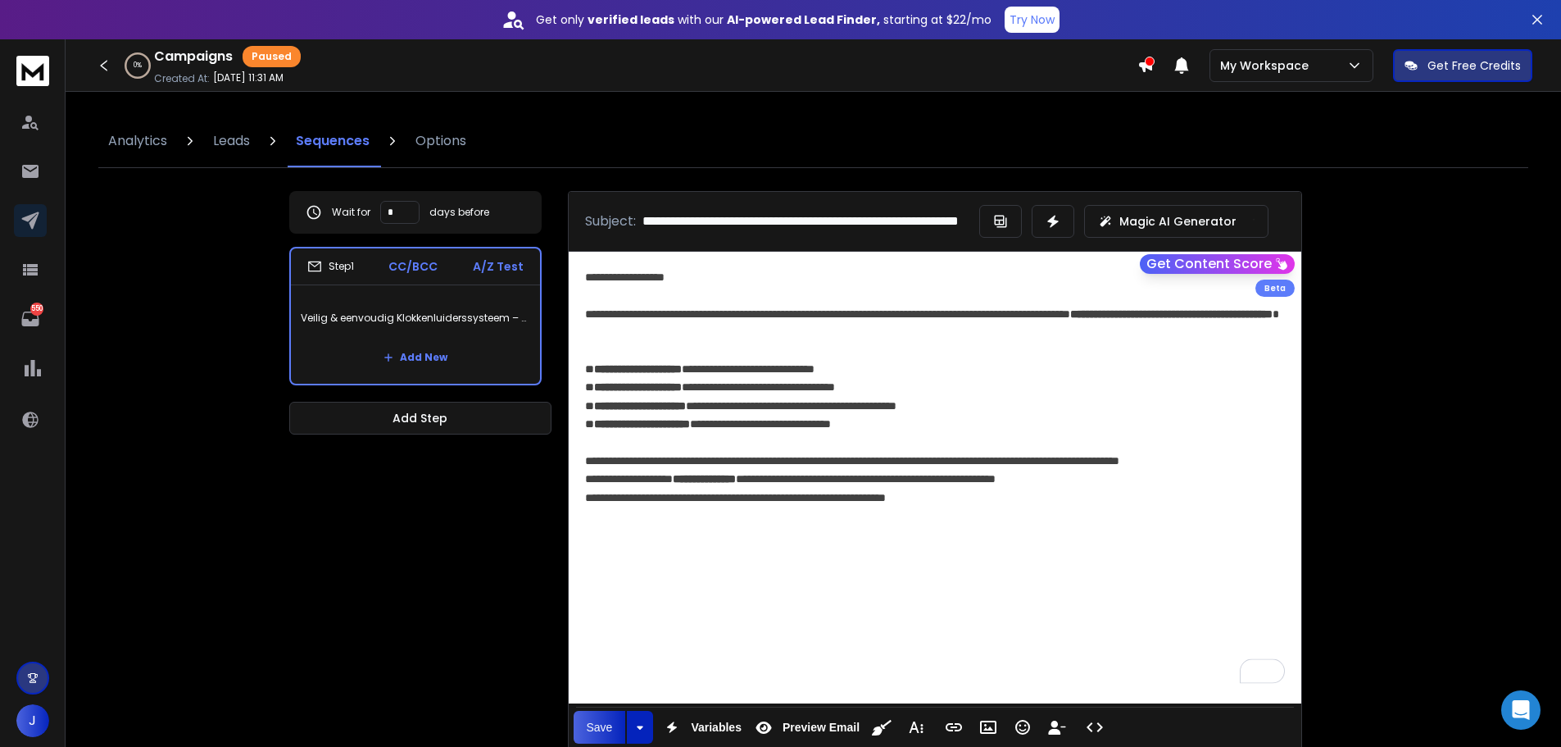
click at [1262, 463] on p "**********" at bounding box center [935, 461] width 700 height 18
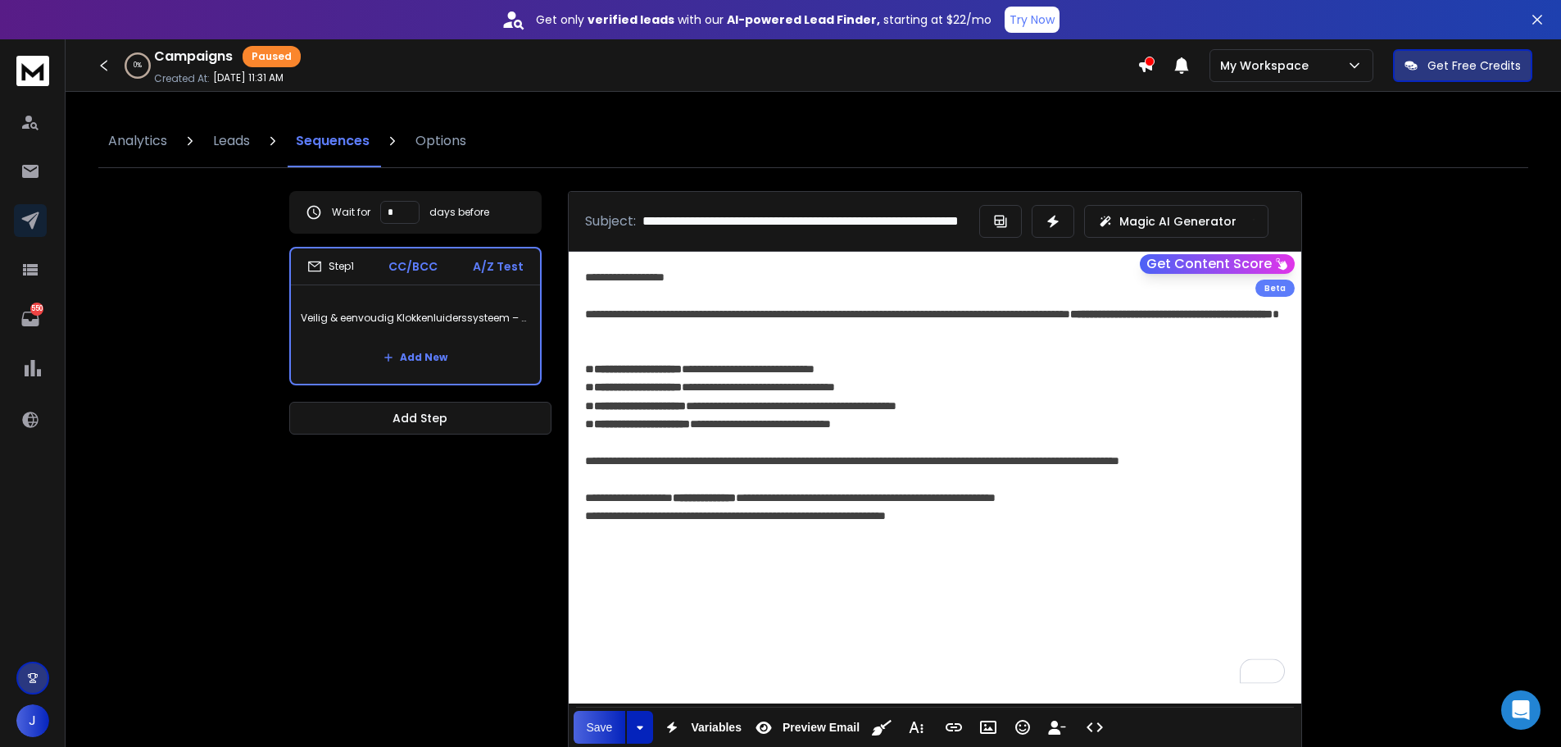
click at [1128, 500] on p "**********" at bounding box center [935, 497] width 700 height 18
click at [1025, 538] on p "**********" at bounding box center [935, 533] width 700 height 18
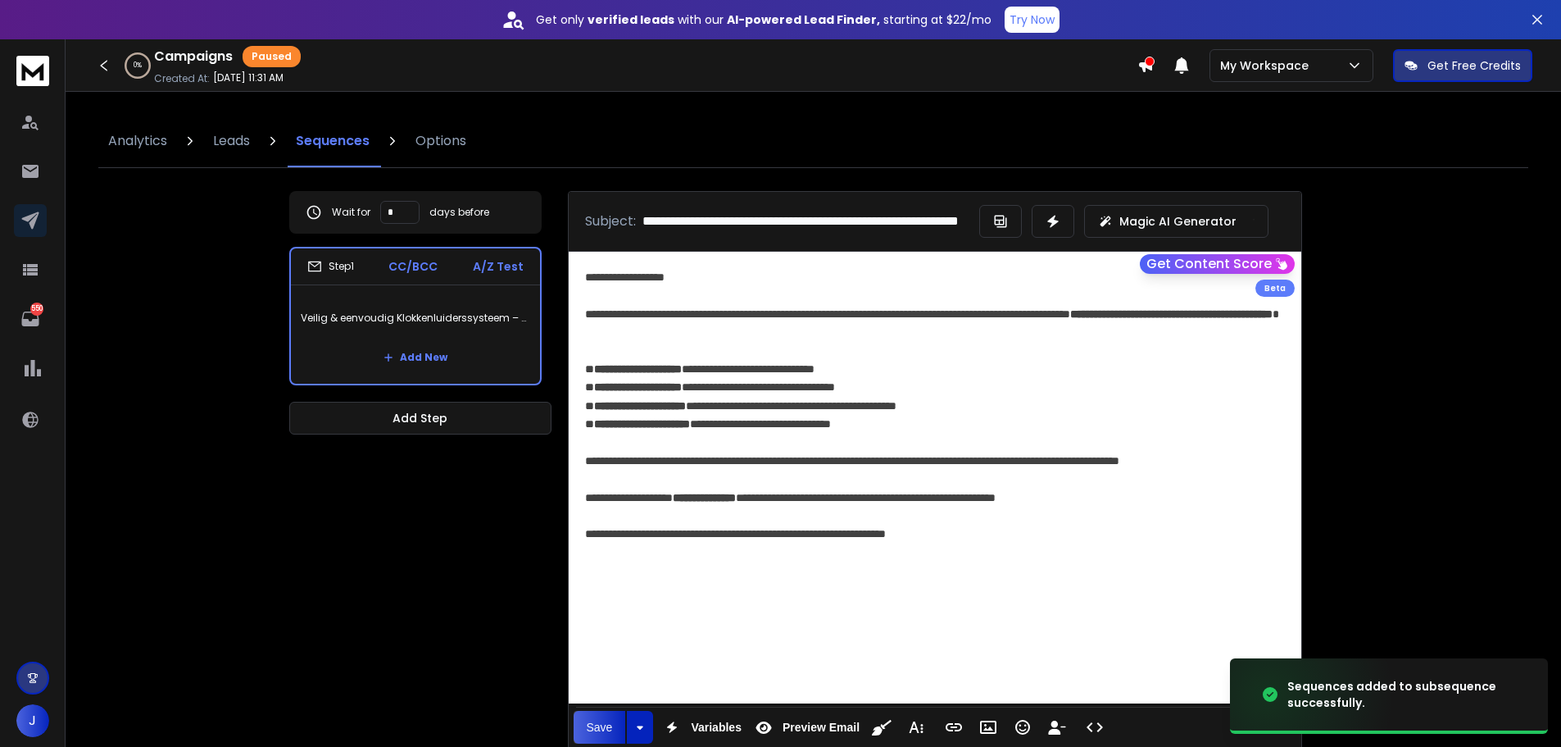
click at [602, 567] on div "To enrich screen reader interactions, please activate Accessibility in Grammarl…" at bounding box center [935, 570] width 700 height 18
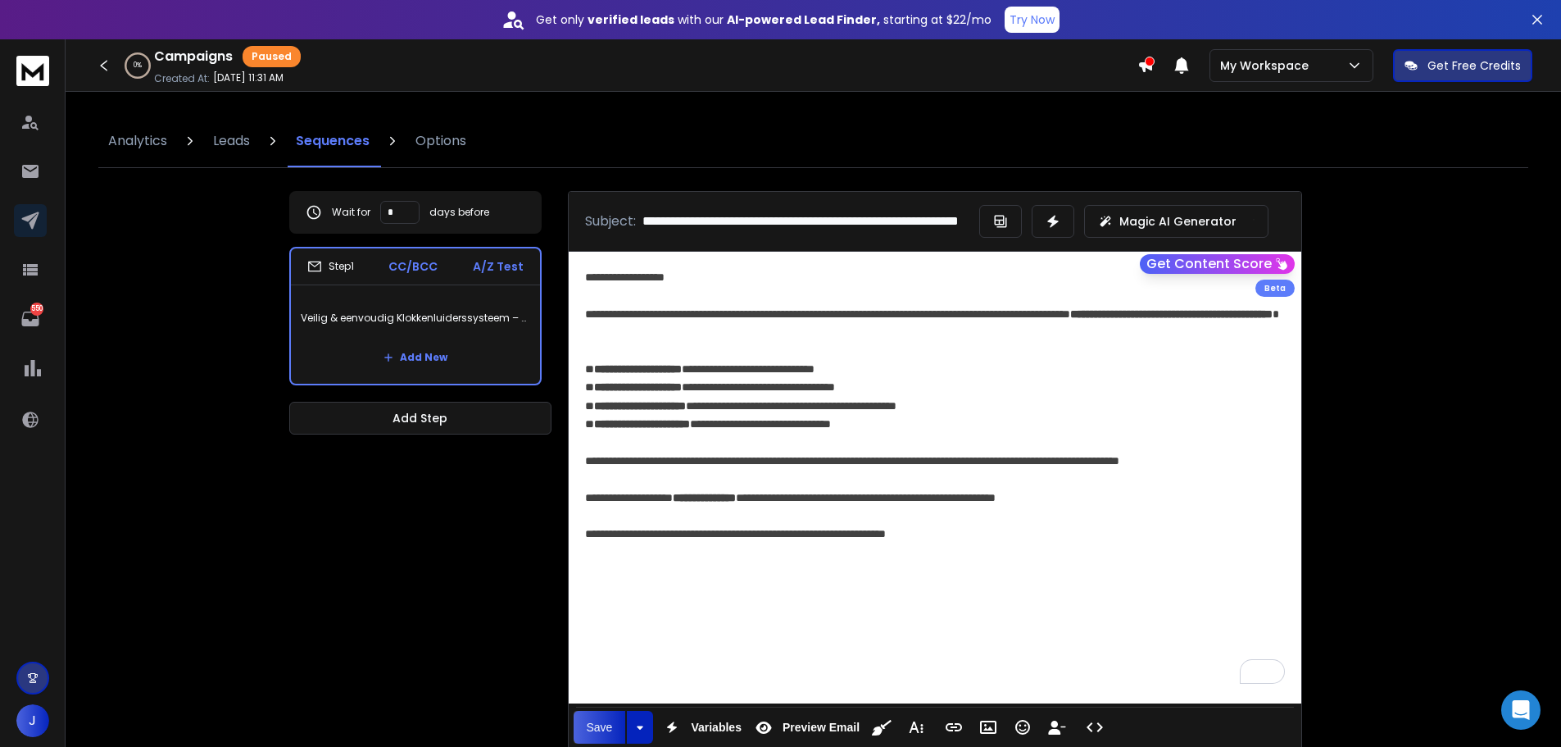
click at [590, 588] on div "**********" at bounding box center [935, 476] width 733 height 448
click at [597, 628] on div "**********" at bounding box center [935, 616] width 700 height 37
copy div "**********"
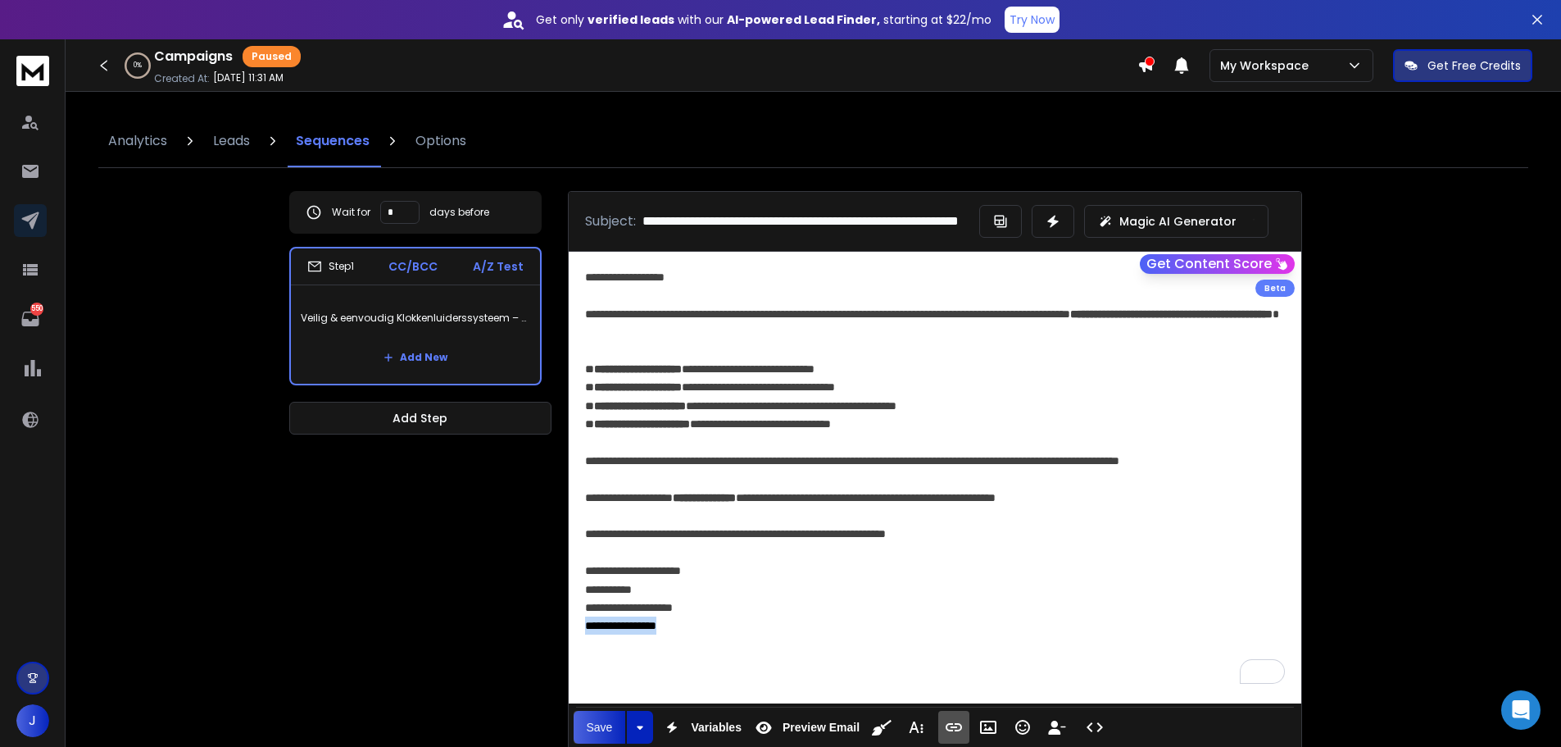
click at [957, 720] on icon "button" at bounding box center [954, 727] width 20 height 20
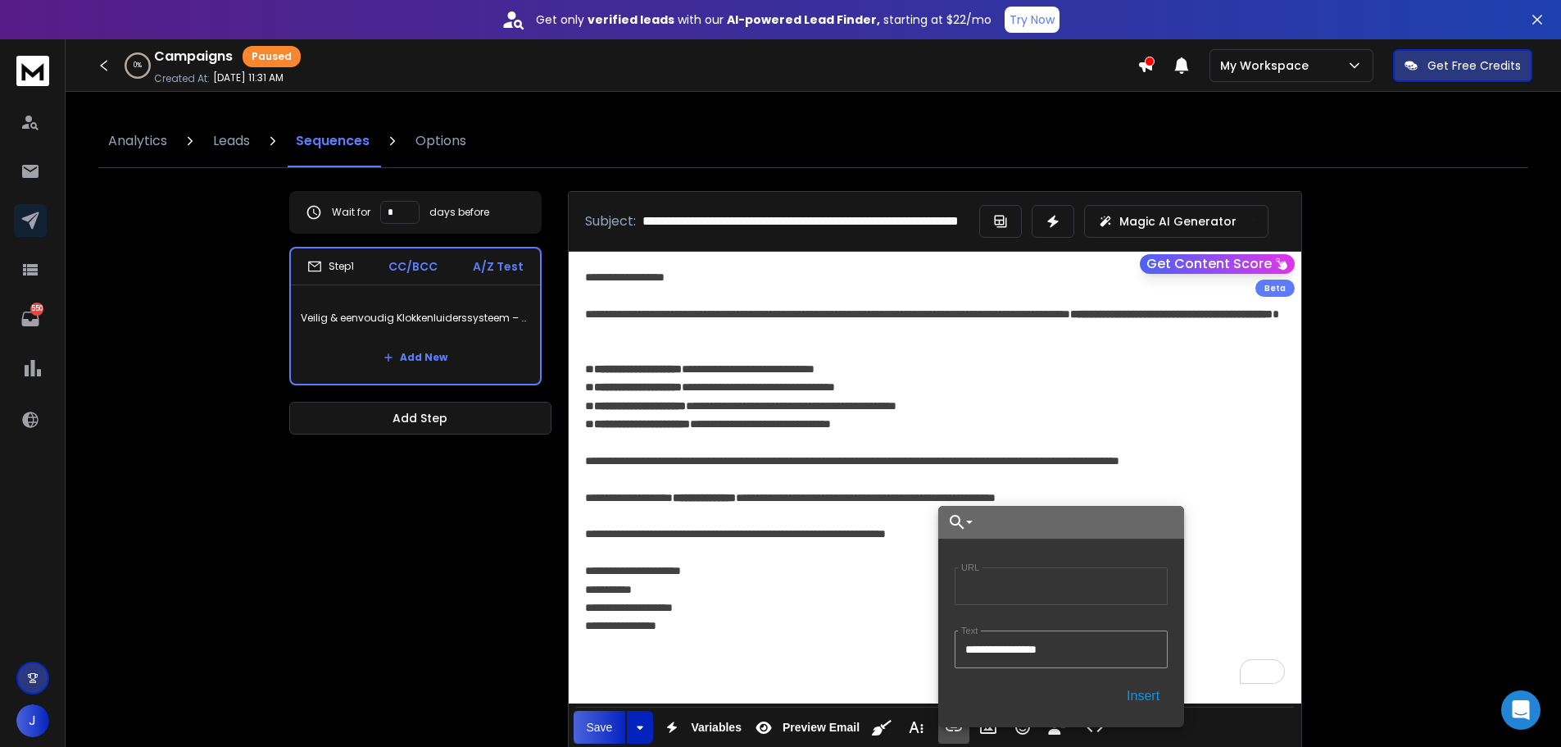
click at [996, 583] on input "URL" at bounding box center [1061, 586] width 213 height 38
type input "**********"
click at [1150, 696] on button "Insert" at bounding box center [1143, 696] width 49 height 30
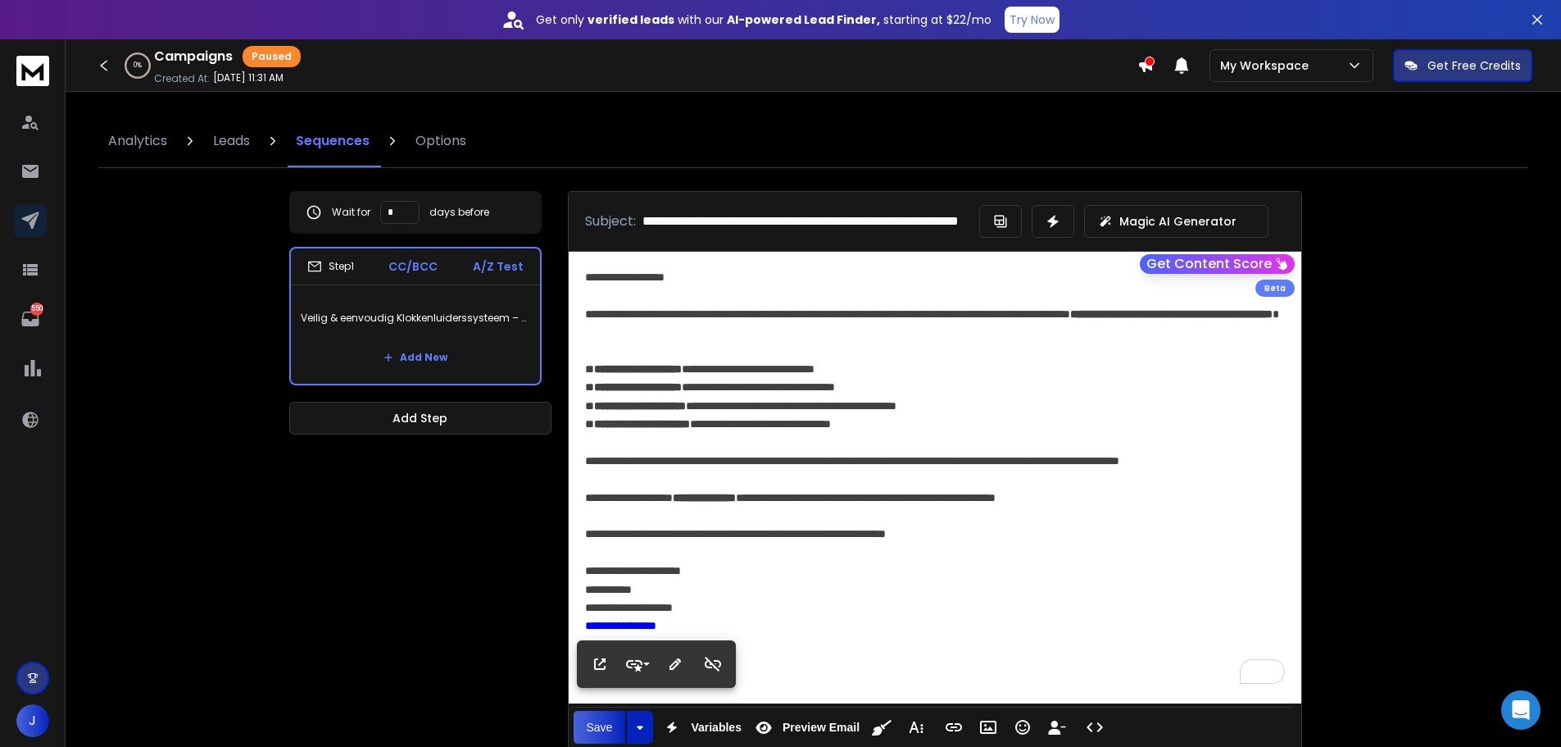
click at [711, 632] on div "**********" at bounding box center [935, 616] width 700 height 37
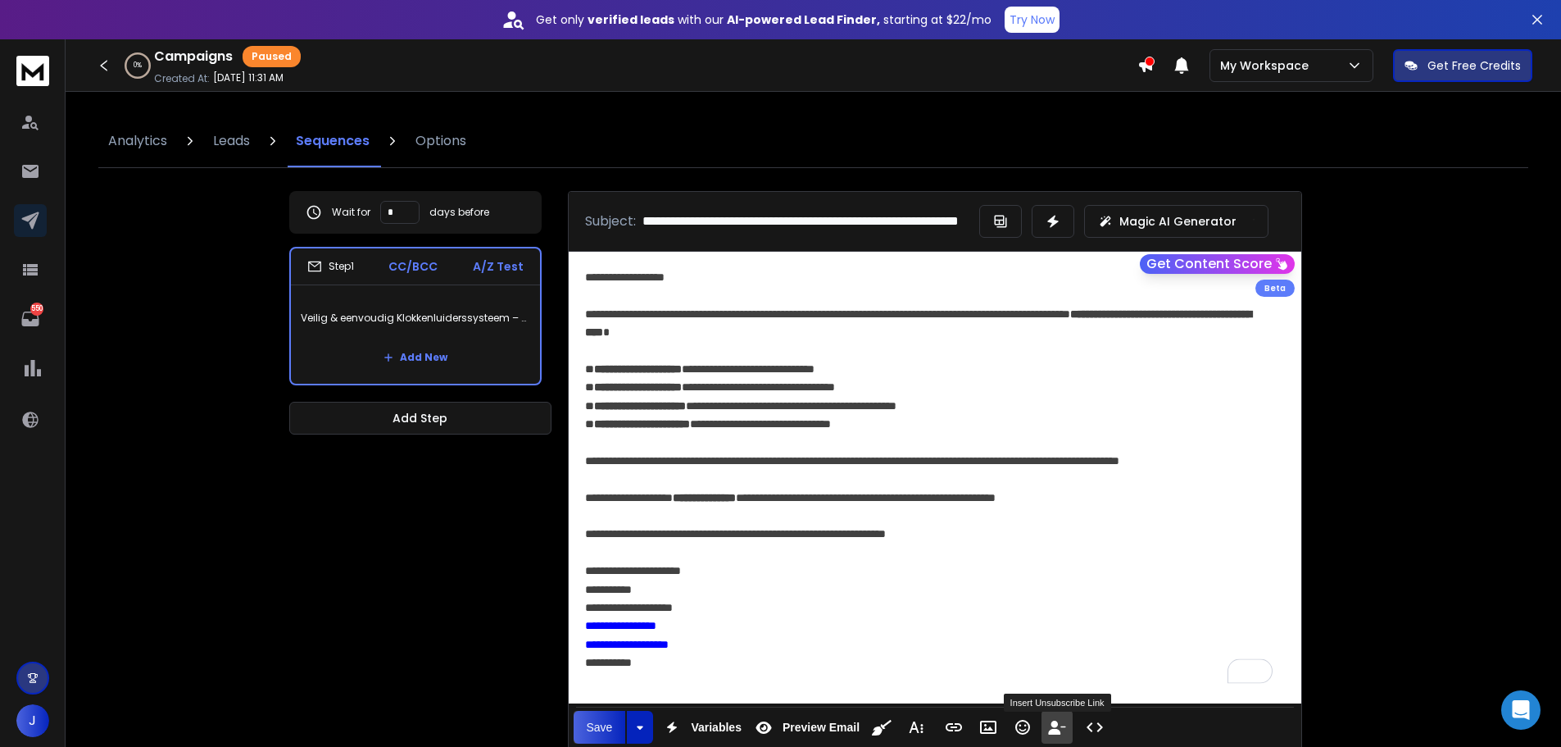
click at [1054, 724] on icon "button" at bounding box center [1056, 727] width 17 height 14
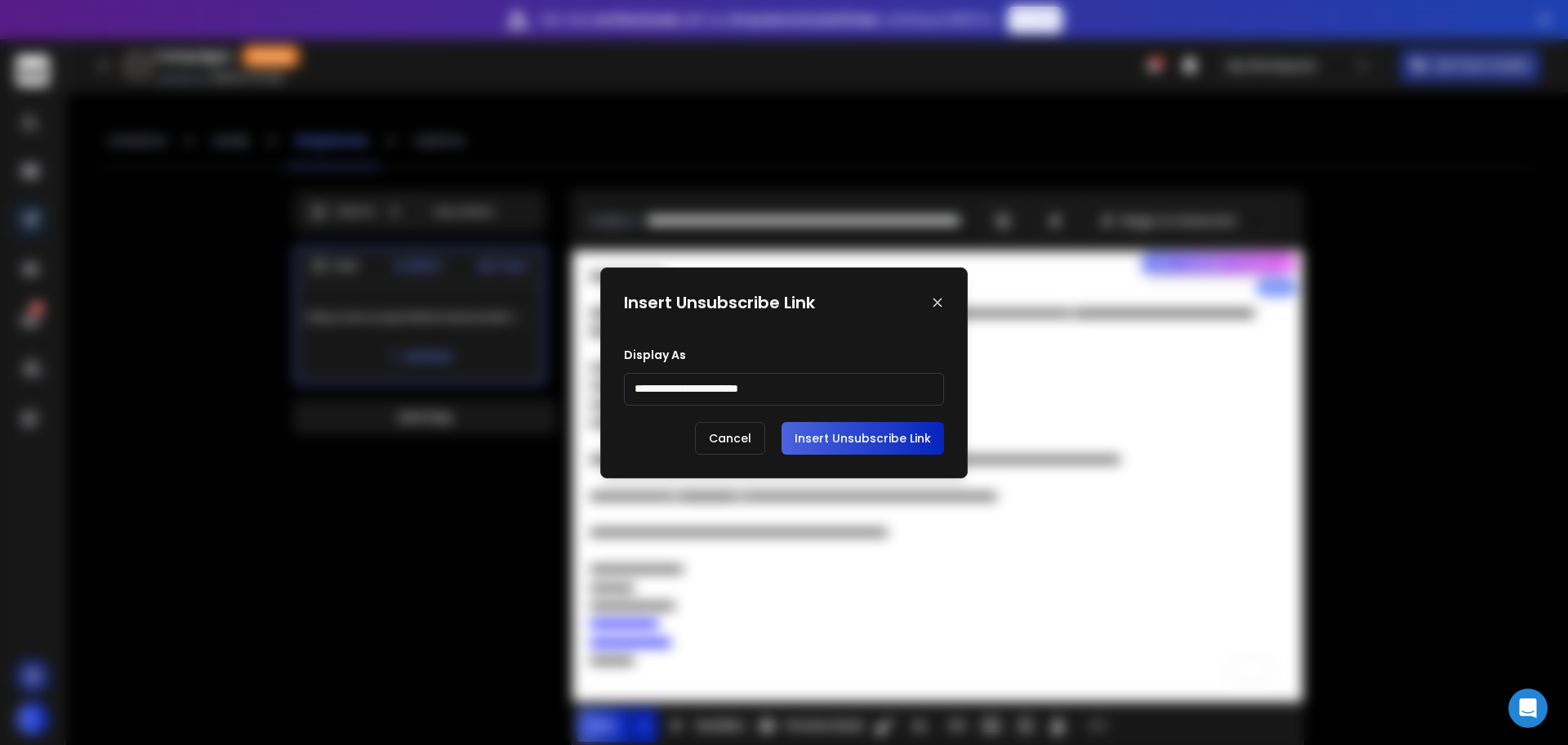
click at [864, 434] on button "Insert Unsubscribe Link" at bounding box center [862, 438] width 162 height 33
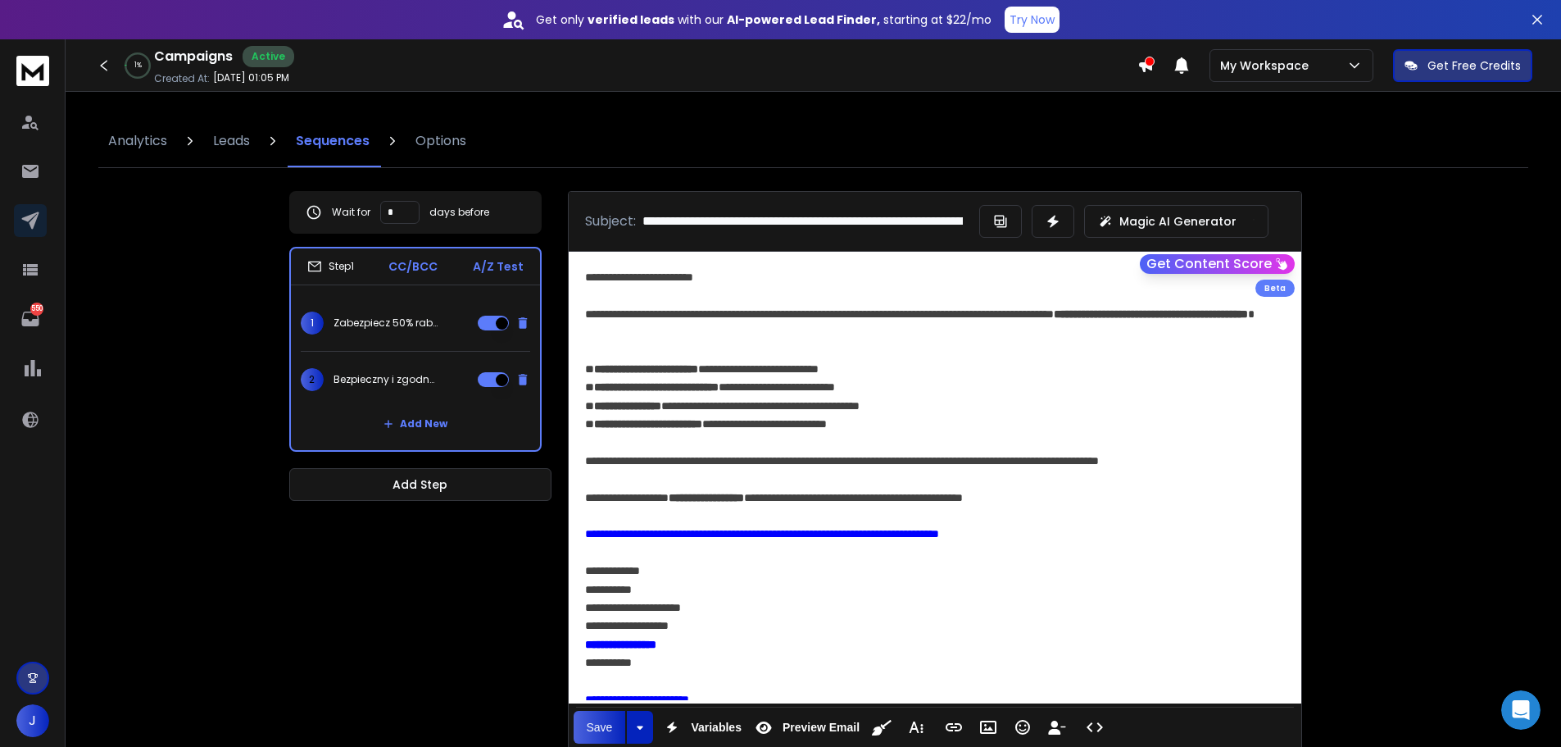
scroll to position [160, 0]
